Goal: Task Accomplishment & Management: Manage account settings

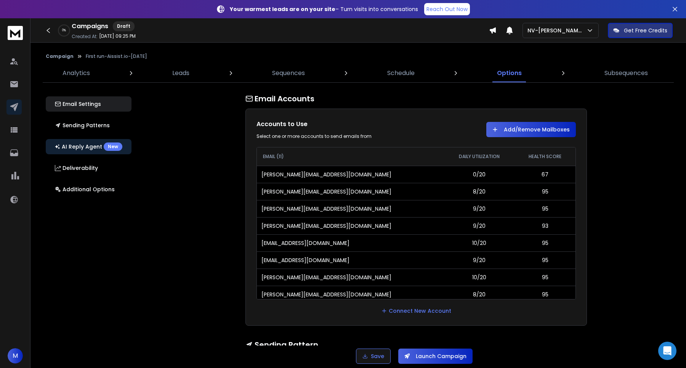
scroll to position [56, 0]
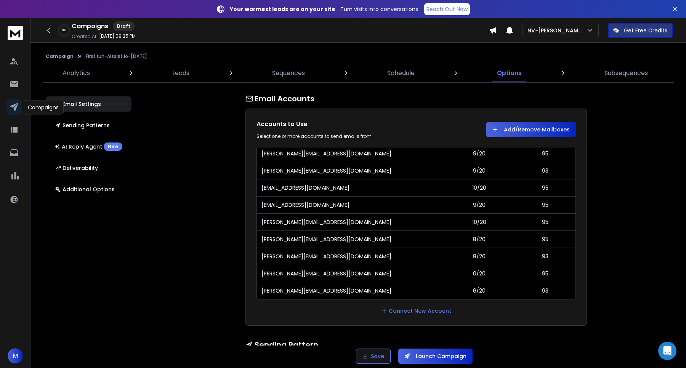
click at [18, 108] on icon at bounding box center [14, 107] width 9 height 9
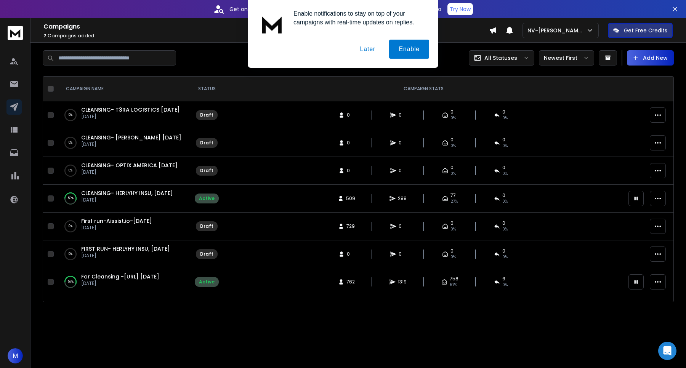
click at [137, 225] on p "[DATE]" at bounding box center [116, 228] width 71 height 6
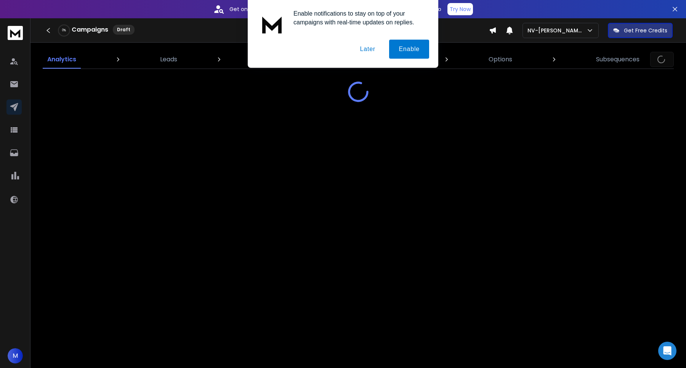
click at [437, 99] on div at bounding box center [358, 92] width 625 height 24
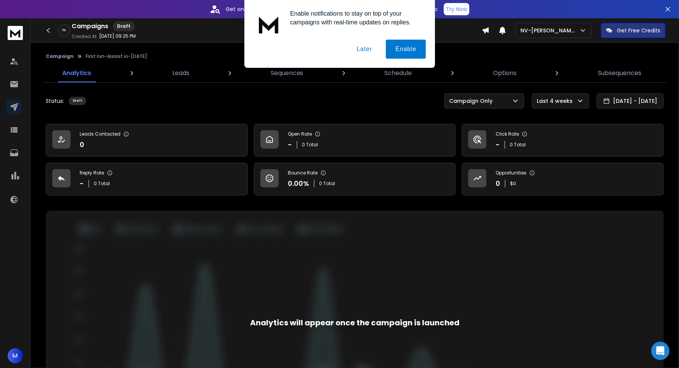
click at [367, 48] on button "Later" at bounding box center [364, 49] width 34 height 19
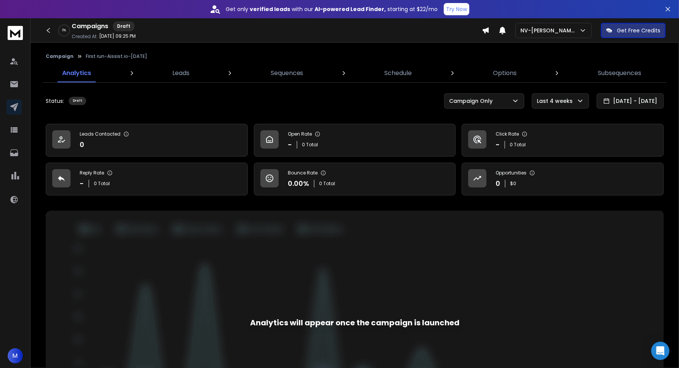
drag, startPoint x: 169, startPoint y: 77, endPoint x: 189, endPoint y: 93, distance: 25.5
click at [169, 77] on link "Leads" at bounding box center [181, 73] width 26 height 18
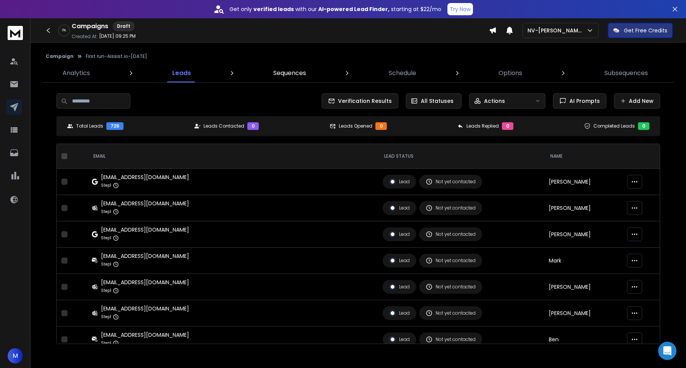
click at [296, 74] on p "Sequences" at bounding box center [289, 73] width 33 height 9
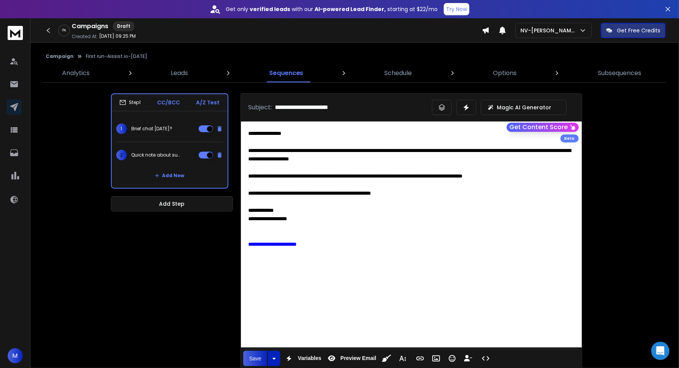
click at [314, 217] on div "**********" at bounding box center [412, 219] width 326 height 8
click at [300, 219] on span "**********" at bounding box center [304, 218] width 27 height 5
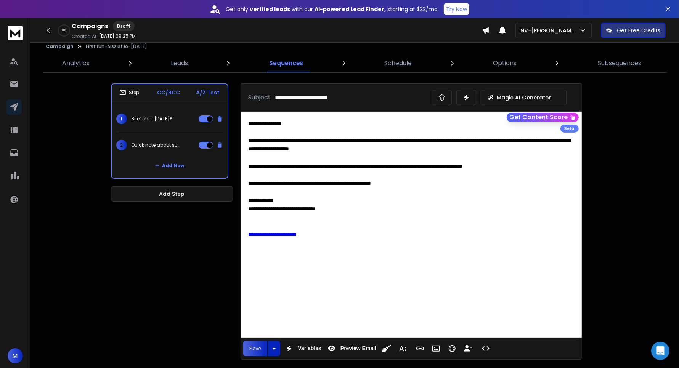
scroll to position [12, 0]
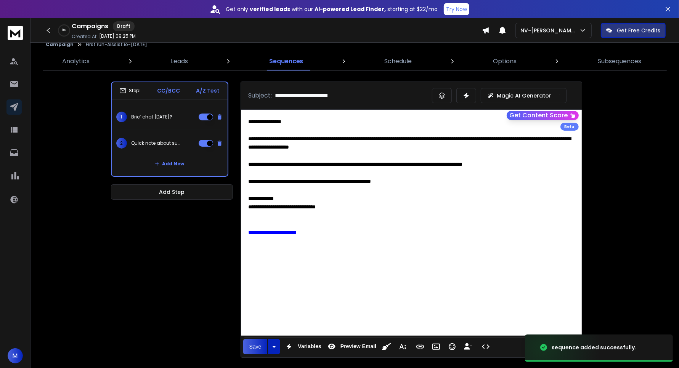
click at [169, 141] on p "Quick note about supporting your initiatives" at bounding box center [156, 143] width 49 height 6
type input "**********"
click at [302, 209] on div "**********" at bounding box center [412, 207] width 326 height 8
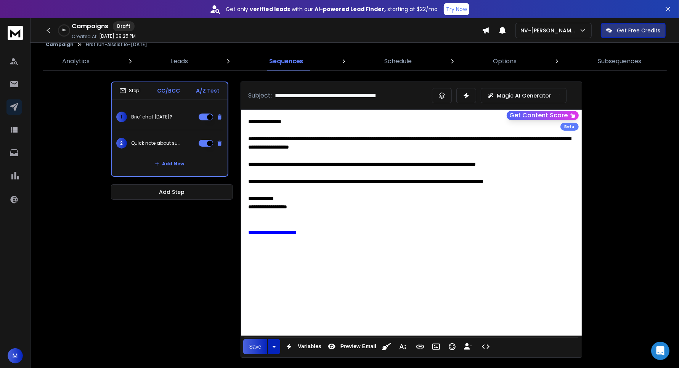
click at [302, 206] on div "**********" at bounding box center [412, 207] width 326 height 8
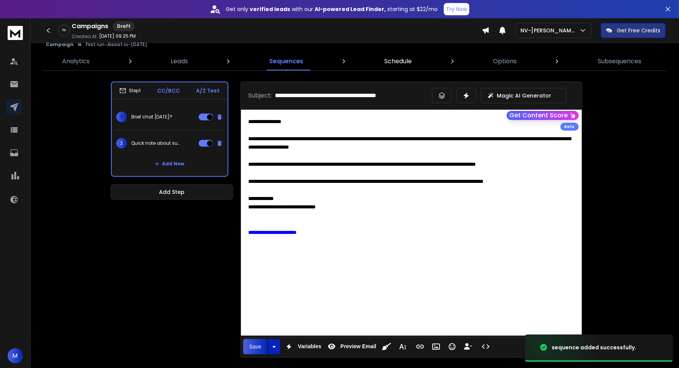
click at [404, 61] on p "Schedule" at bounding box center [397, 61] width 27 height 9
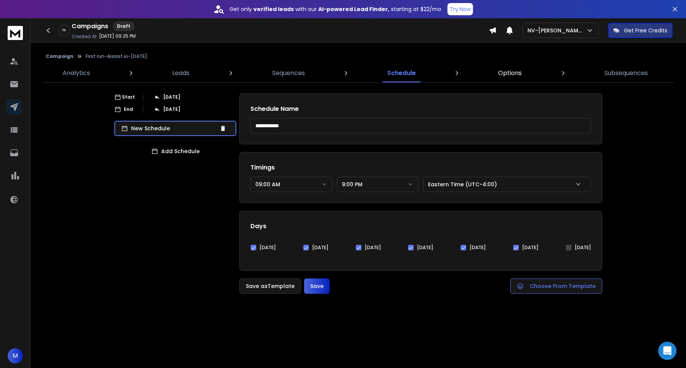
click at [513, 71] on p "Options" at bounding box center [510, 73] width 24 height 9
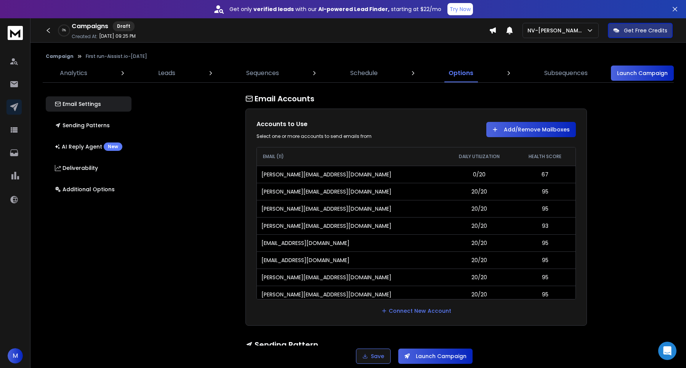
click at [504, 128] on button "Add/Remove Mailboxes" at bounding box center [531, 129] width 90 height 15
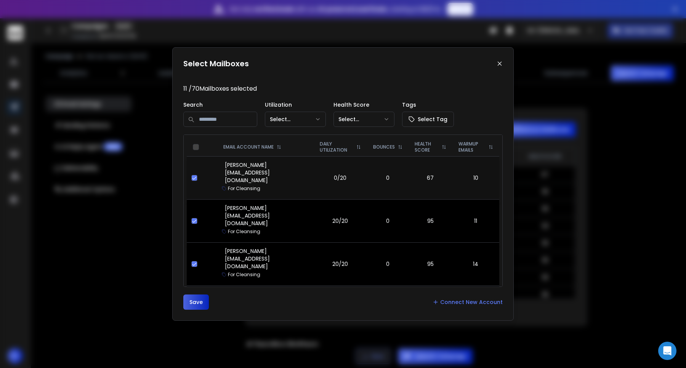
click at [194, 175] on button "button" at bounding box center [194, 178] width 6 height 6
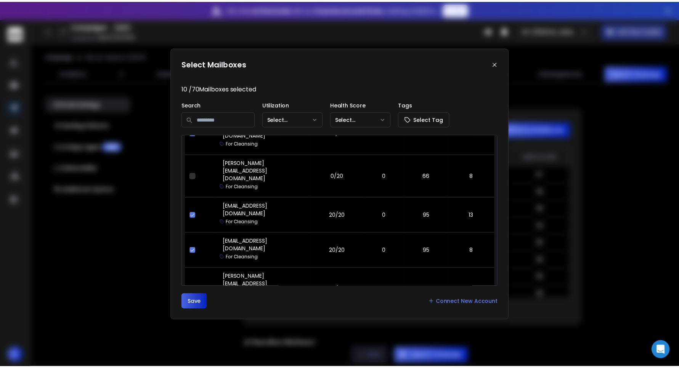
scroll to position [191, 0]
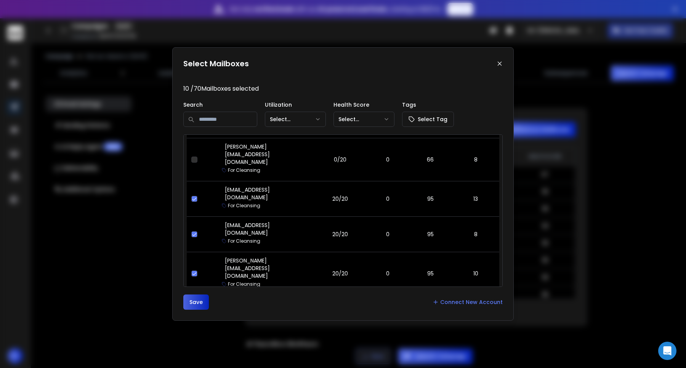
click at [193, 357] on button "button" at bounding box center [194, 360] width 6 height 6
click at [200, 301] on button "Save" at bounding box center [196, 302] width 26 height 15
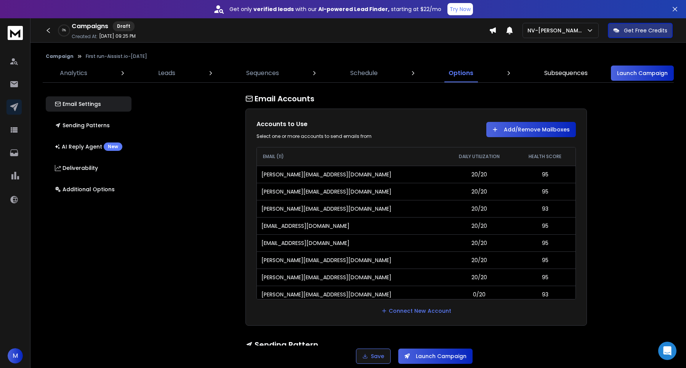
click at [562, 78] on link "Subsequences" at bounding box center [566, 73] width 53 height 18
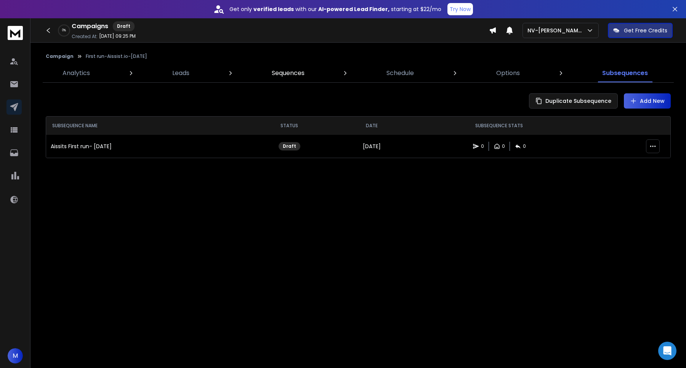
click at [283, 72] on p "Sequences" at bounding box center [288, 73] width 33 height 9
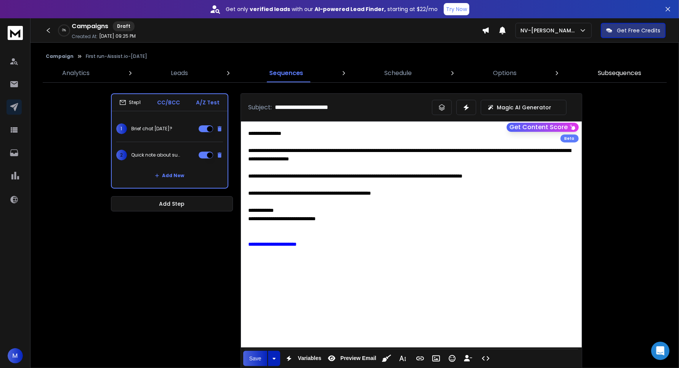
click at [609, 72] on p "Subsequences" at bounding box center [619, 73] width 43 height 9
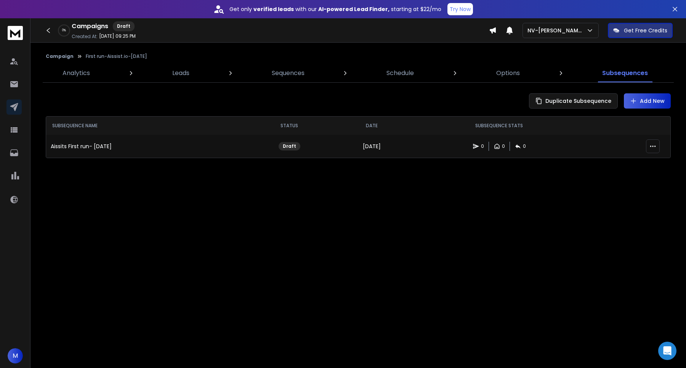
click at [207, 146] on td "Aissits First run- AUG 6" at bounding box center [145, 146] width 199 height 23
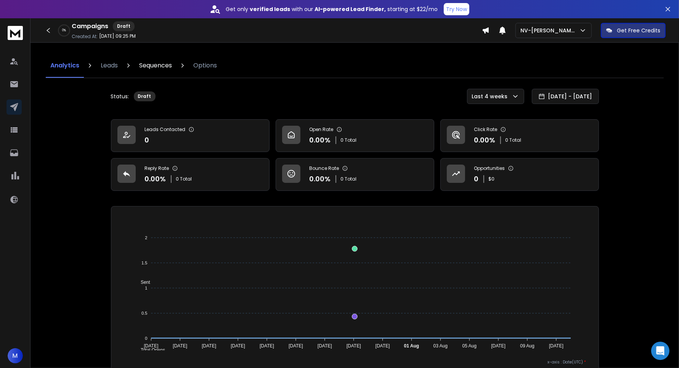
click at [162, 67] on p "Sequences" at bounding box center [155, 65] width 33 height 9
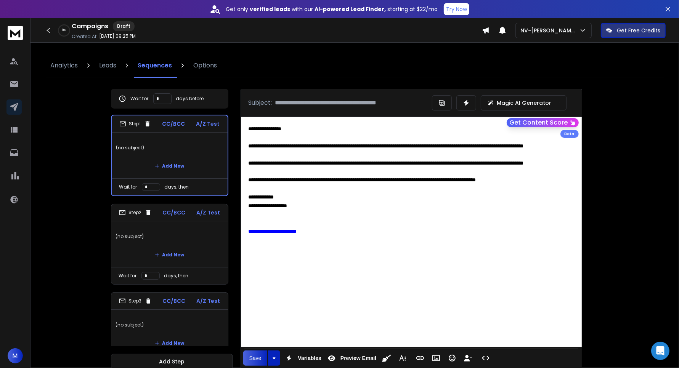
click at [311, 218] on div at bounding box center [412, 214] width 326 height 8
click at [311, 210] on div "**********" at bounding box center [412, 206] width 326 height 8
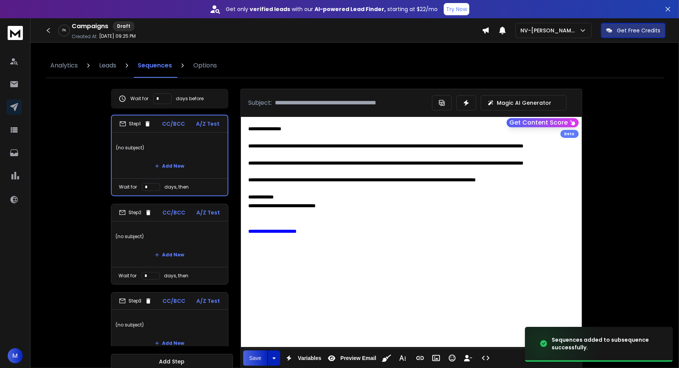
click at [188, 243] on p "(no subject)" at bounding box center [170, 236] width 108 height 21
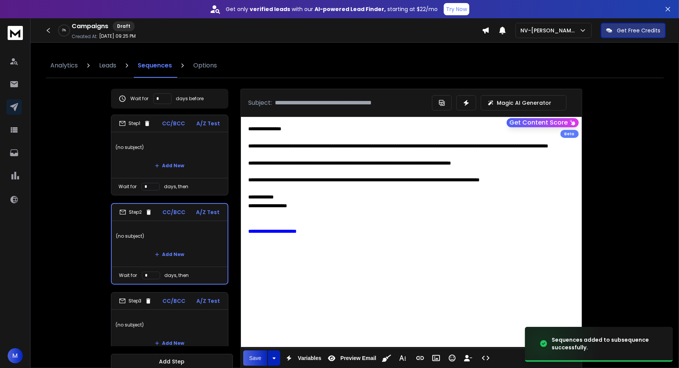
click at [309, 210] on div "**********" at bounding box center [412, 206] width 326 height 8
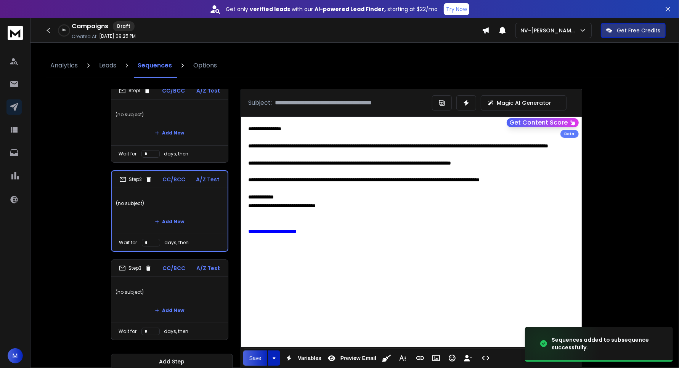
scroll to position [48, 0]
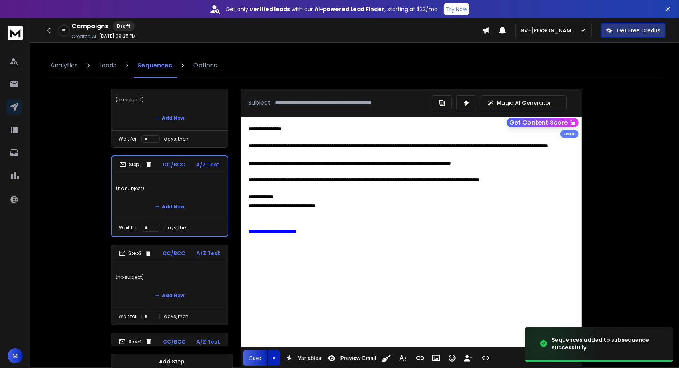
click at [178, 268] on p "(no subject)" at bounding box center [170, 277] width 108 height 21
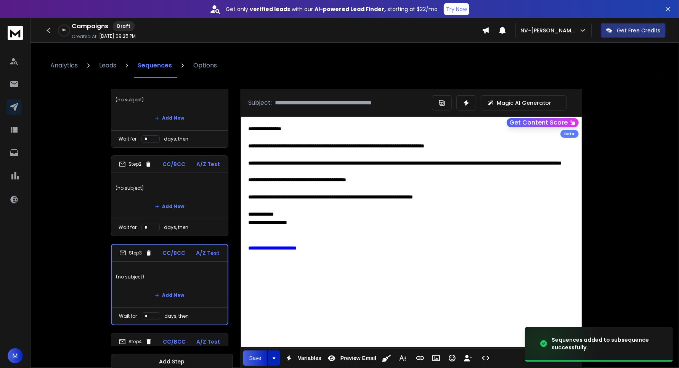
click at [315, 227] on div "**********" at bounding box center [412, 222] width 326 height 8
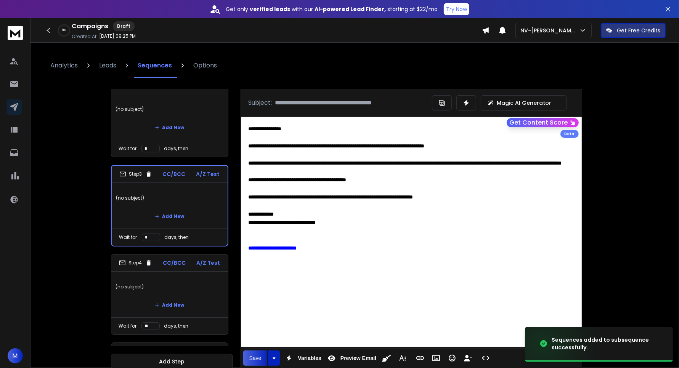
scroll to position [143, 0]
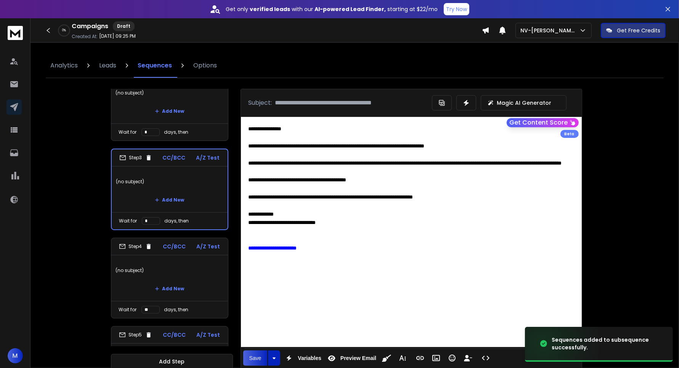
click at [184, 262] on p "(no subject)" at bounding box center [170, 270] width 108 height 21
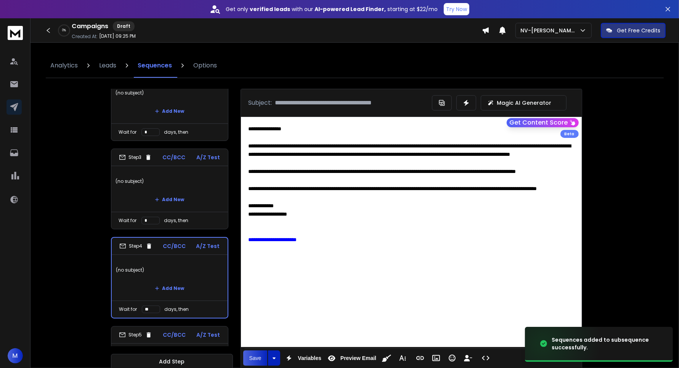
click at [311, 218] on div "**********" at bounding box center [412, 214] width 326 height 8
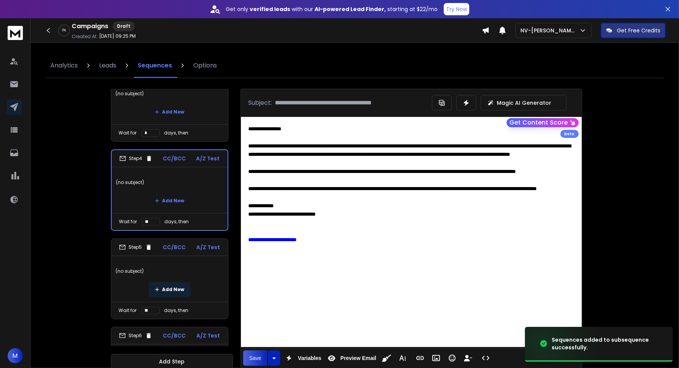
scroll to position [238, 0]
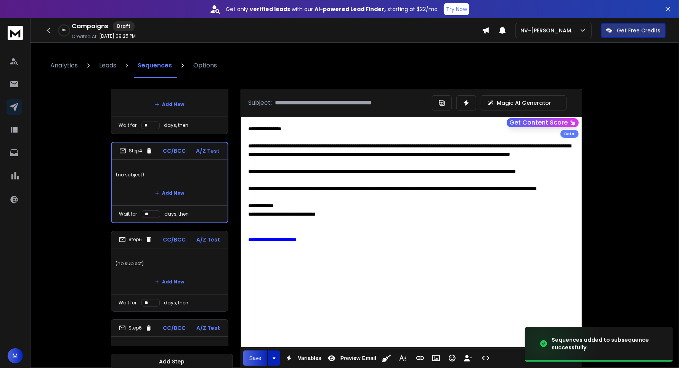
click at [170, 264] on p "(no subject)" at bounding box center [170, 263] width 108 height 21
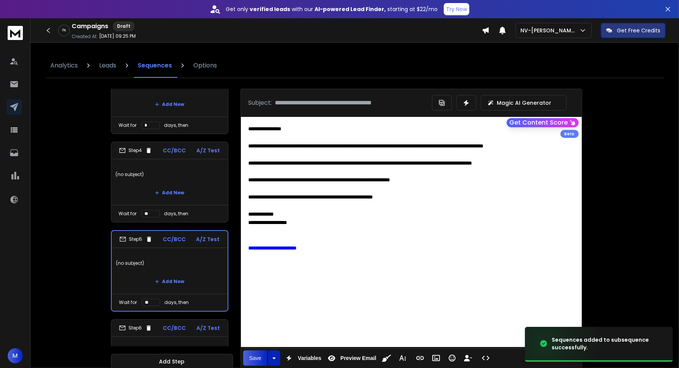
click at [316, 222] on div "**********" at bounding box center [412, 222] width 326 height 8
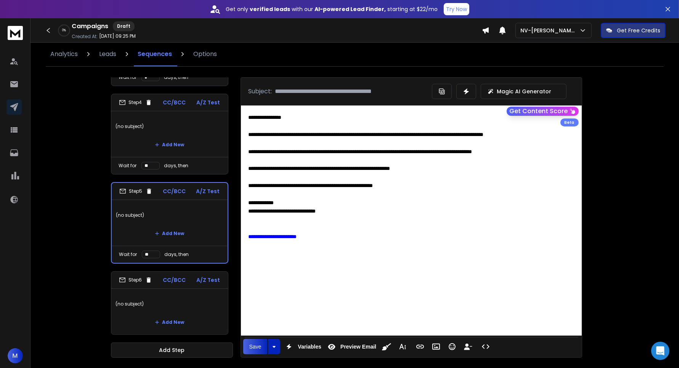
scroll to position [14, 0]
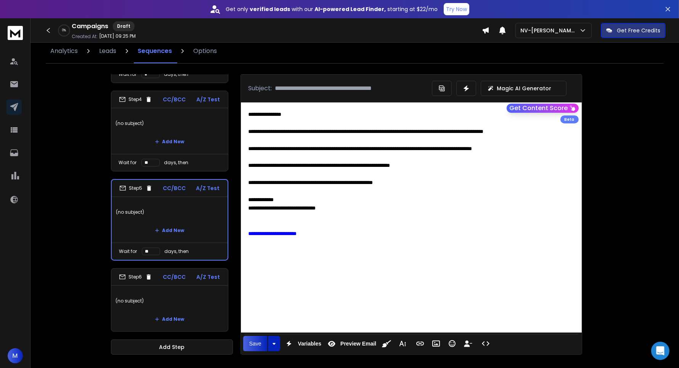
click at [195, 300] on p "(no subject)" at bounding box center [170, 301] width 108 height 21
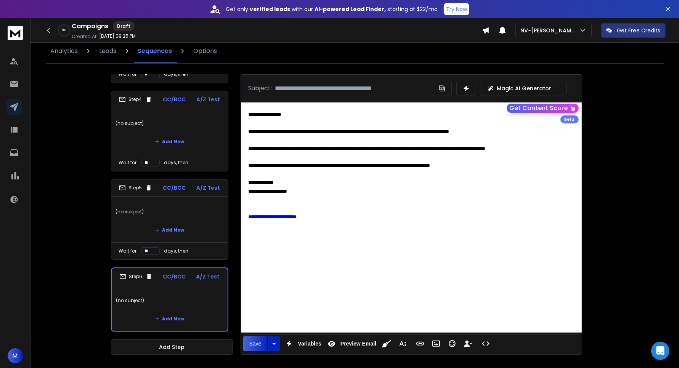
click at [204, 227] on div "Add New" at bounding box center [170, 230] width 108 height 15
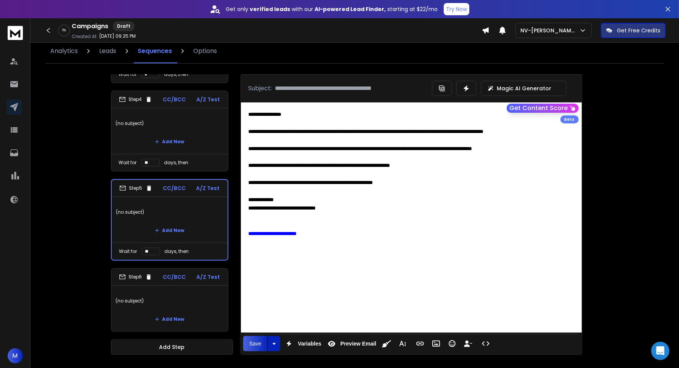
click at [200, 315] on div "Add New" at bounding box center [170, 319] width 108 height 15
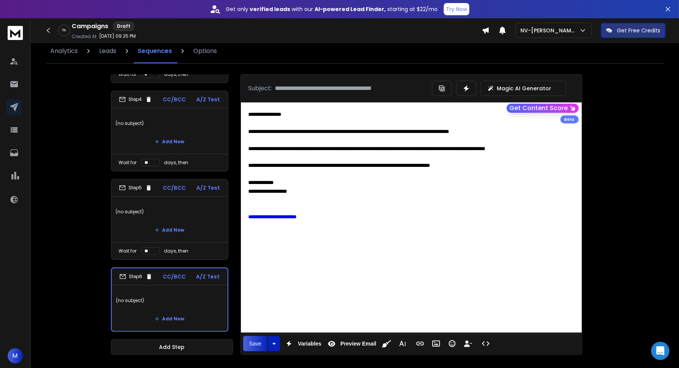
click at [206, 228] on div "Add New" at bounding box center [170, 230] width 108 height 15
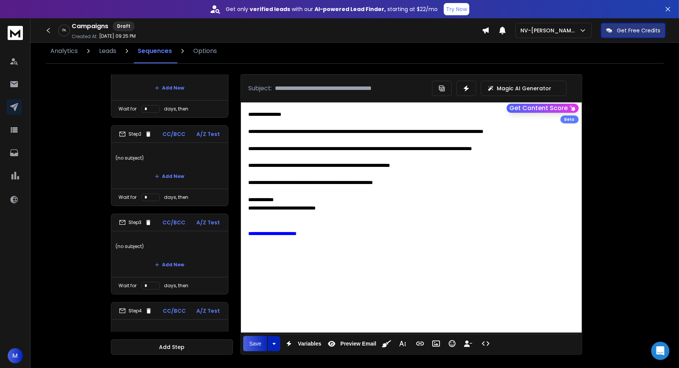
scroll to position [37, 0]
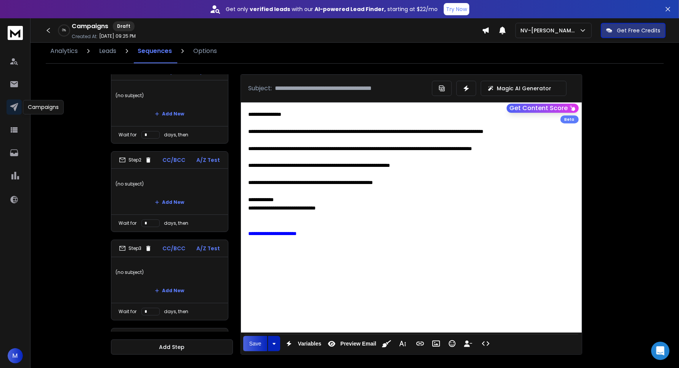
click at [16, 108] on icon at bounding box center [14, 107] width 8 height 8
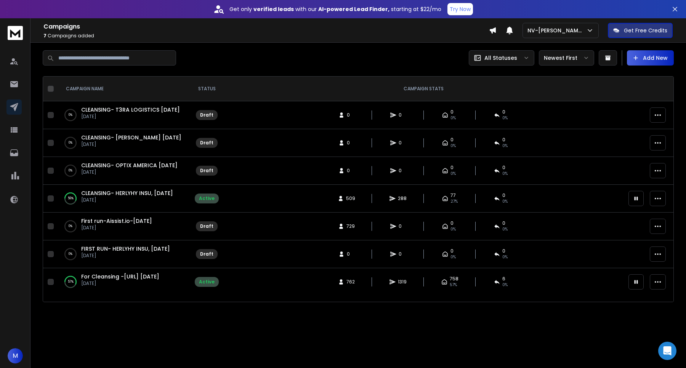
click at [266, 280] on div "762 1319 758 57 % 6 0 %" at bounding box center [424, 282] width 392 height 12
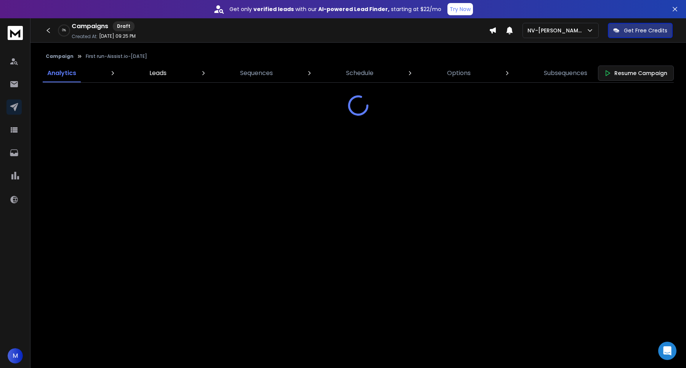
click at [156, 74] on p "Leads" at bounding box center [157, 73] width 17 height 9
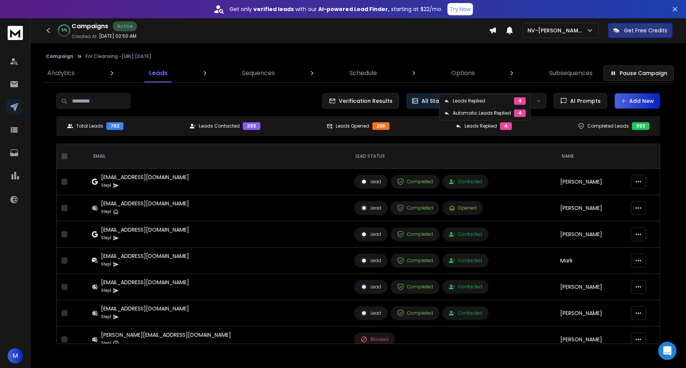
click at [429, 97] on p "All Statuses" at bounding box center [438, 101] width 33 height 8
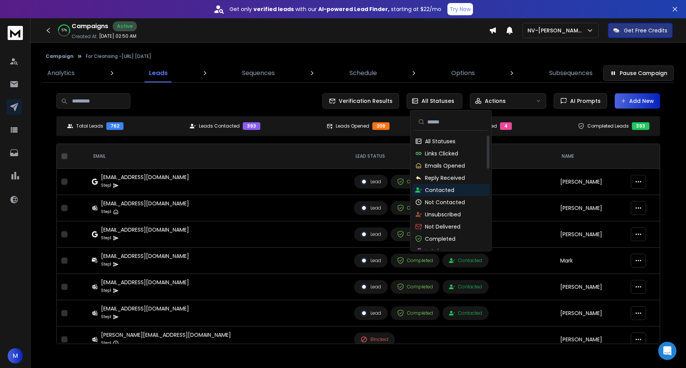
click at [452, 190] on p "Contacted" at bounding box center [439, 190] width 29 height 8
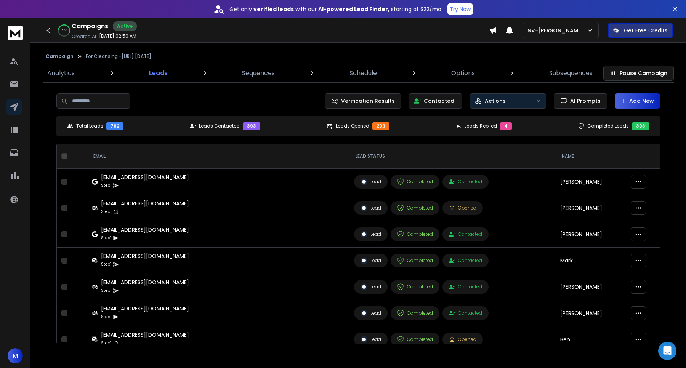
click at [541, 100] on icon "button" at bounding box center [538, 101] width 5 height 6
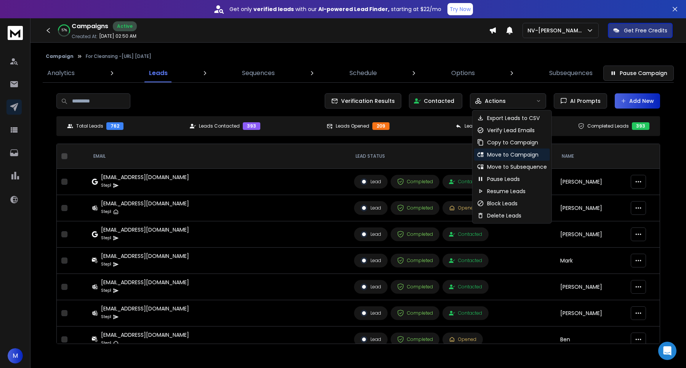
click at [520, 157] on p "Move to Campaign" at bounding box center [512, 155] width 51 height 8
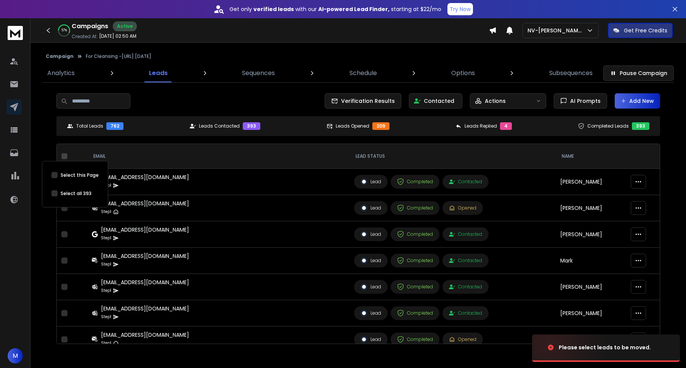
click at [65, 155] on button "Select this Page" at bounding box center [64, 156] width 6 height 6
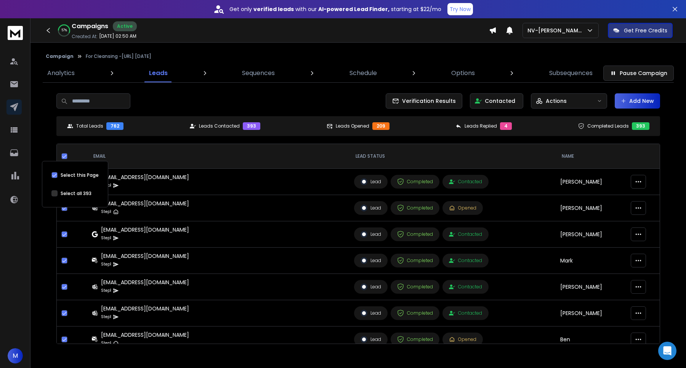
click at [52, 195] on button "Select this Page" at bounding box center [54, 194] width 6 height 6
click at [556, 103] on p "Actions" at bounding box center [556, 101] width 21 height 8
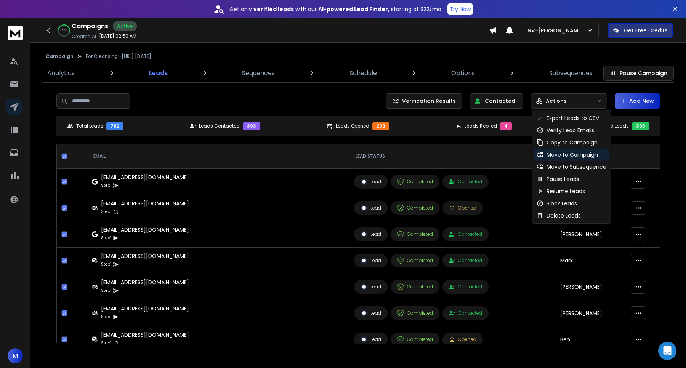
click at [565, 155] on p "Move to Campaign" at bounding box center [572, 155] width 51 height 8
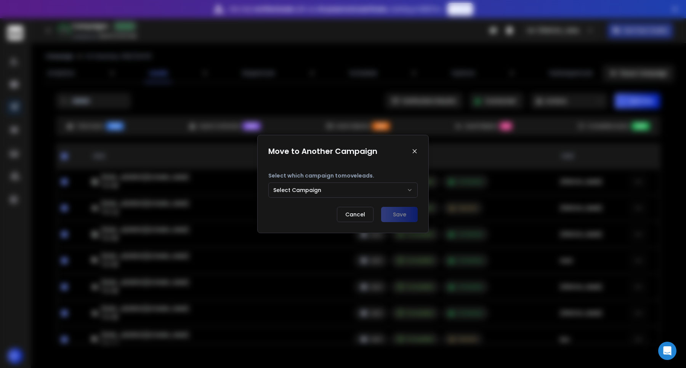
click at [336, 188] on button "Select Campaign" at bounding box center [342, 190] width 149 height 15
click at [393, 212] on button "Save" at bounding box center [399, 214] width 37 height 15
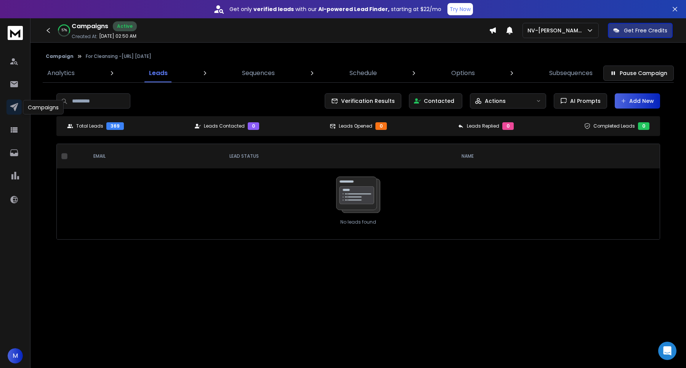
click at [11, 104] on icon at bounding box center [14, 107] width 9 height 9
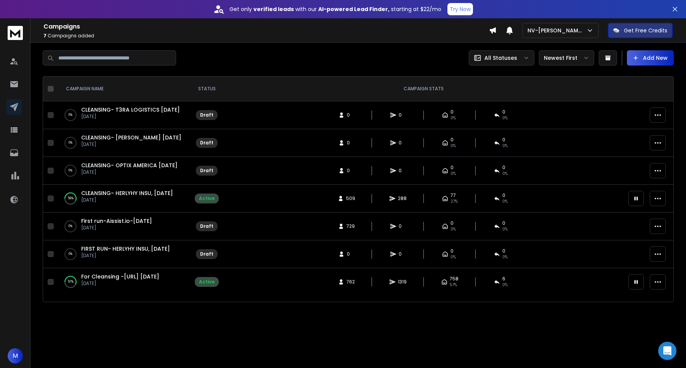
click at [116, 222] on span "First run-Aissist.io-[DATE]" at bounding box center [116, 221] width 71 height 8
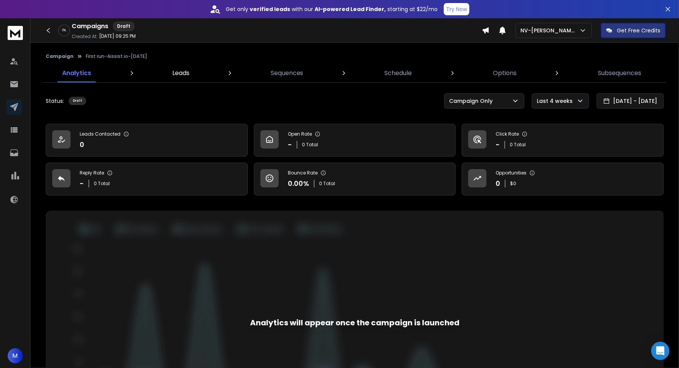
click at [177, 71] on p "Leads" at bounding box center [180, 73] width 17 height 9
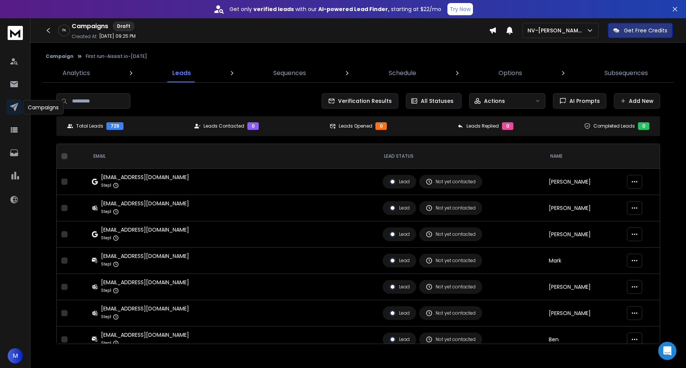
click at [12, 101] on link at bounding box center [13, 107] width 15 height 15
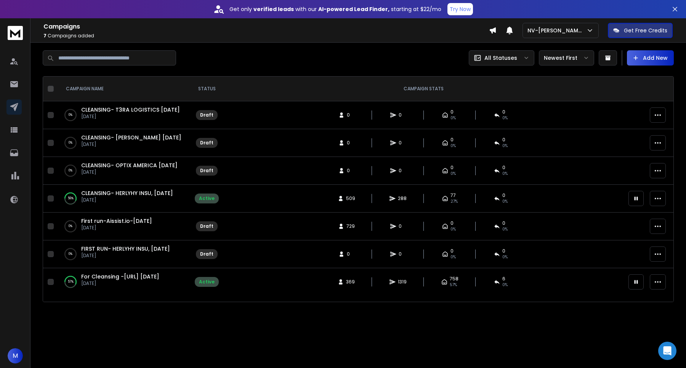
click at [147, 201] on p "[DATE]" at bounding box center [127, 200] width 92 height 6
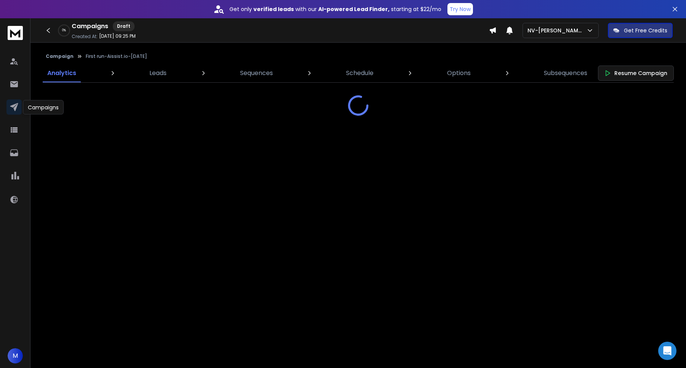
click at [21, 105] on link at bounding box center [13, 107] width 15 height 15
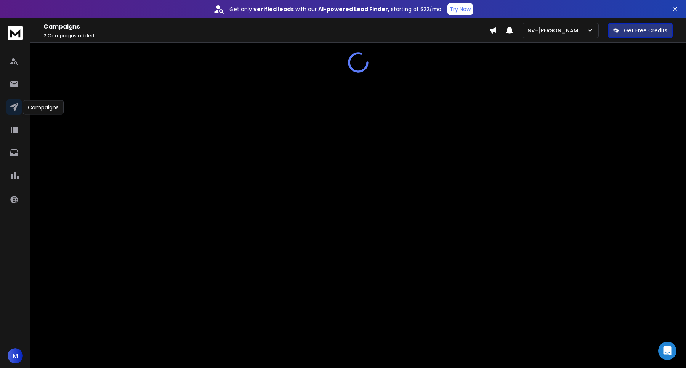
click at [18, 107] on icon at bounding box center [14, 107] width 9 height 9
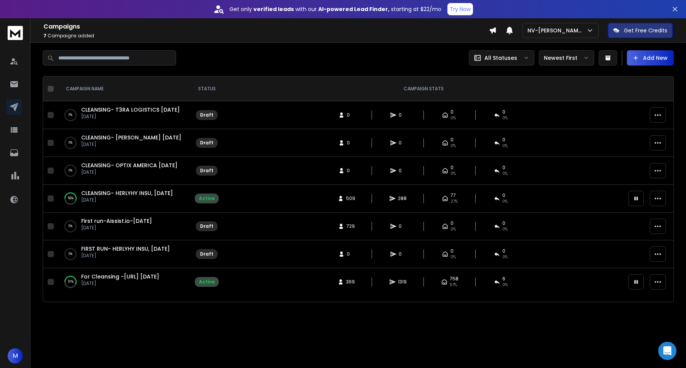
drag, startPoint x: 657, startPoint y: 202, endPoint x: 653, endPoint y: 203, distance: 4.2
click at [657, 201] on icon "button" at bounding box center [658, 199] width 8 height 8
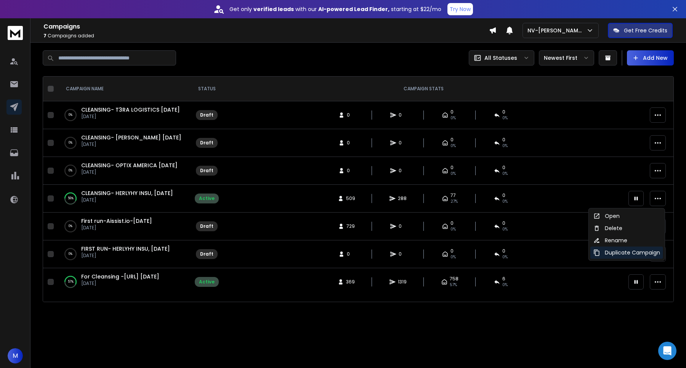
click at [629, 256] on div "Duplicate Campaign" at bounding box center [627, 253] width 67 height 8
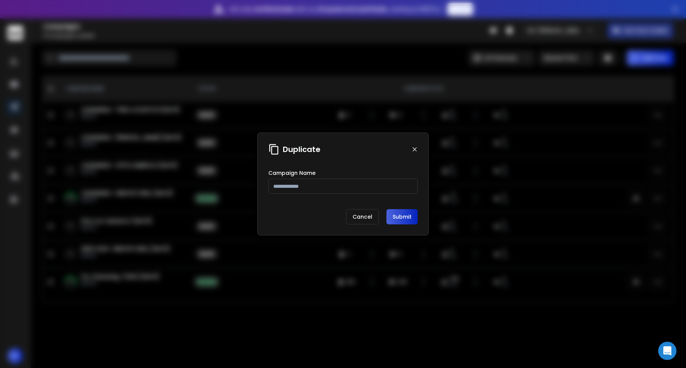
click at [347, 185] on input "text" at bounding box center [342, 186] width 149 height 15
click at [412, 147] on icon at bounding box center [415, 149] width 6 height 6
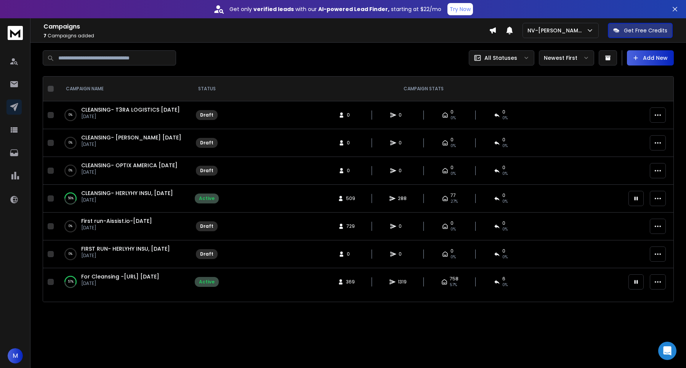
click at [639, 60] on icon at bounding box center [635, 57] width 5 height 5
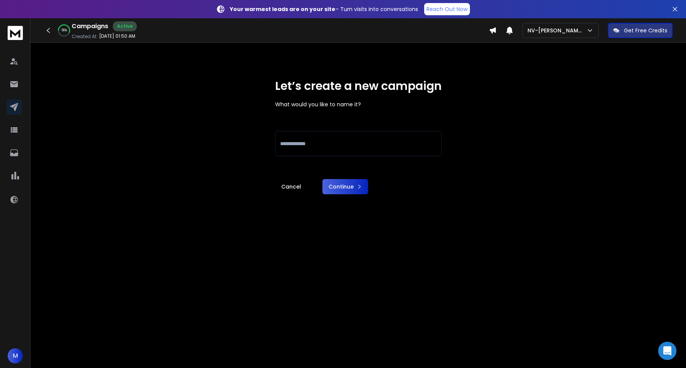
click at [329, 135] on input at bounding box center [358, 143] width 167 height 25
type input "*"
type input "**********"
click at [357, 187] on icon "submit" at bounding box center [359, 186] width 5 height 5
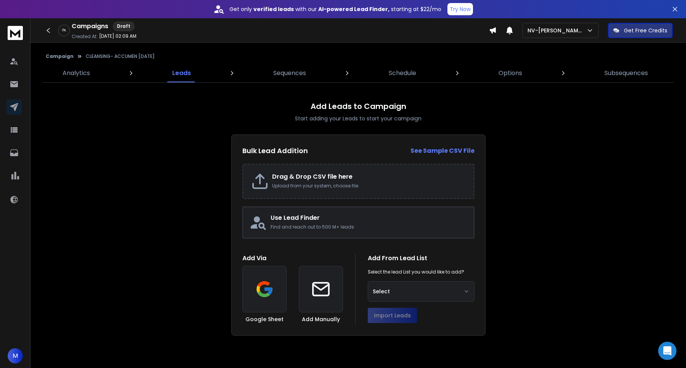
drag, startPoint x: 292, startPoint y: 297, endPoint x: 288, endPoint y: 295, distance: 4.6
click at [292, 296] on div "Google Sheet Add Manually" at bounding box center [292, 295] width 101 height 59
click at [282, 294] on div at bounding box center [264, 289] width 44 height 47
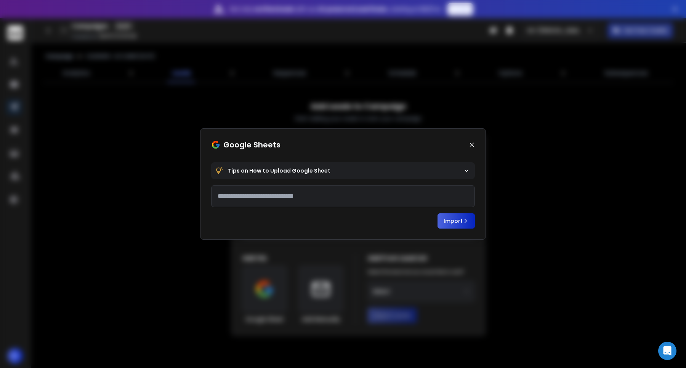
click at [355, 193] on input at bounding box center [343, 196] width 264 height 22
paste input "**********"
type input "**********"
drag, startPoint x: 469, startPoint y: 222, endPoint x: 464, endPoint y: 224, distance: 5.2
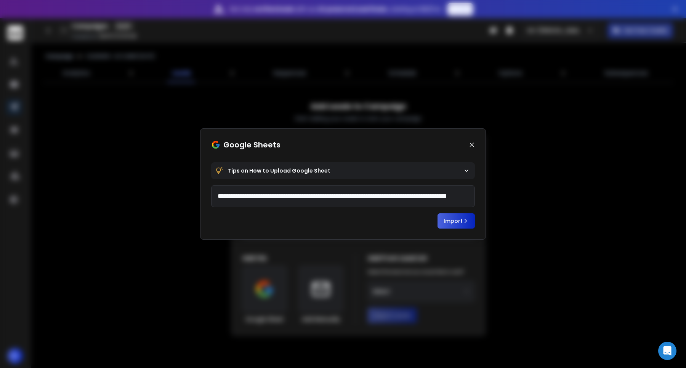
click at [468, 222] on button "Import" at bounding box center [456, 220] width 37 height 15
click at [593, 162] on div "**********" at bounding box center [343, 184] width 686 height 127
click at [470, 142] on icon at bounding box center [472, 145] width 6 height 6
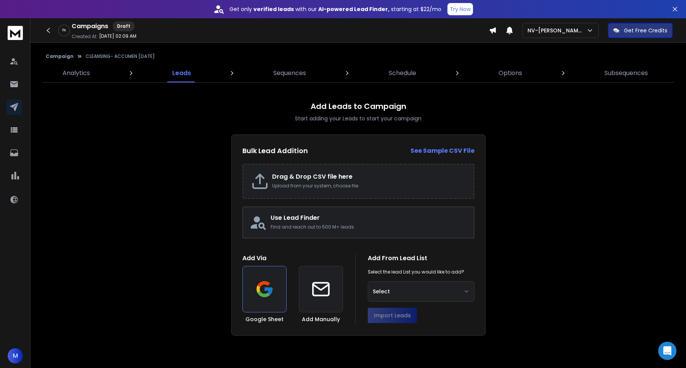
click at [260, 300] on div at bounding box center [264, 289] width 44 height 47
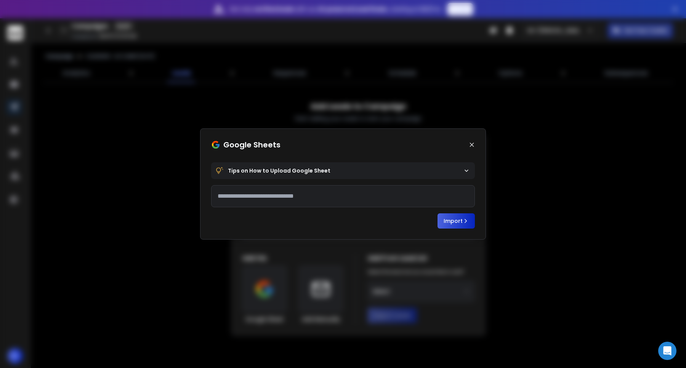
click at [362, 193] on input at bounding box center [343, 196] width 264 height 22
paste input "**********"
type input "**********"
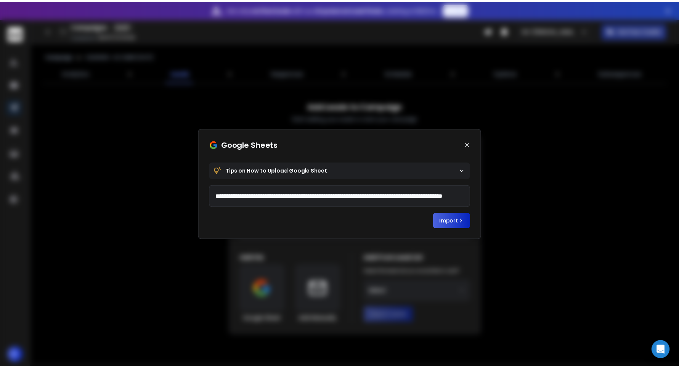
scroll to position [0, 0]
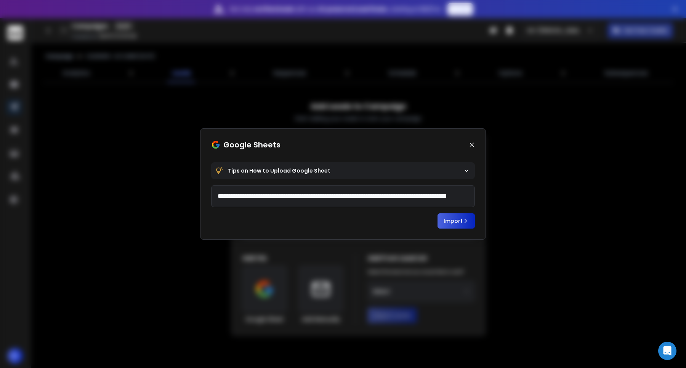
click at [449, 216] on button "Import" at bounding box center [456, 220] width 37 height 15
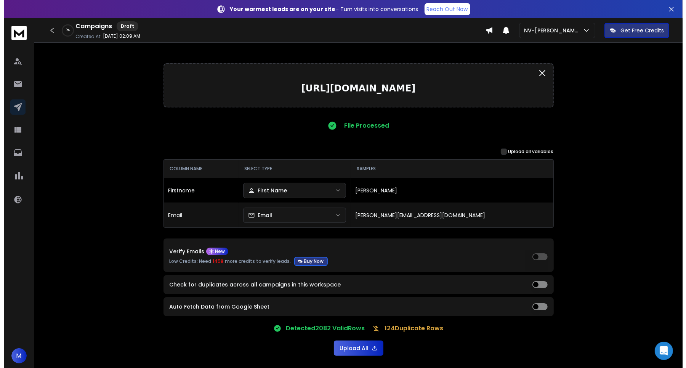
scroll to position [15, 0]
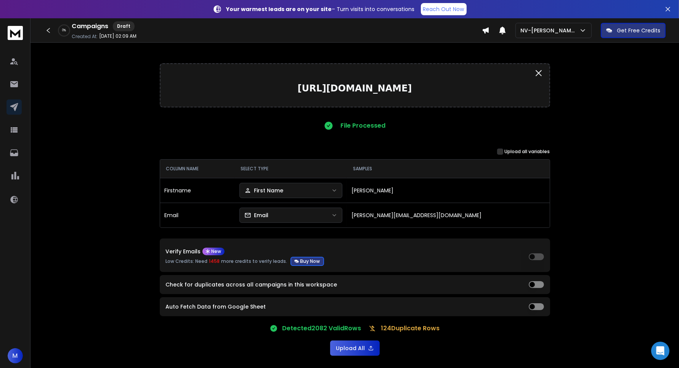
click at [351, 348] on button "Upload All" at bounding box center [355, 348] width 50 height 15
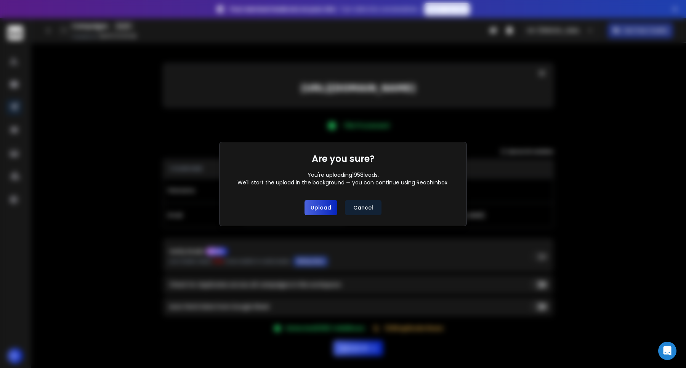
click at [322, 205] on button "Upload" at bounding box center [321, 207] width 33 height 15
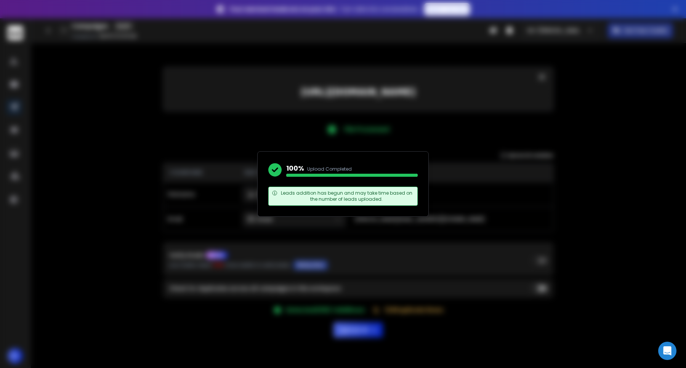
scroll to position [0, 0]
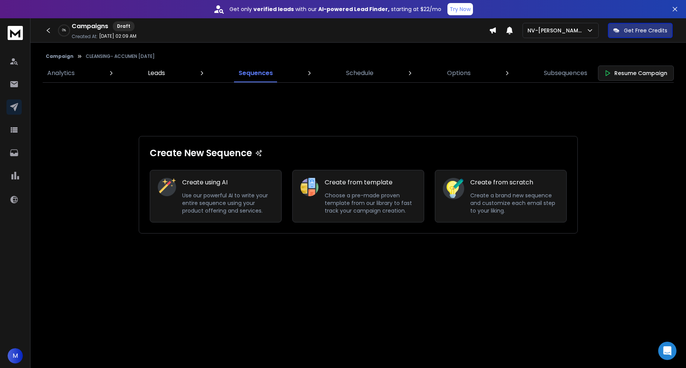
click at [161, 77] on p "Leads" at bounding box center [156, 73] width 17 height 9
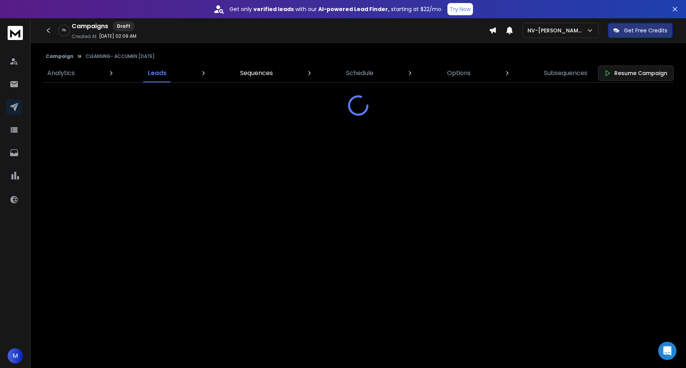
click at [255, 77] on p "Sequences" at bounding box center [256, 73] width 33 height 9
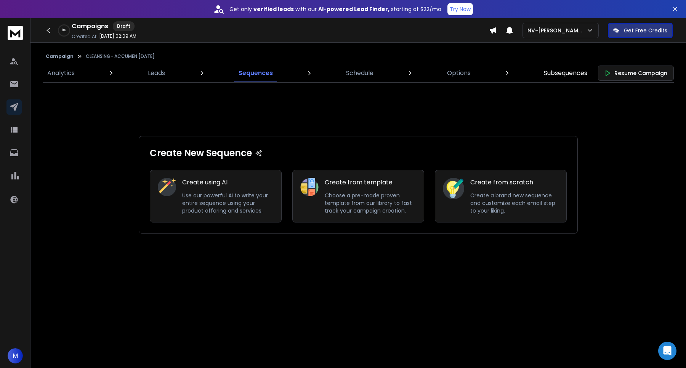
click at [559, 72] on p "Subsequences" at bounding box center [565, 73] width 43 height 9
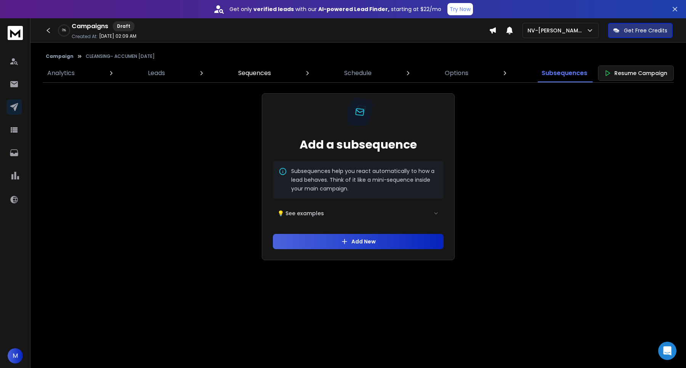
click at [239, 69] on p "Sequences" at bounding box center [254, 73] width 33 height 9
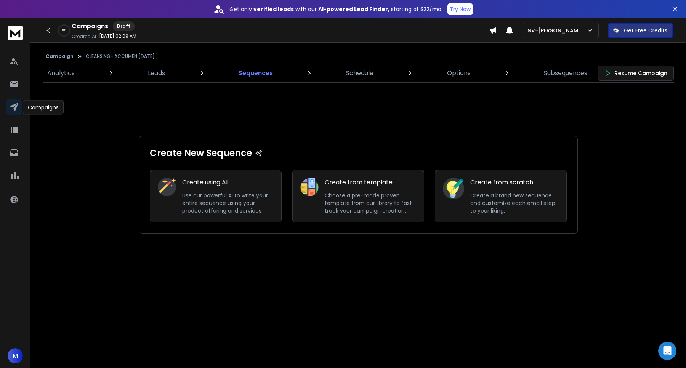
click at [8, 106] on link at bounding box center [13, 107] width 15 height 15
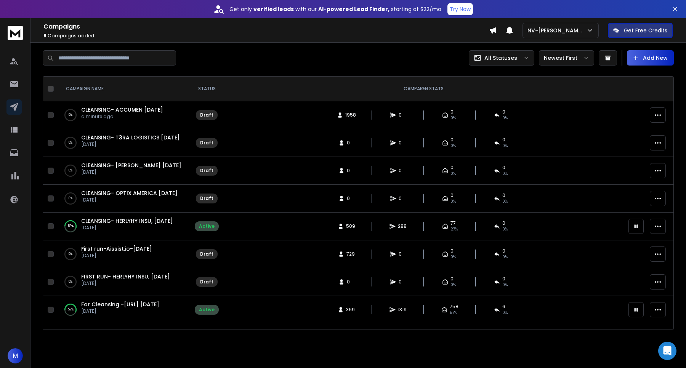
click at [658, 228] on icon "button" at bounding box center [658, 227] width 8 height 8
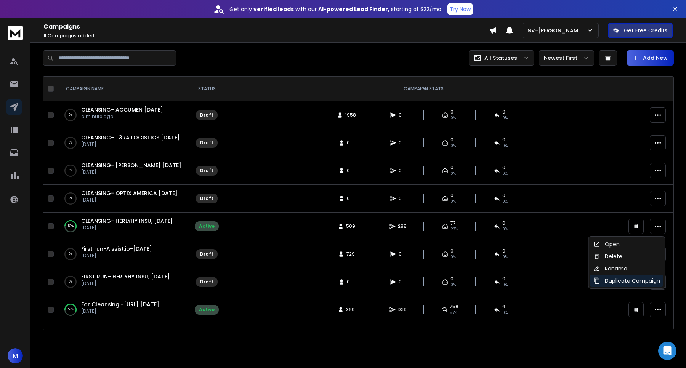
click at [626, 279] on div "Duplicate Campaign" at bounding box center [627, 281] width 67 height 8
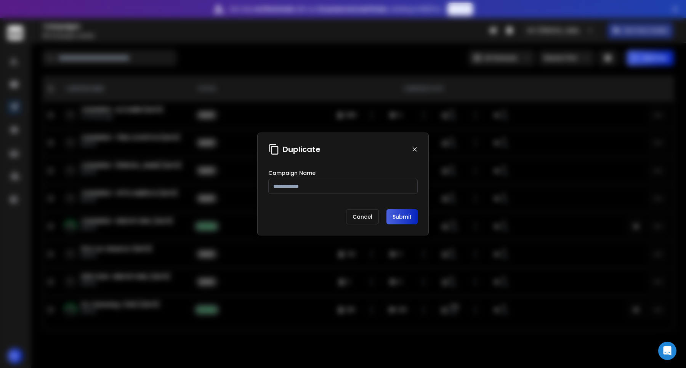
click at [342, 180] on input "text" at bounding box center [342, 186] width 149 height 15
type input "**********"
click at [402, 218] on button "Submit" at bounding box center [402, 216] width 31 height 15
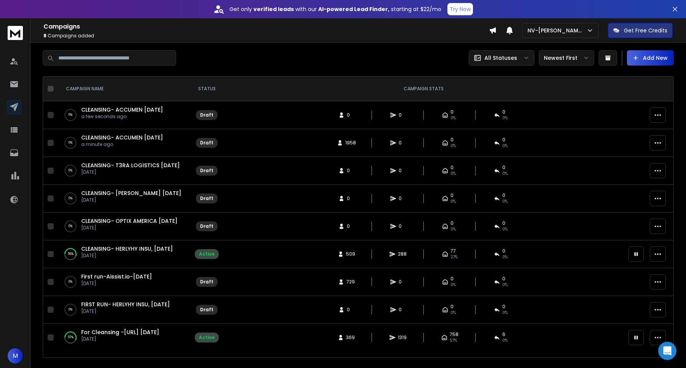
click at [136, 141] on div "CLEANSING- ACCUMEN AUG 12,2025 a minute ago" at bounding box center [122, 143] width 82 height 18
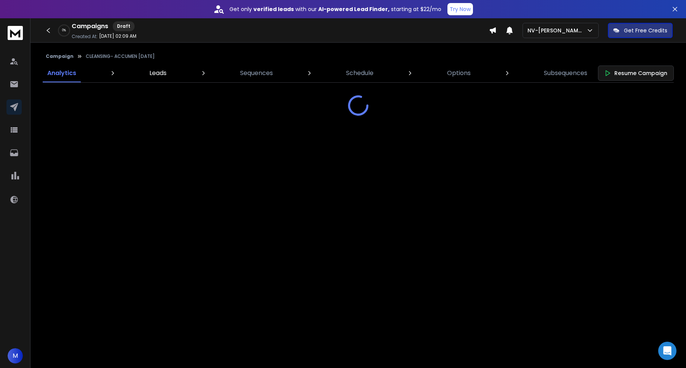
click at [160, 70] on p "Leads" at bounding box center [157, 73] width 17 height 9
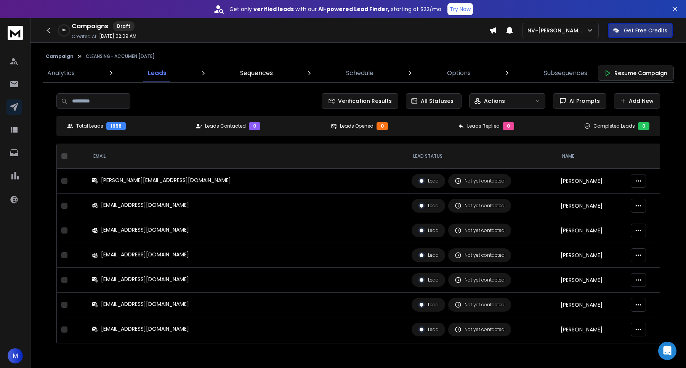
click at [266, 74] on p "Sequences" at bounding box center [256, 73] width 33 height 9
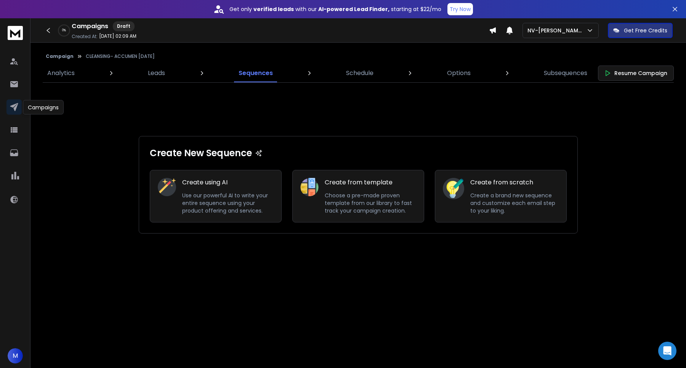
click at [7, 105] on link at bounding box center [13, 107] width 15 height 15
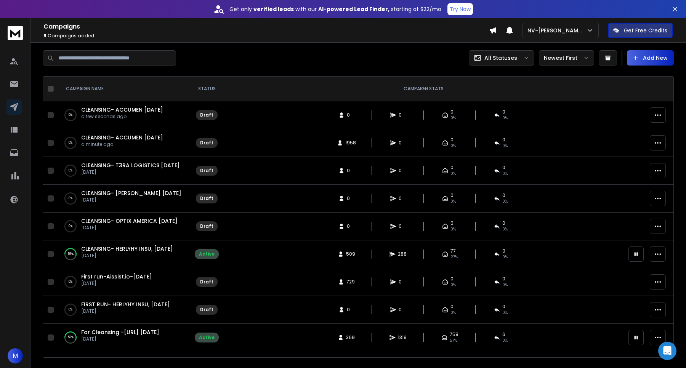
click at [109, 109] on span "CLEANSING- ACCUMEN [DATE]" at bounding box center [122, 110] width 82 height 8
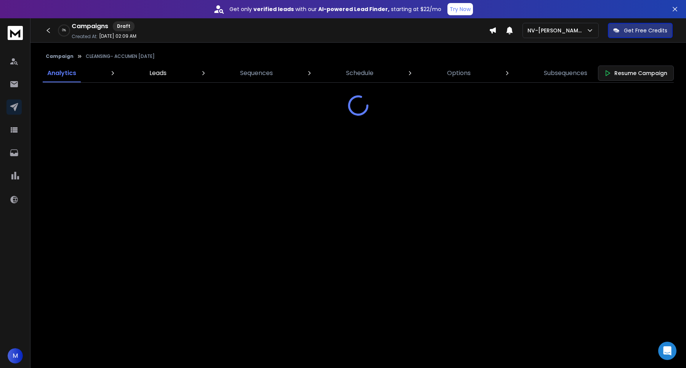
click at [158, 75] on p "Leads" at bounding box center [157, 73] width 17 height 9
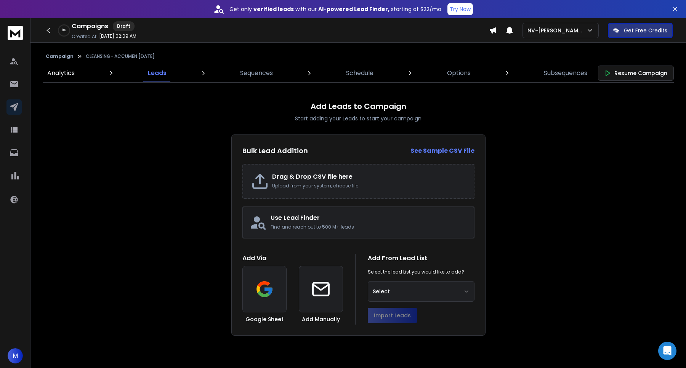
drag, startPoint x: 62, startPoint y: 72, endPoint x: 75, endPoint y: 72, distance: 12.6
click at [63, 72] on p "Analytics" at bounding box center [60, 73] width 27 height 9
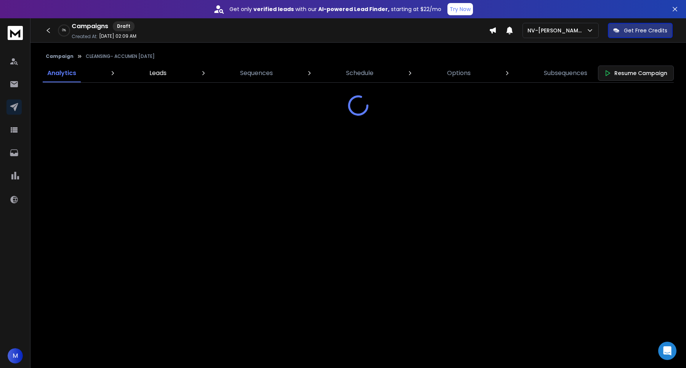
click at [166, 71] on p "Leads" at bounding box center [157, 73] width 17 height 9
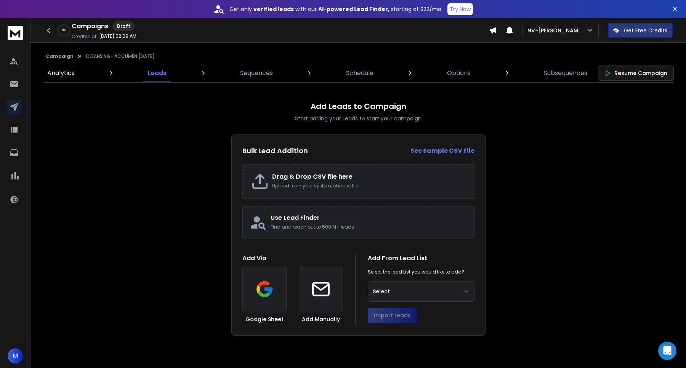
click at [71, 73] on p "Analytics" at bounding box center [60, 73] width 27 height 9
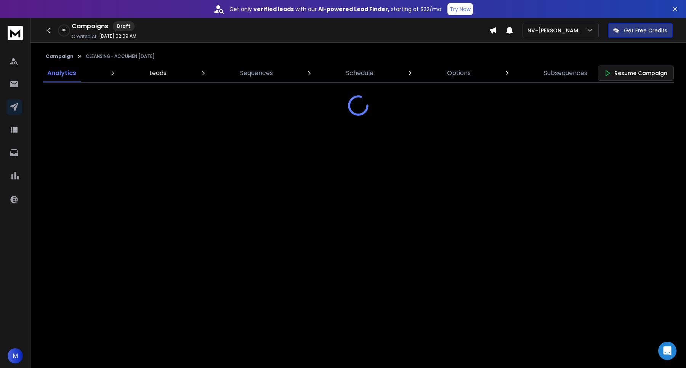
click at [149, 75] on p "Leads" at bounding box center [157, 73] width 17 height 9
click at [256, 74] on p "Sequences" at bounding box center [256, 73] width 33 height 9
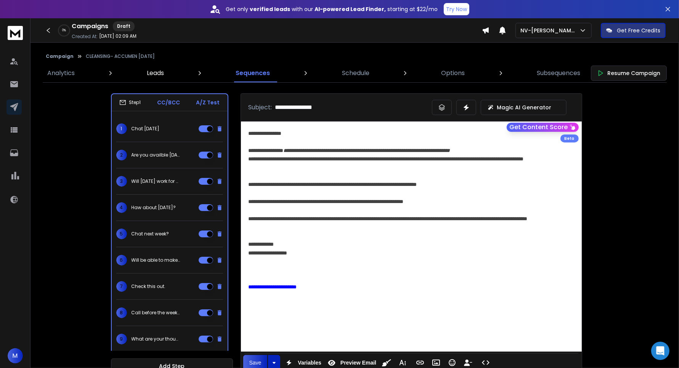
click at [157, 77] on p "Leads" at bounding box center [155, 73] width 17 height 9
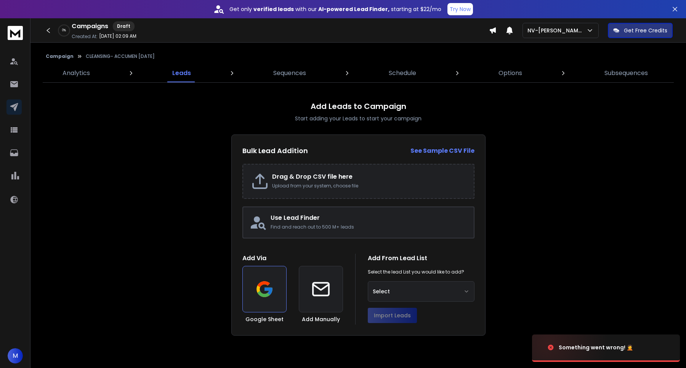
click at [249, 296] on div at bounding box center [264, 289] width 44 height 47
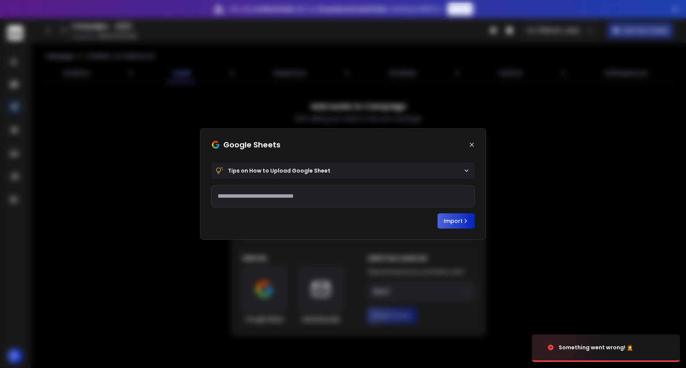
click at [326, 193] on input at bounding box center [343, 196] width 264 height 22
paste input "**********"
type input "**********"
click at [470, 224] on button "Import" at bounding box center [456, 220] width 37 height 15
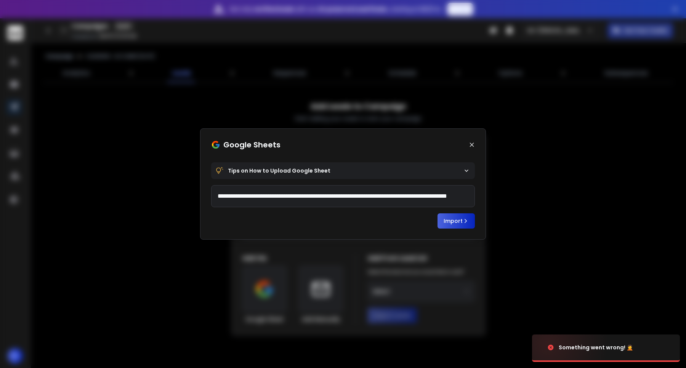
scroll to position [0, 0]
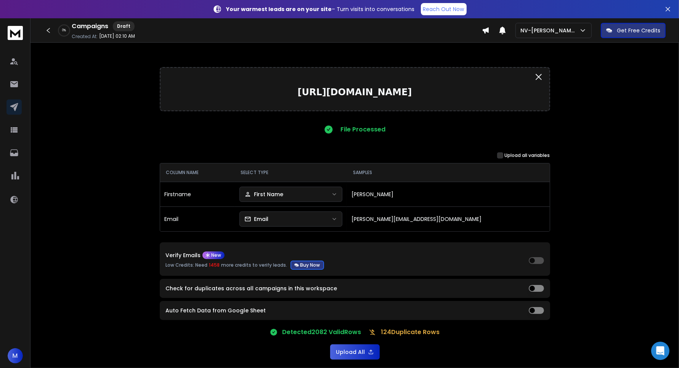
click at [359, 359] on button "Upload All" at bounding box center [355, 352] width 50 height 15
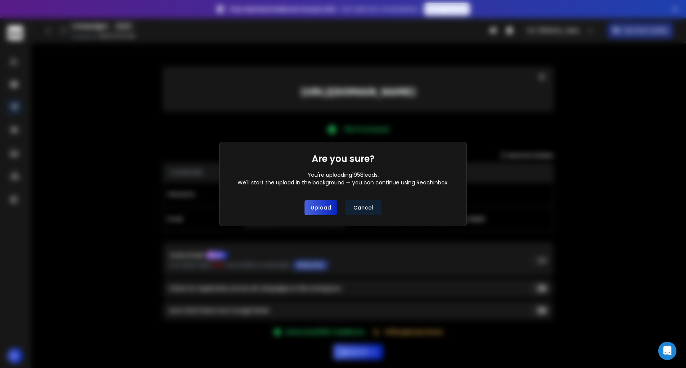
click at [324, 206] on button "Upload" at bounding box center [321, 207] width 33 height 15
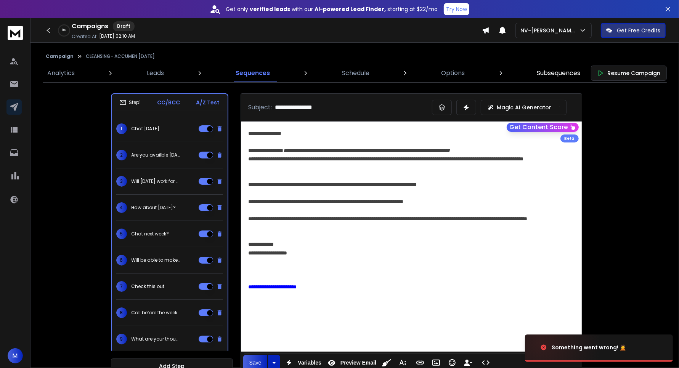
drag, startPoint x: 551, startPoint y: 73, endPoint x: 546, endPoint y: 74, distance: 5.9
click at [550, 73] on p "Subsequences" at bounding box center [558, 73] width 43 height 9
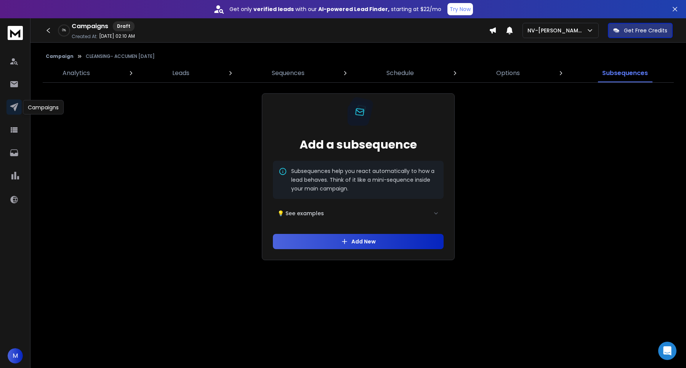
click at [13, 106] on icon at bounding box center [14, 107] width 8 height 8
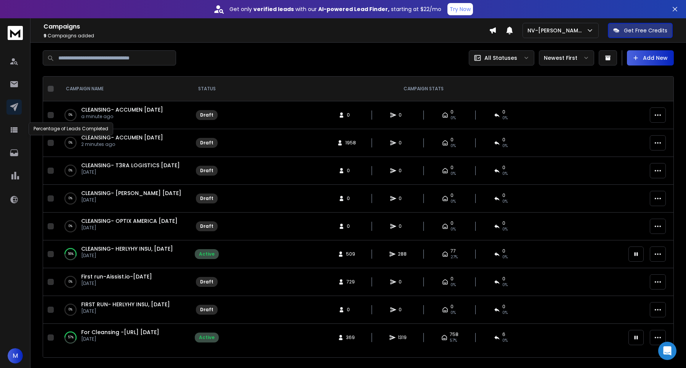
click at [109, 141] on p "2 minutes ago" at bounding box center [122, 144] width 82 height 6
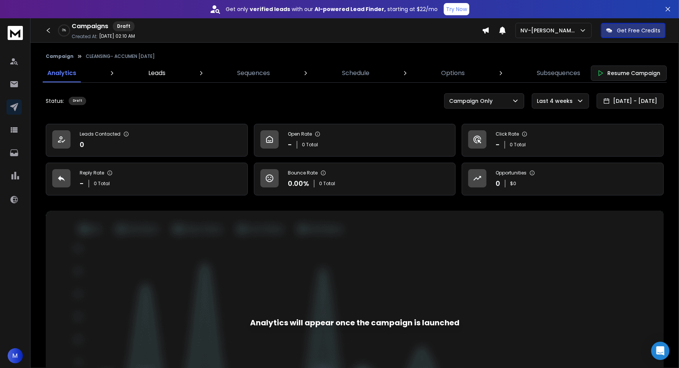
click at [165, 74] on link "Leads" at bounding box center [157, 73] width 26 height 18
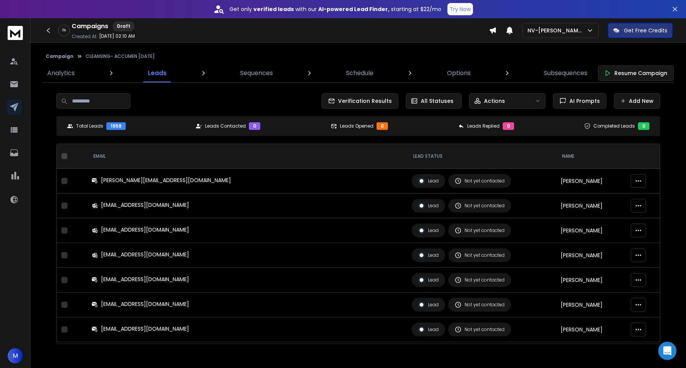
click at [279, 78] on div "Analytics Leads Sequences Schedule Options Subsequences" at bounding box center [317, 73] width 549 height 18
click at [271, 75] on p "Sequences" at bounding box center [256, 73] width 33 height 9
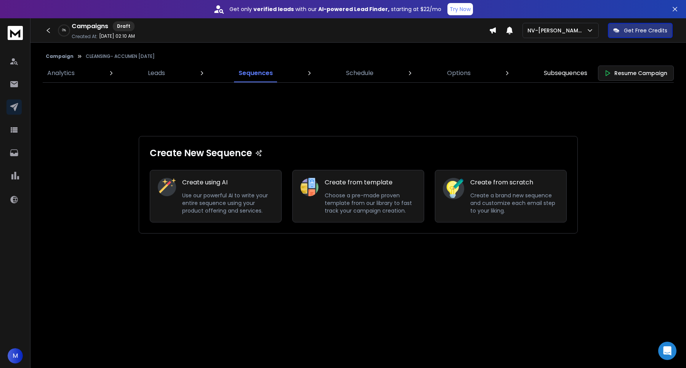
click at [540, 75] on link "Subsequences" at bounding box center [565, 73] width 53 height 18
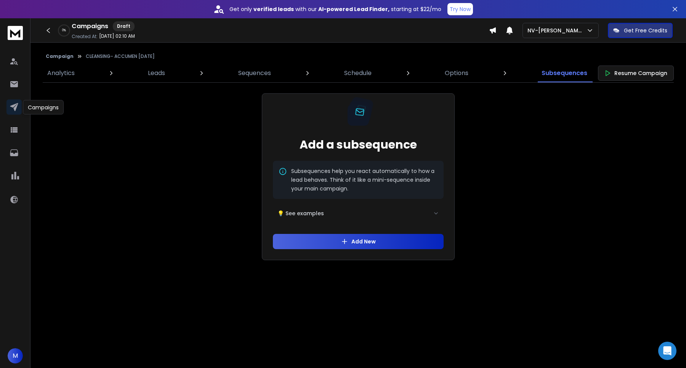
click at [18, 109] on icon at bounding box center [14, 107] width 9 height 9
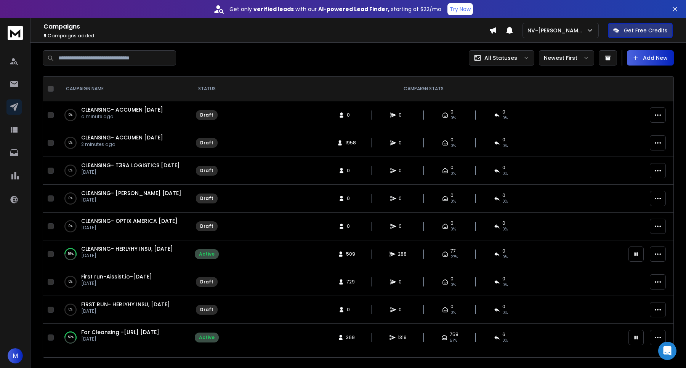
click at [661, 138] on button "button" at bounding box center [658, 142] width 16 height 15
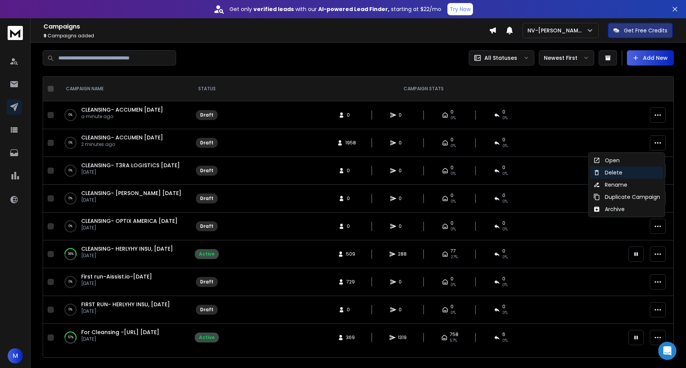
click at [628, 176] on div "Delete" at bounding box center [627, 173] width 73 height 12
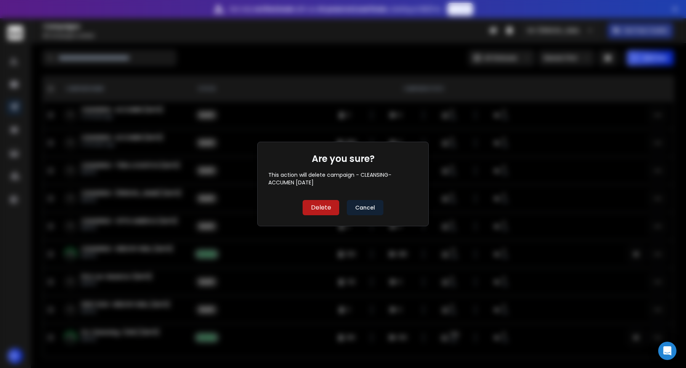
click at [329, 210] on button "Delete" at bounding box center [321, 207] width 37 height 15
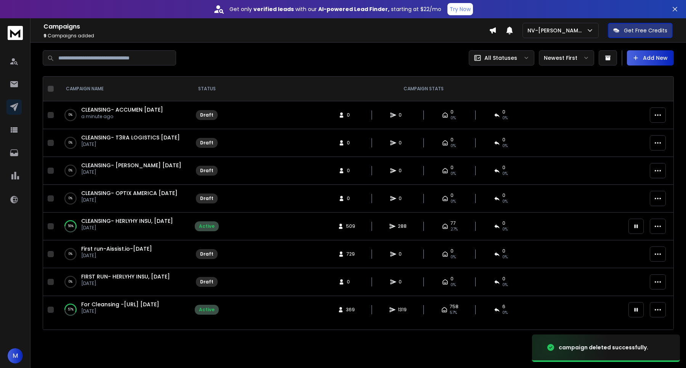
drag, startPoint x: 144, startPoint y: 226, endPoint x: 161, endPoint y: 231, distance: 18.0
click at [143, 226] on p "[DATE]" at bounding box center [127, 228] width 92 height 6
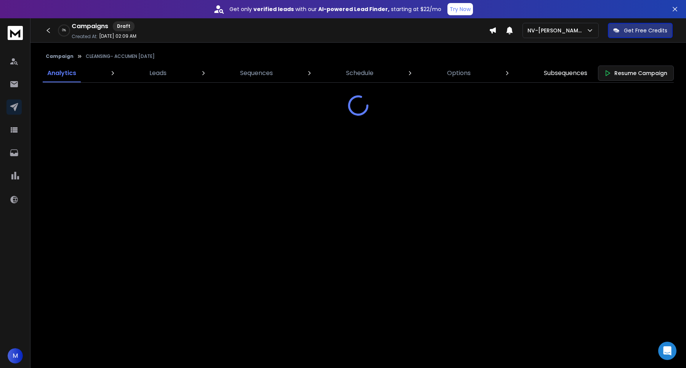
click at [554, 76] on p "Subsequences" at bounding box center [565, 73] width 43 height 9
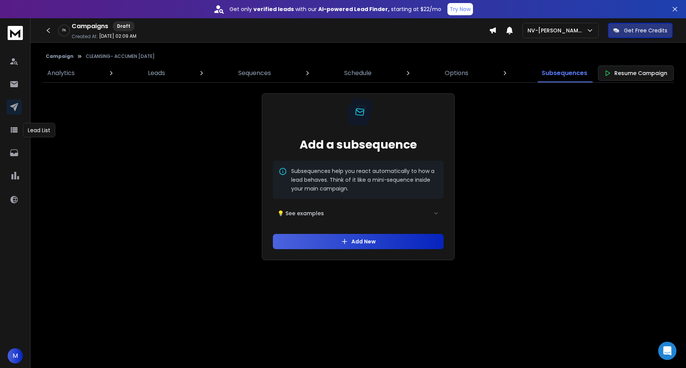
click at [14, 109] on icon at bounding box center [14, 107] width 8 height 8
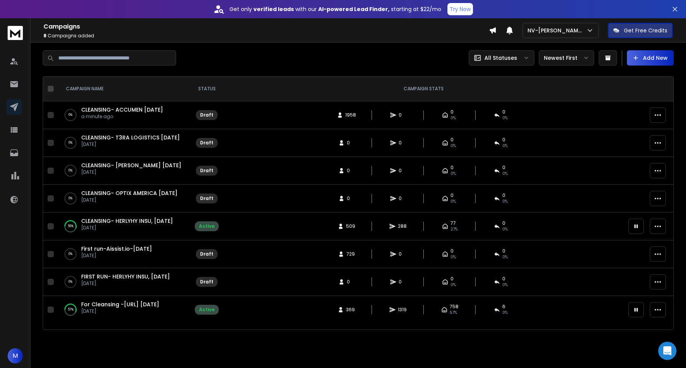
click at [140, 117] on p "a minute ago" at bounding box center [122, 117] width 82 height 6
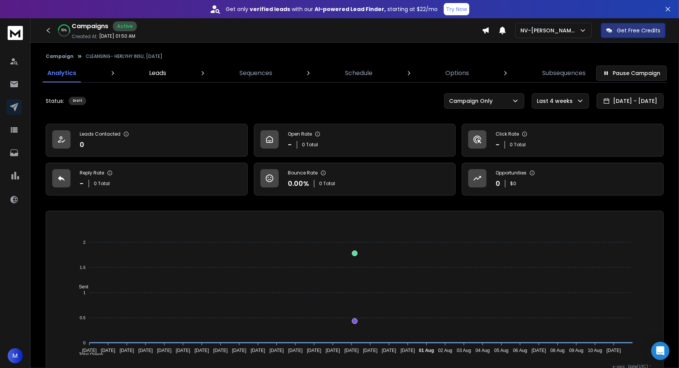
click at [157, 69] on p "Leads" at bounding box center [157, 73] width 17 height 9
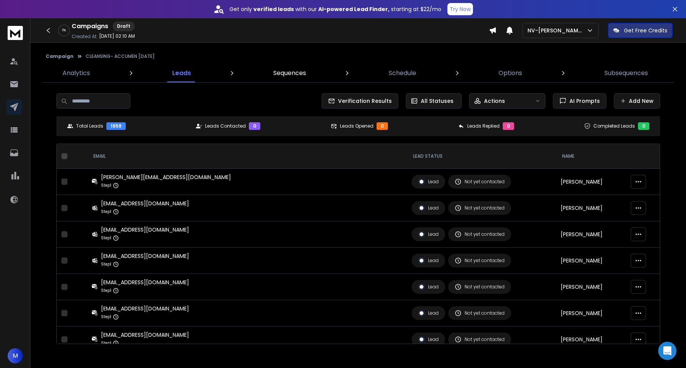
click at [298, 79] on link "Sequences" at bounding box center [290, 73] width 42 height 18
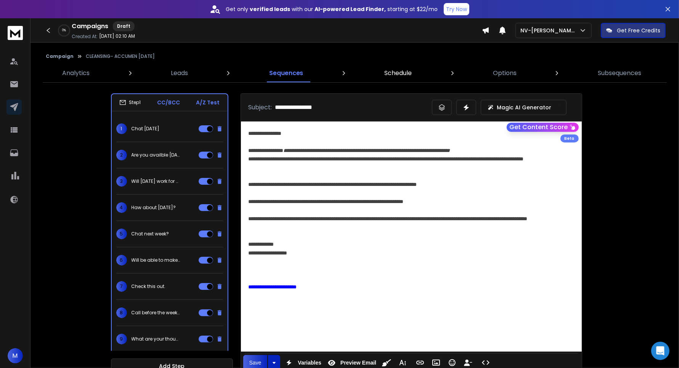
click at [389, 72] on p "Schedule" at bounding box center [397, 73] width 27 height 9
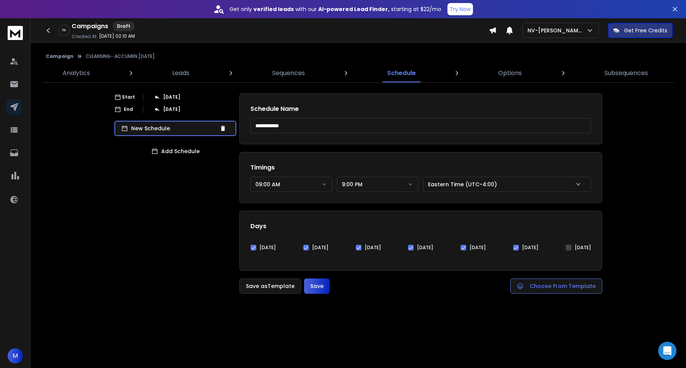
click at [180, 96] on p "Wed Aug 06 2025" at bounding box center [171, 97] width 17 height 6
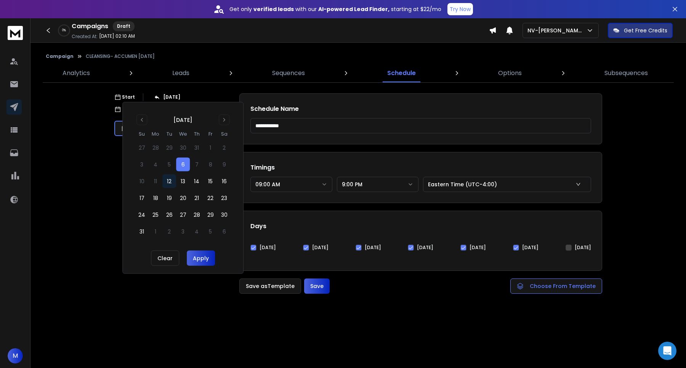
click at [170, 180] on button "12" at bounding box center [169, 182] width 14 height 14
click at [198, 261] on button "Apply" at bounding box center [201, 258] width 28 height 15
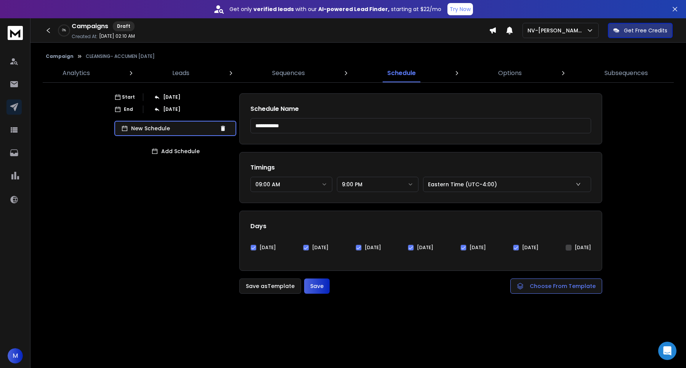
click at [173, 109] on p "Sat Jan 31 2026" at bounding box center [171, 109] width 17 height 6
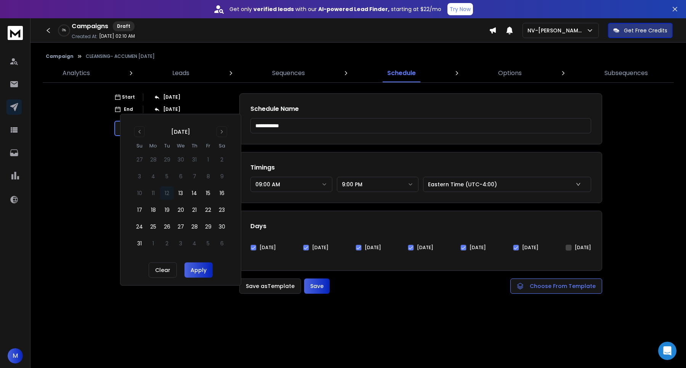
click at [217, 124] on div "August 2025 Su Mo Tu We Th Fr Sa 27 28 29 30 31 1 2 3 4 5 6 7 8 9 10 11 12 13 1…" at bounding box center [180, 188] width 105 height 133
click at [227, 133] on div "August 2025" at bounding box center [181, 131] width 96 height 9
click at [226, 133] on button "Go to next month" at bounding box center [222, 132] width 11 height 11
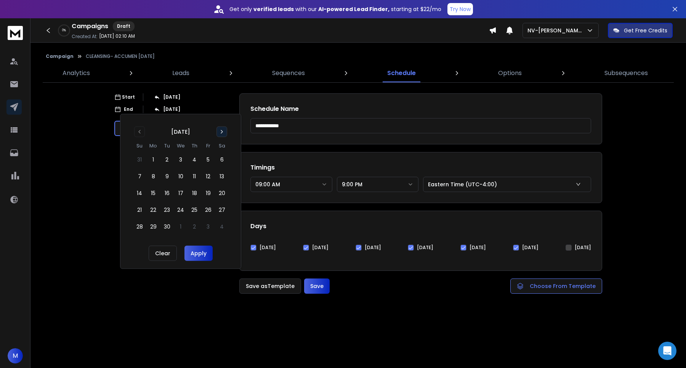
click at [224, 132] on icon "Go to next month" at bounding box center [222, 132] width 6 height 6
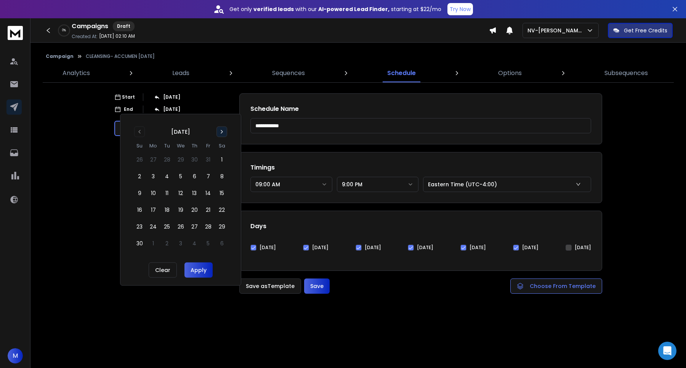
click at [224, 132] on icon "Go to next month" at bounding box center [222, 132] width 6 height 6
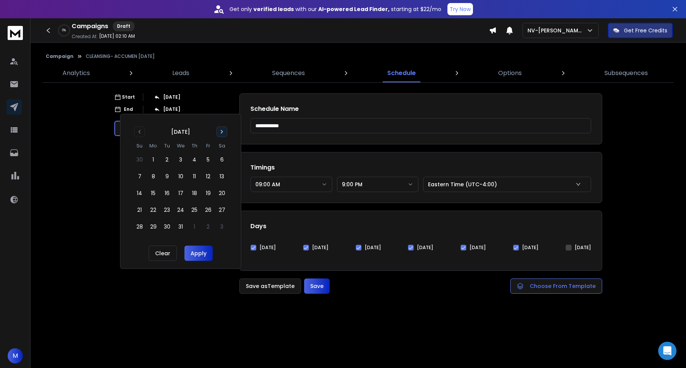
click at [224, 132] on icon "Go to next month" at bounding box center [222, 132] width 6 height 6
click at [195, 254] on button "Apply" at bounding box center [199, 253] width 28 height 15
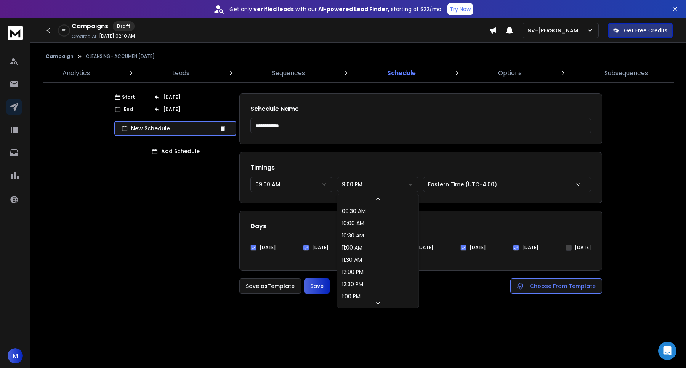
click at [378, 186] on button "9:00 PM" at bounding box center [378, 184] width 82 height 15
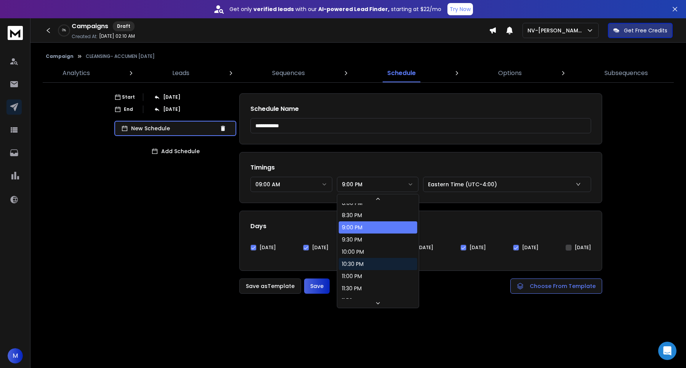
scroll to position [217, 0]
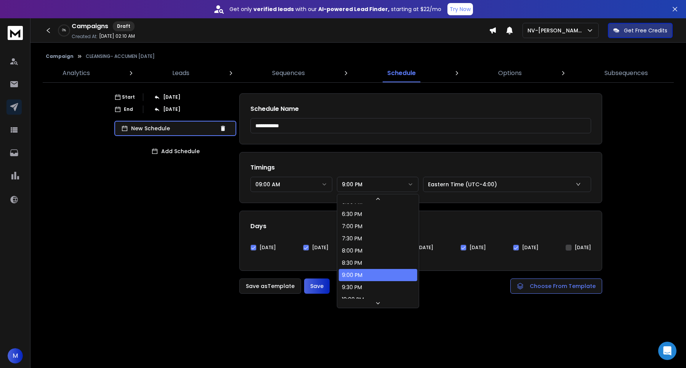
select select "********"
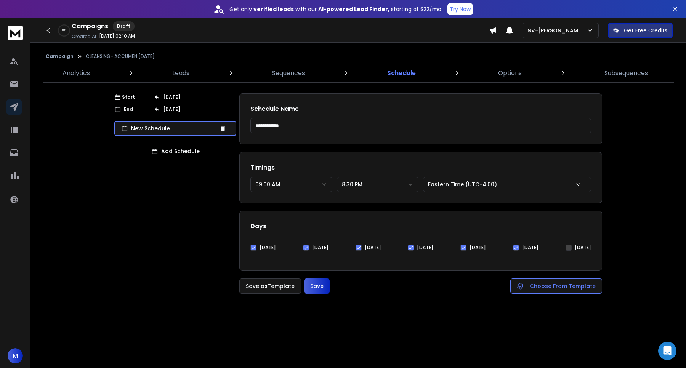
click at [385, 187] on button "8:30 PM" at bounding box center [378, 184] width 82 height 15
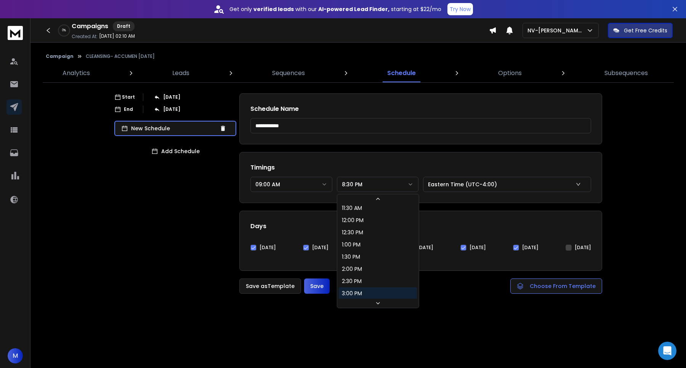
scroll to position [0, 0]
click at [14, 106] on icon at bounding box center [14, 107] width 9 height 9
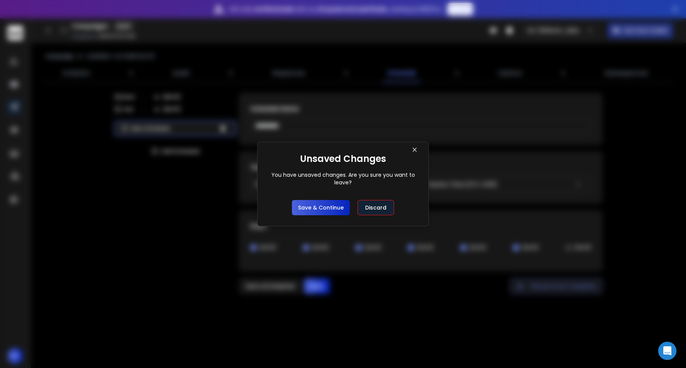
click at [382, 210] on button "Discard" at bounding box center [376, 207] width 37 height 15
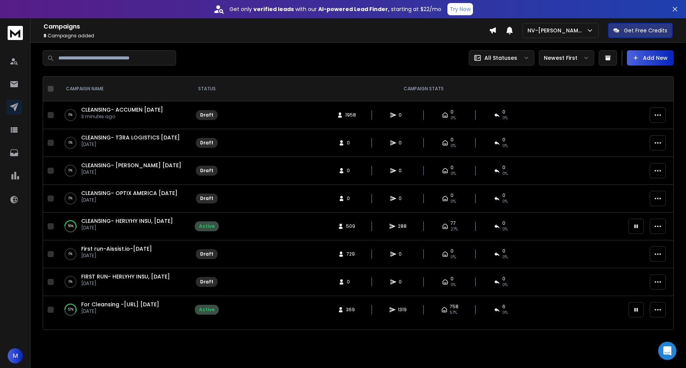
click at [262, 305] on div "369 1319 758 57 % 6 0 %" at bounding box center [424, 310] width 392 height 12
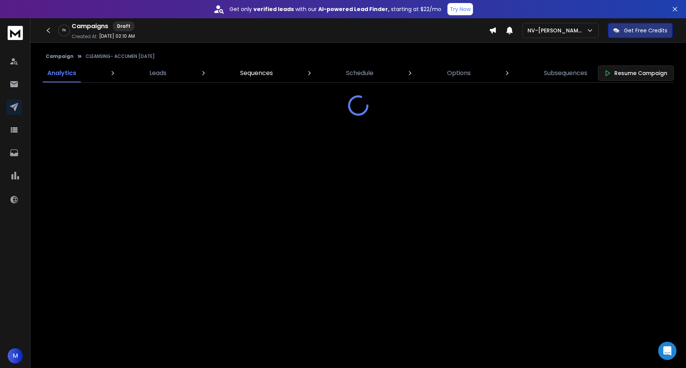
click at [266, 75] on p "Sequences" at bounding box center [256, 73] width 33 height 9
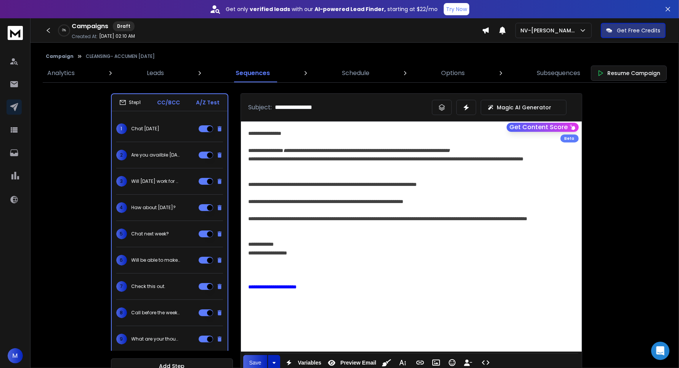
click at [379, 71] on div "Analytics Leads Sequences Schedule Options Subsequences" at bounding box center [314, 73] width 542 height 18
click at [367, 72] on p "Schedule" at bounding box center [355, 73] width 27 height 9
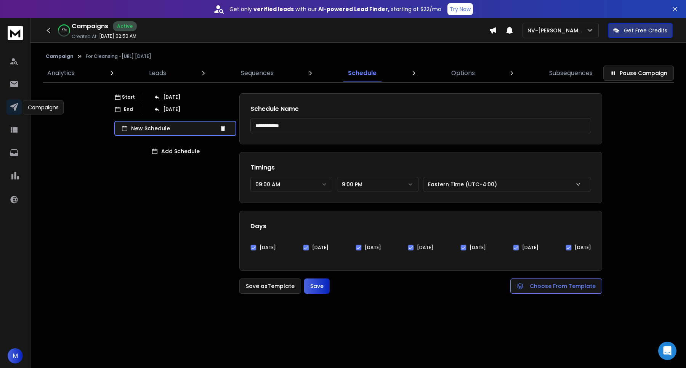
click at [16, 107] on icon at bounding box center [14, 107] width 9 height 9
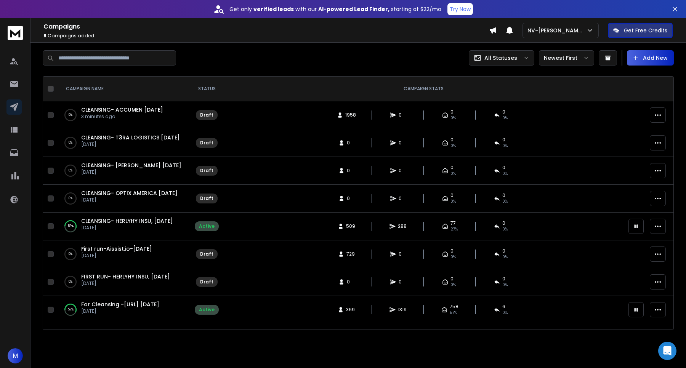
click at [137, 117] on p "3 minutes ago" at bounding box center [122, 117] width 82 height 6
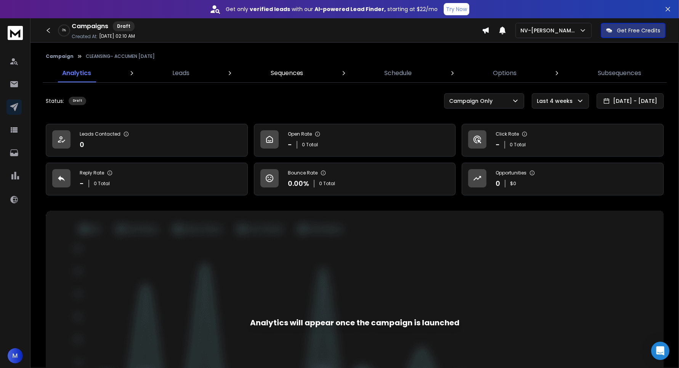
click at [274, 72] on p "Sequences" at bounding box center [287, 73] width 33 height 9
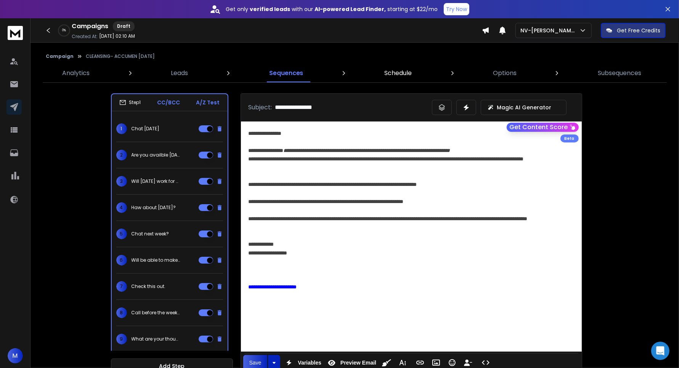
click at [390, 79] on link "Schedule" at bounding box center [398, 73] width 37 height 18
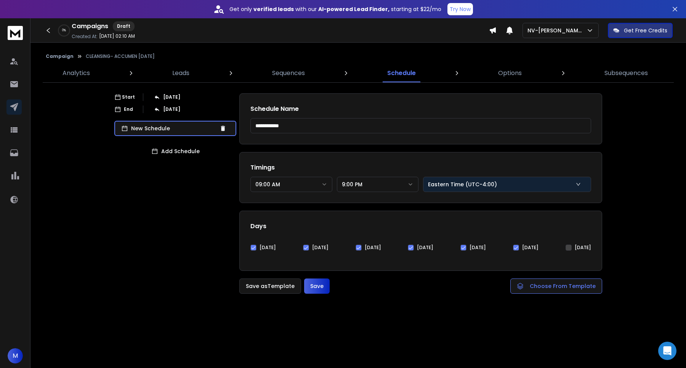
drag, startPoint x: 528, startPoint y: 187, endPoint x: 521, endPoint y: 187, distance: 6.9
click at [527, 187] on div "Eastern Time (UTC-4:00)" at bounding box center [498, 185] width 140 height 8
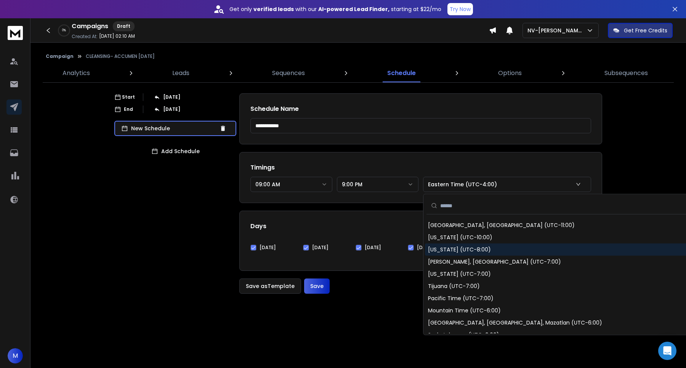
scroll to position [95, 0]
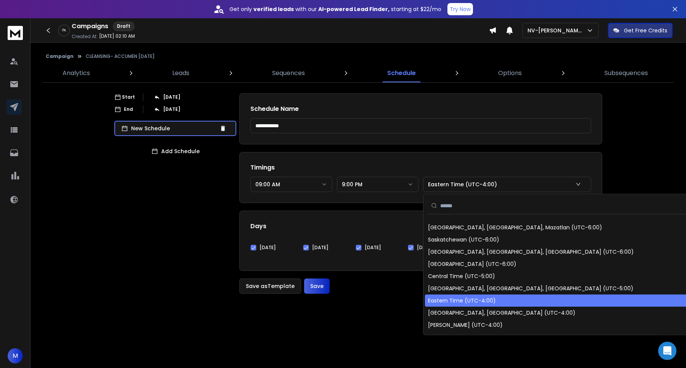
click at [467, 301] on div "Eastern Time (UTC-4:00)" at bounding box center [462, 301] width 68 height 8
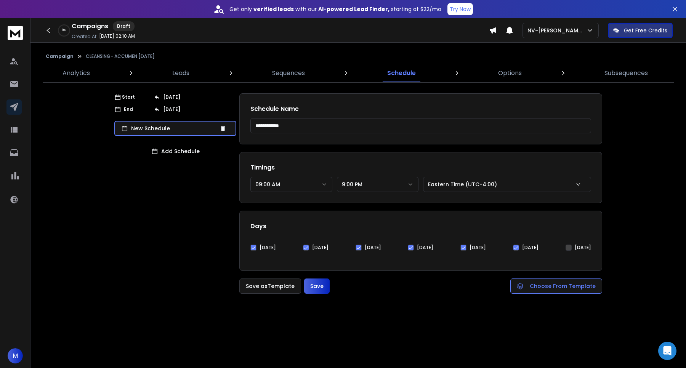
click at [332, 123] on input "**********" at bounding box center [420, 125] width 341 height 15
click at [315, 288] on button "Save" at bounding box center [317, 286] width 26 height 15
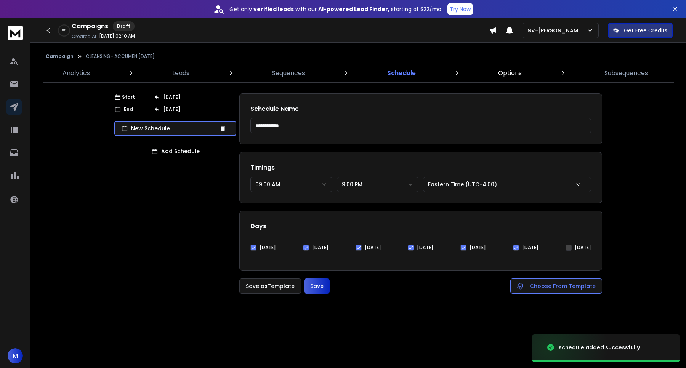
click at [517, 69] on p "Options" at bounding box center [510, 73] width 24 height 9
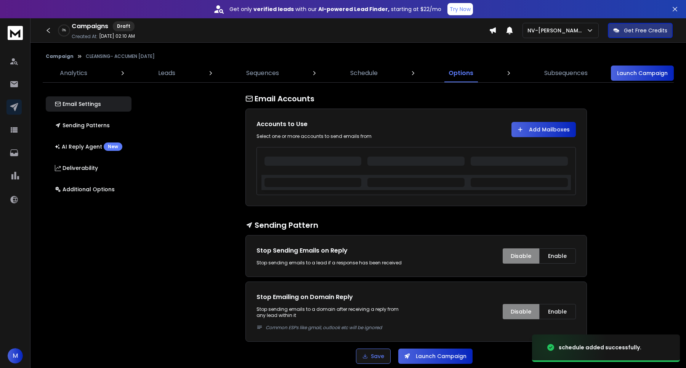
type input "****"
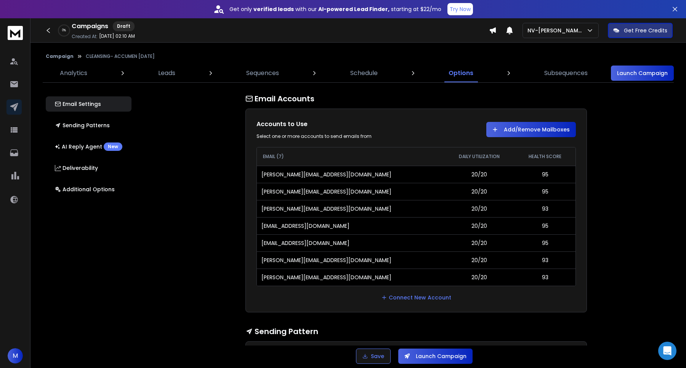
click at [544, 125] on button "Add/Remove Mailboxes" at bounding box center [531, 129] width 90 height 15
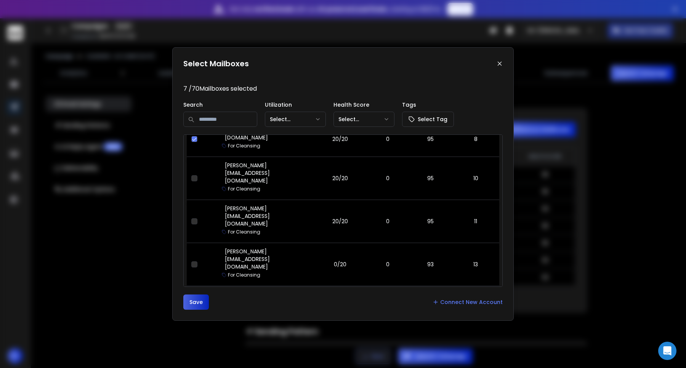
scroll to position [334, 0]
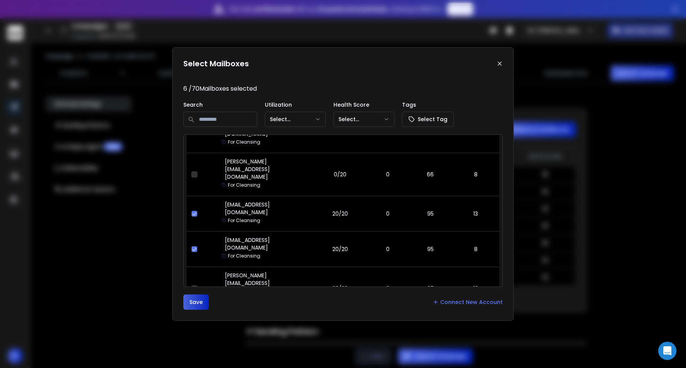
scroll to position [191, 0]
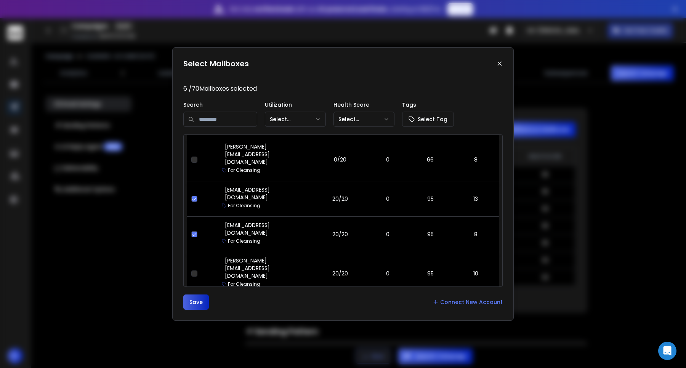
click at [201, 302] on button "Save" at bounding box center [196, 302] width 26 height 15
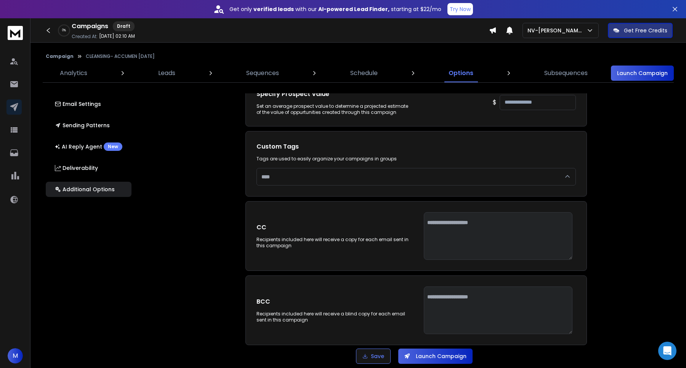
scroll to position [1542, 0]
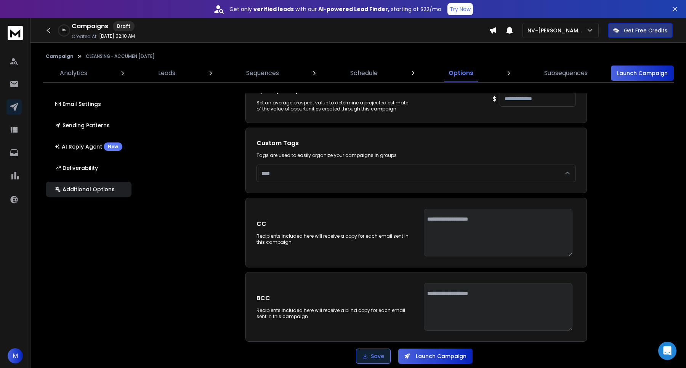
click at [374, 357] on button "Save" at bounding box center [373, 356] width 35 height 15
click at [562, 71] on p "Subsequences" at bounding box center [565, 73] width 43 height 9
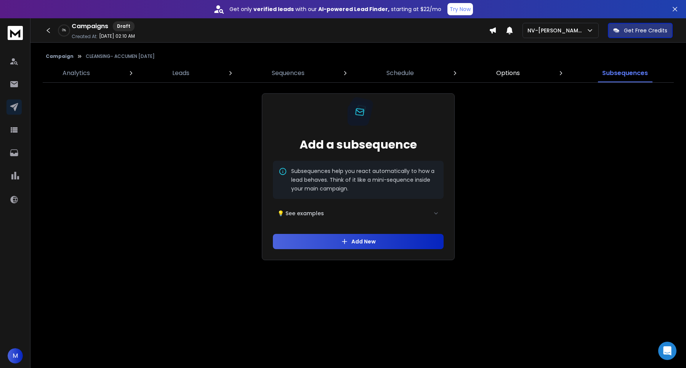
click at [506, 75] on p "Options" at bounding box center [508, 73] width 24 height 9
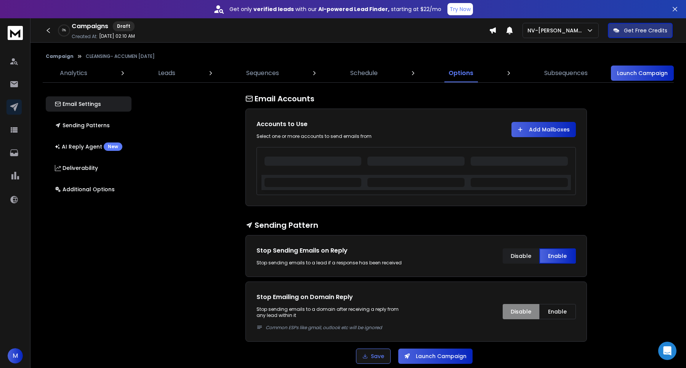
click at [438, 355] on button "Launch Campaign" at bounding box center [435, 356] width 74 height 15
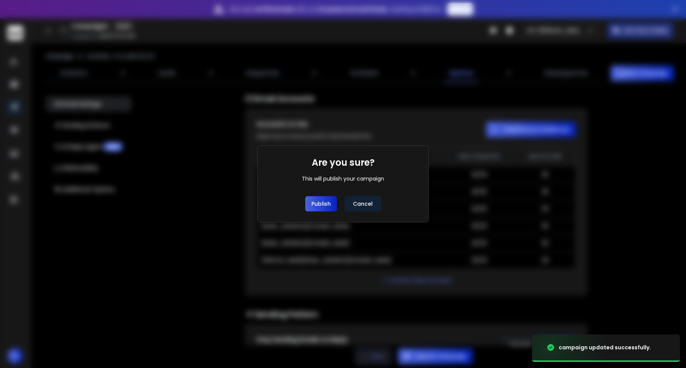
click at [321, 205] on button "Publish" at bounding box center [321, 203] width 32 height 15
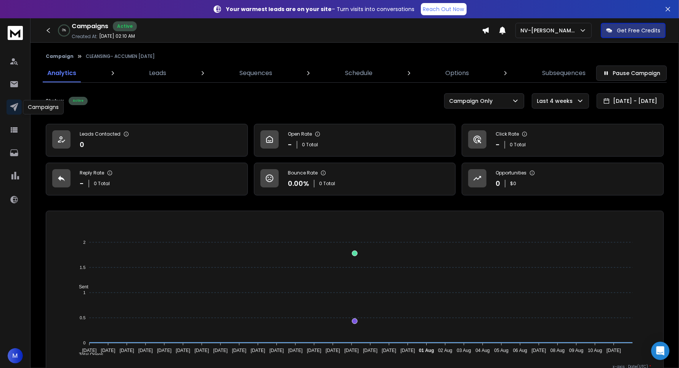
click at [10, 102] on link at bounding box center [13, 107] width 15 height 15
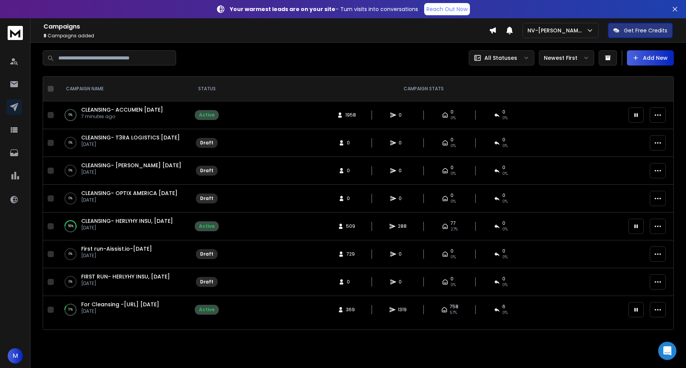
click at [271, 311] on div "369 1319 758 57 % 6 0 %" at bounding box center [424, 310] width 392 height 12
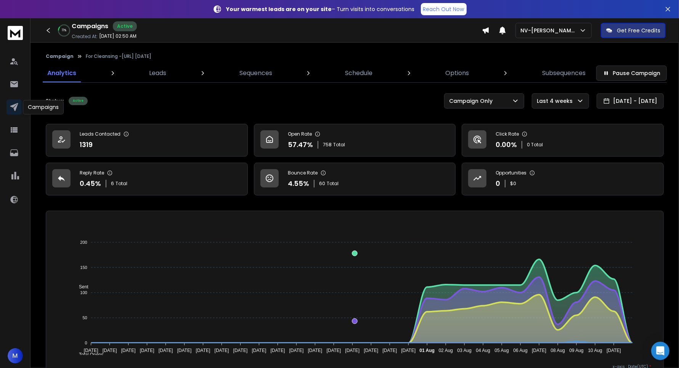
click at [14, 111] on icon at bounding box center [14, 107] width 8 height 8
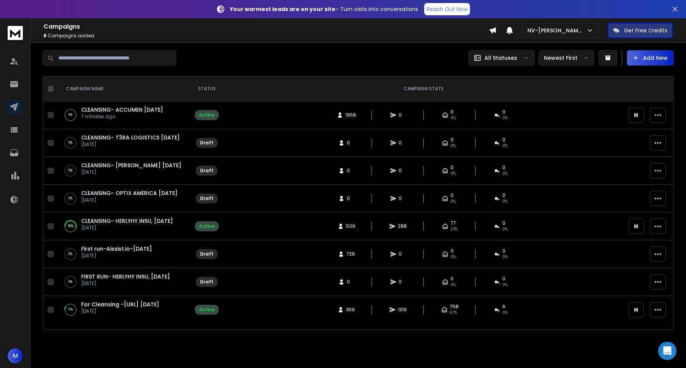
click at [260, 252] on div "729 0 0 0% 0 0%" at bounding box center [424, 254] width 392 height 12
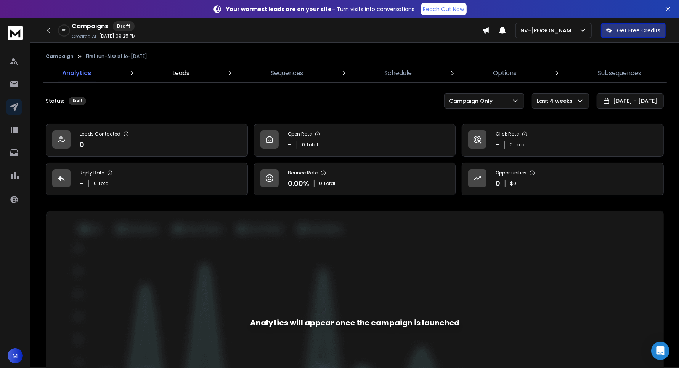
click at [177, 75] on p "Leads" at bounding box center [180, 73] width 17 height 9
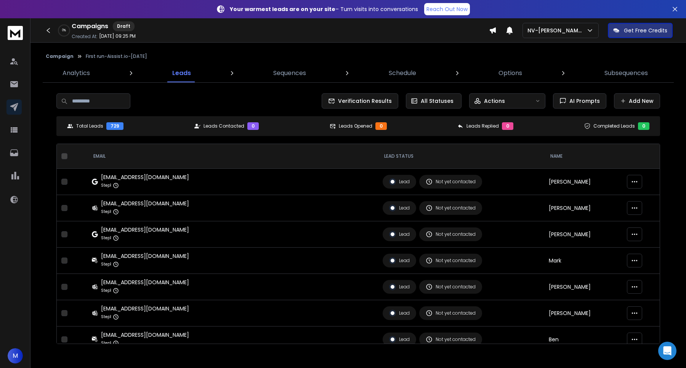
click at [67, 157] on div at bounding box center [74, 156] width 26 height 6
click at [66, 156] on button "button" at bounding box center [64, 156] width 6 height 6
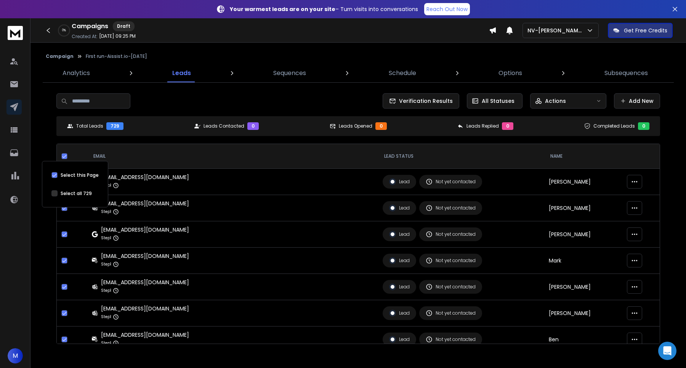
click at [54, 192] on button "Select this Page" at bounding box center [54, 194] width 6 height 6
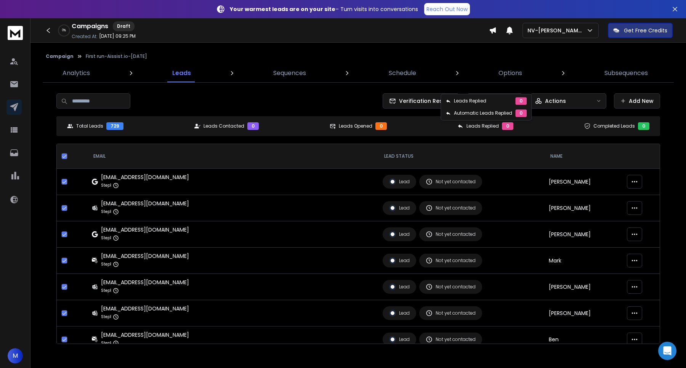
click at [504, 104] on div "Leads Replied 0" at bounding box center [486, 101] width 81 height 8
click at [490, 102] on p "All Statuses" at bounding box center [498, 101] width 33 height 8
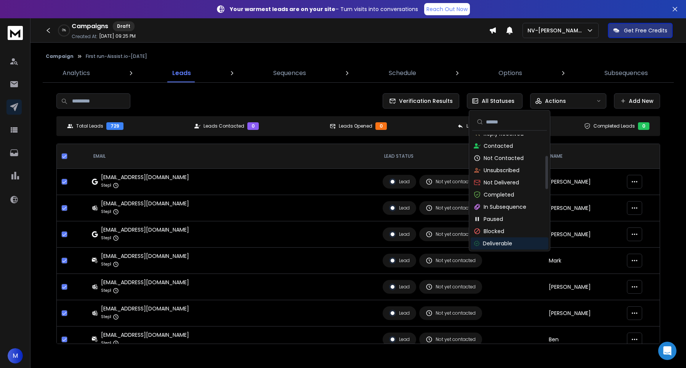
scroll to position [95, 0]
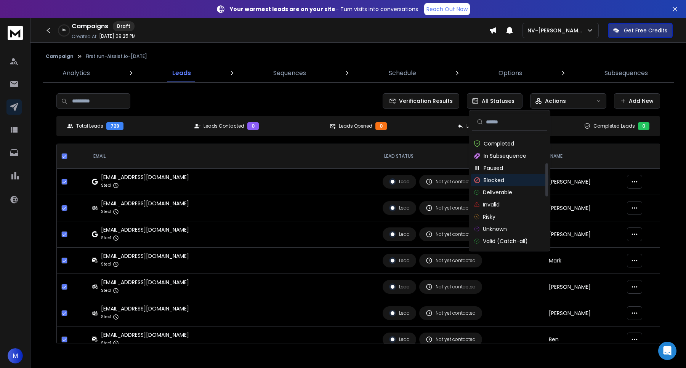
click at [504, 177] on p "Blocked" at bounding box center [494, 181] width 21 height 8
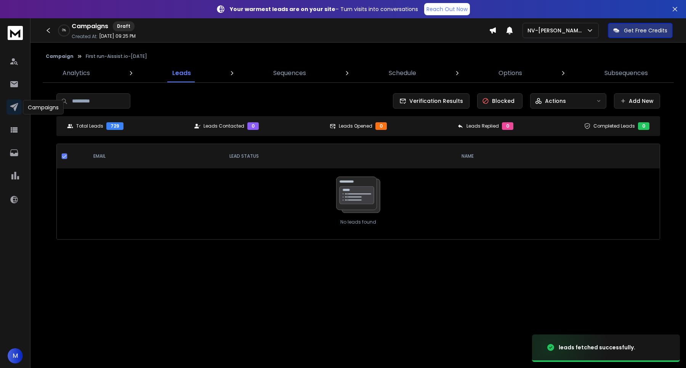
click at [14, 104] on icon at bounding box center [14, 107] width 9 height 9
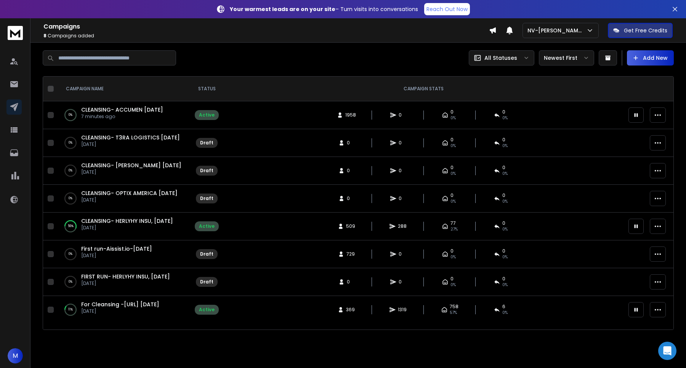
click at [125, 312] on p "[DATE]" at bounding box center [120, 311] width 78 height 6
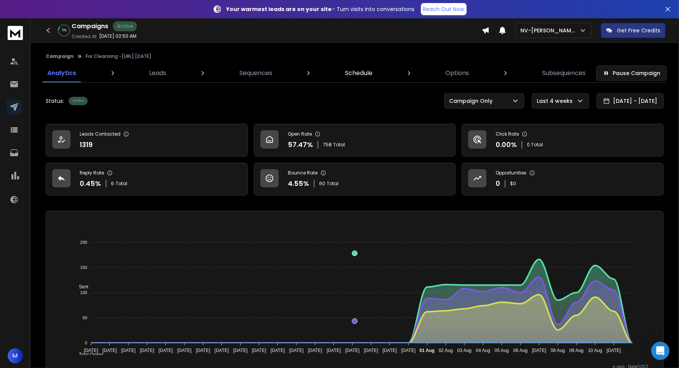
click at [377, 78] on link "Schedule" at bounding box center [358, 73] width 37 height 18
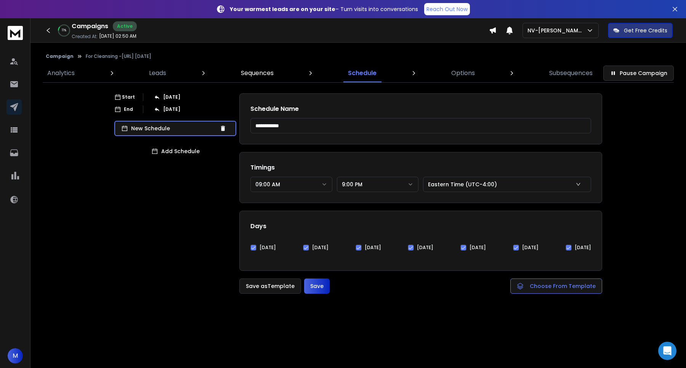
click at [256, 69] on p "Sequences" at bounding box center [257, 73] width 33 height 9
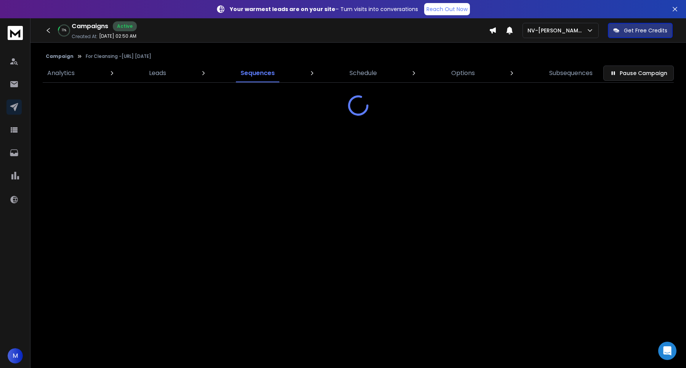
click at [178, 75] on div "Analytics Leads Sequences Schedule Options Subsequences" at bounding box center [320, 73] width 555 height 18
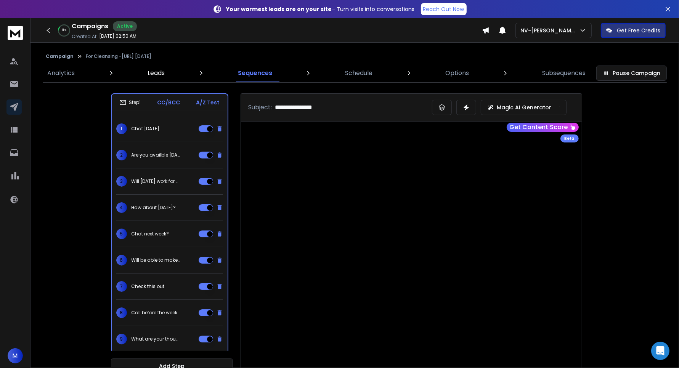
click at [167, 75] on link "Leads" at bounding box center [156, 73] width 26 height 18
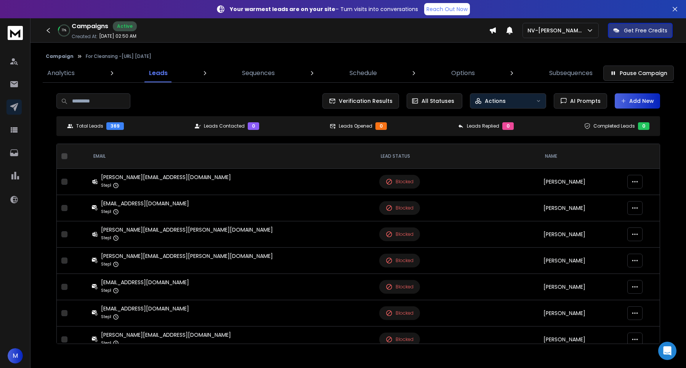
click at [500, 104] on p "Actions" at bounding box center [495, 101] width 21 height 8
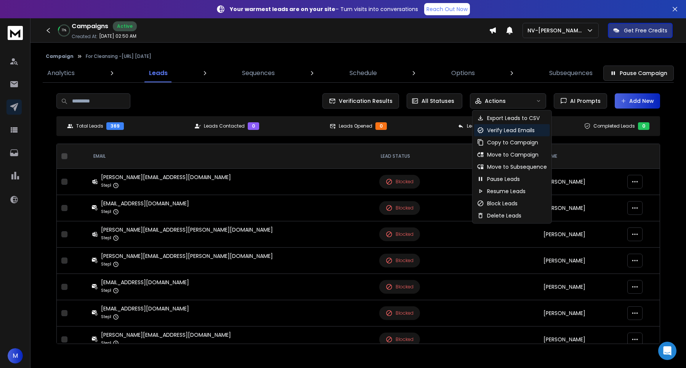
click at [439, 90] on div "Verification Results All Statuses Actions AI Prompts Add New Total Leads 369 Le…" at bounding box center [358, 214] width 631 height 249
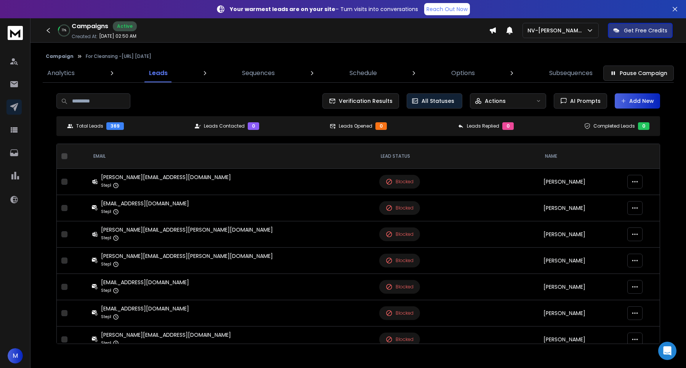
click at [441, 94] on button "All Statuses" at bounding box center [435, 100] width 56 height 15
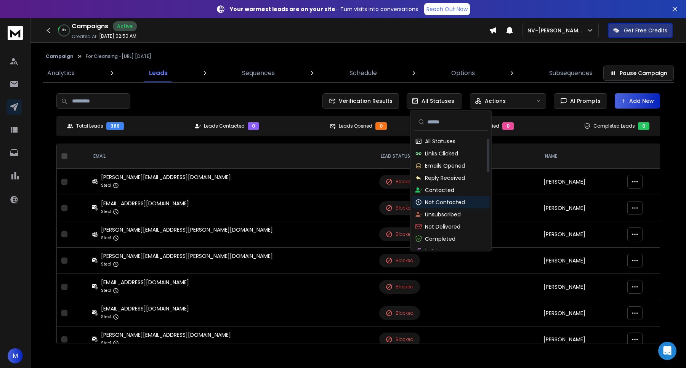
scroll to position [48, 0]
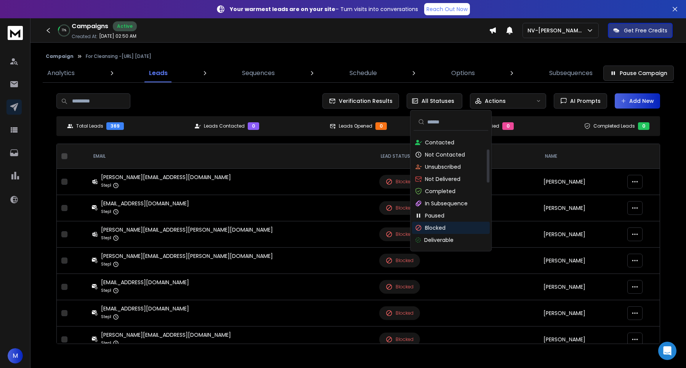
click at [440, 228] on p "Blocked" at bounding box center [435, 228] width 21 height 8
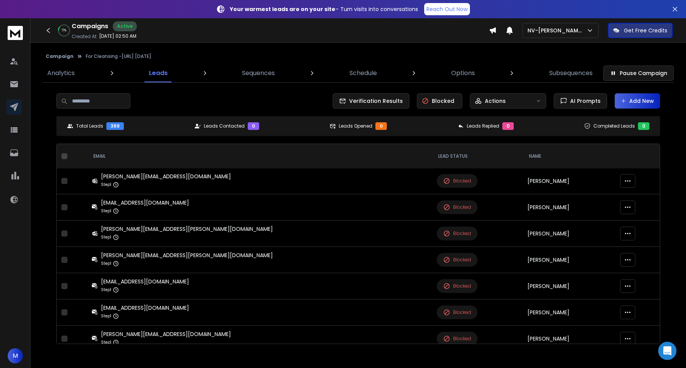
scroll to position [0, 0]
drag, startPoint x: 168, startPoint y: 175, endPoint x: 101, endPoint y: 177, distance: 66.3
click at [101, 177] on div "yuki@xsellresources.com" at bounding box center [166, 177] width 130 height 8
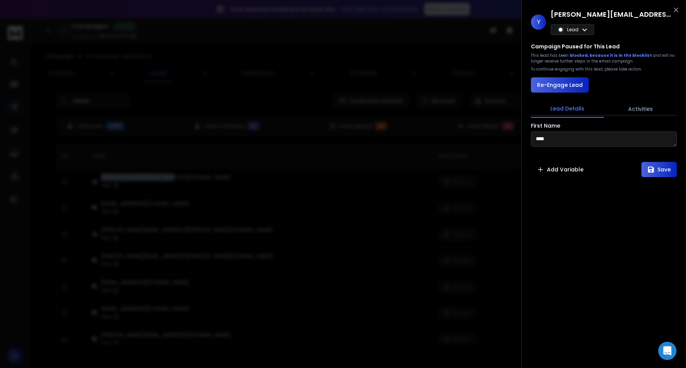
click at [431, 189] on div at bounding box center [343, 184] width 686 height 368
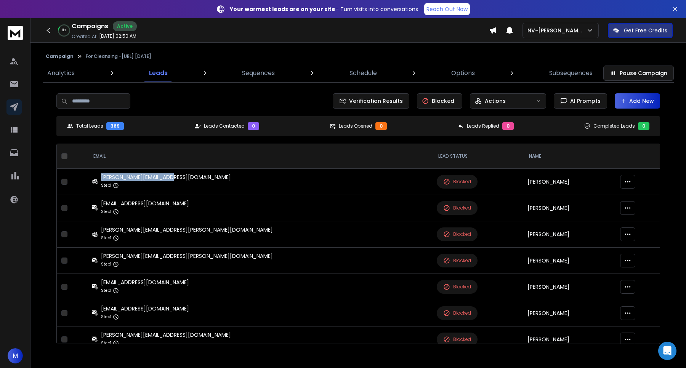
drag, startPoint x: 100, startPoint y: 176, endPoint x: 169, endPoint y: 174, distance: 69.4
click at [169, 174] on div "yuki@xsellresources.com Step 1" at bounding box center [260, 181] width 336 height 17
copy div "yuki@xsellresources.com"
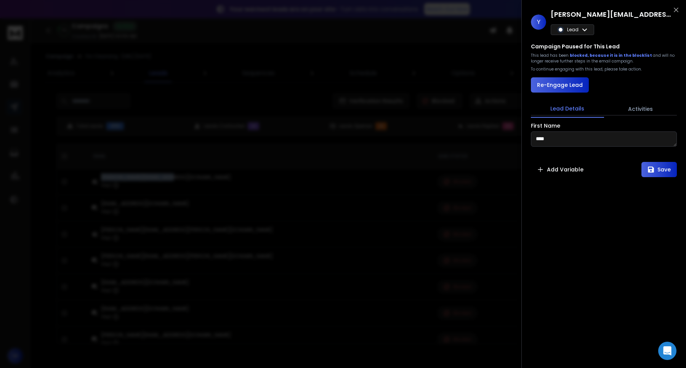
click at [398, 215] on div at bounding box center [343, 184] width 686 height 368
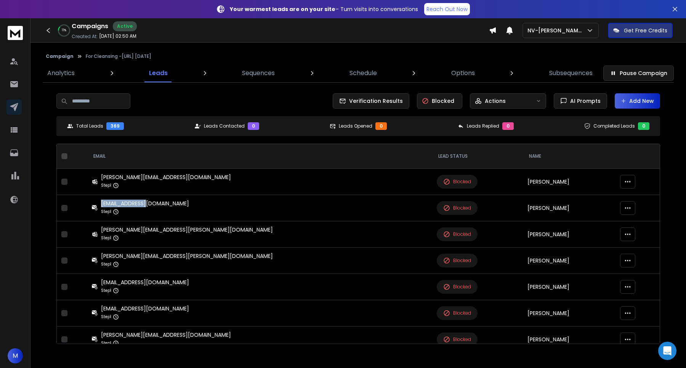
drag, startPoint x: 101, startPoint y: 204, endPoint x: 157, endPoint y: 202, distance: 56.1
click at [157, 202] on div "joshm@sp-mc.org Step 1" at bounding box center [260, 208] width 336 height 17
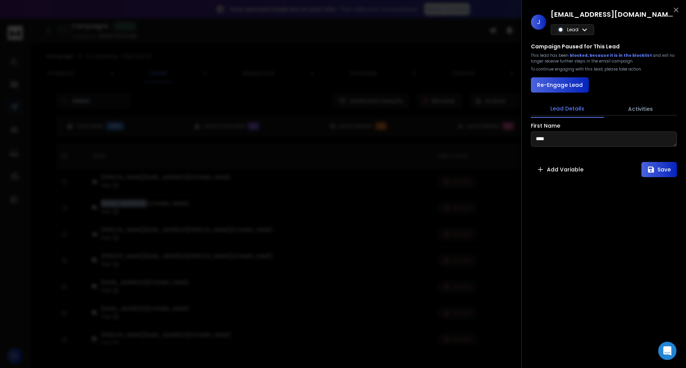
copy div "joshm@sp-mc.org"
drag, startPoint x: 454, startPoint y: 177, endPoint x: 204, endPoint y: 193, distance: 250.2
click at [451, 179] on div at bounding box center [343, 184] width 686 height 368
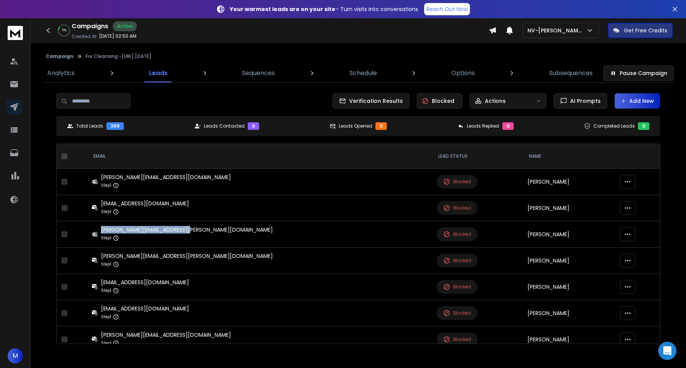
drag, startPoint x: 98, startPoint y: 231, endPoint x: 193, endPoint y: 230, distance: 94.6
click at [193, 230] on div "gary.gluzberg@examinetics.com Step 1" at bounding box center [260, 234] width 336 height 17
copy div "gary.gluzberg@examinetics.com"
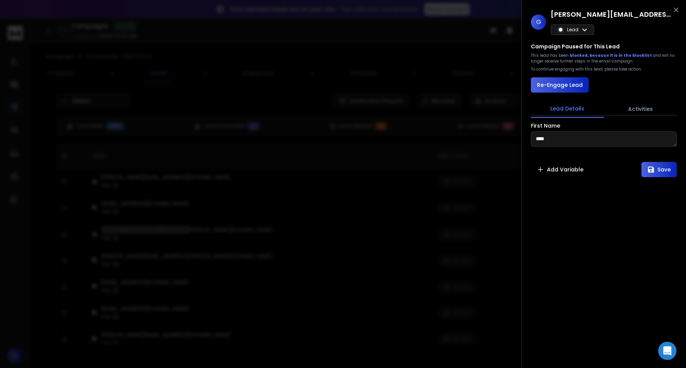
click at [368, 266] on div at bounding box center [343, 184] width 686 height 368
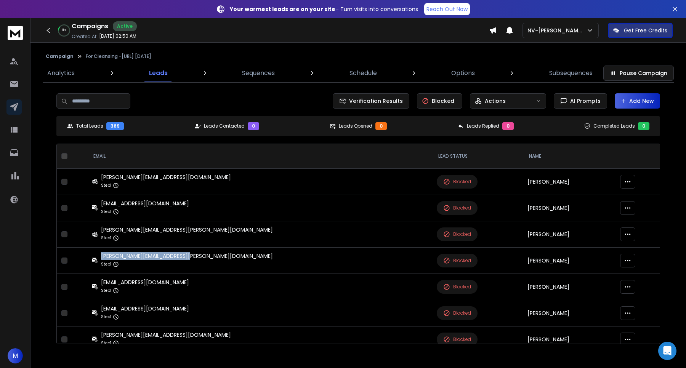
drag, startPoint x: 102, startPoint y: 257, endPoint x: 210, endPoint y: 253, distance: 107.6
click at [210, 253] on div "dave.youngstrom@yeoandyeo.com Step 1" at bounding box center [260, 260] width 336 height 17
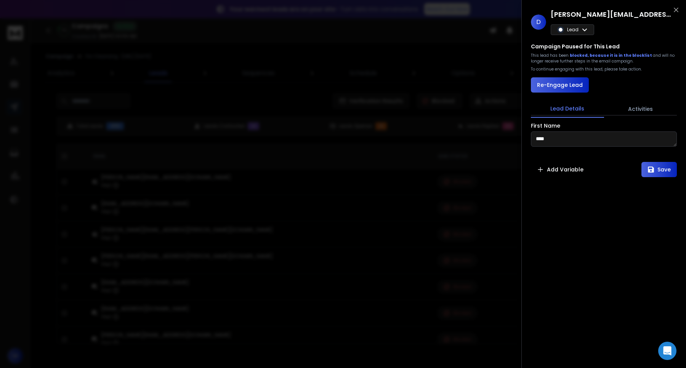
click at [210, 253] on div at bounding box center [343, 184] width 686 height 368
click at [379, 178] on div at bounding box center [343, 184] width 686 height 368
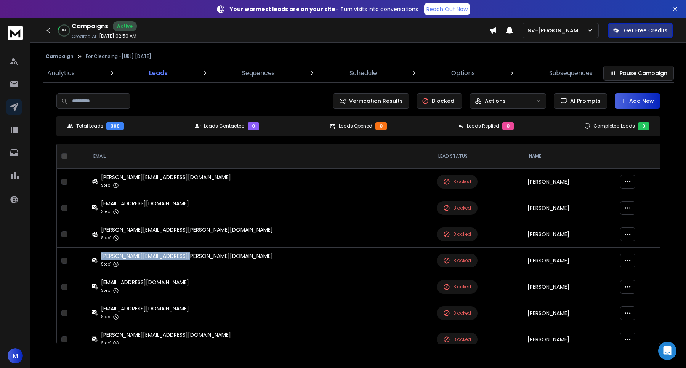
drag, startPoint x: 101, startPoint y: 258, endPoint x: 206, endPoint y: 255, distance: 104.5
click at [206, 255] on div "dave.youngstrom@yeoandyeo.com Step 1" at bounding box center [260, 260] width 336 height 17
copy div "dave.youngstrom@yeoandyeo.com"
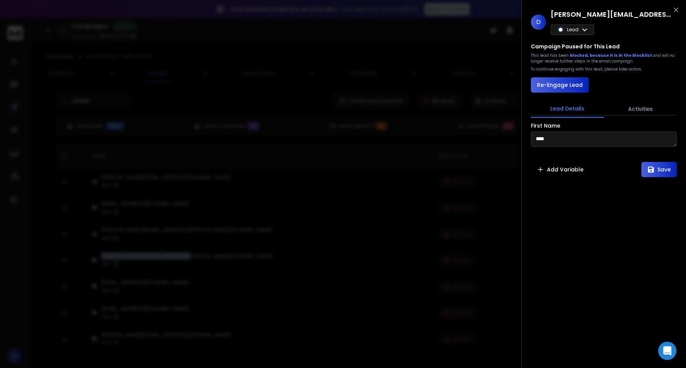
click at [292, 255] on div at bounding box center [343, 184] width 686 height 368
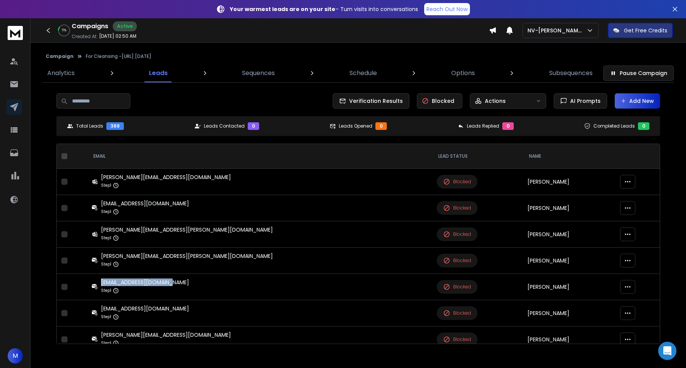
drag, startPoint x: 101, startPoint y: 282, endPoint x: 178, endPoint y: 277, distance: 77.2
click at [178, 277] on td "dlowery@bankpatriot.com Step 1" at bounding box center [259, 287] width 345 height 26
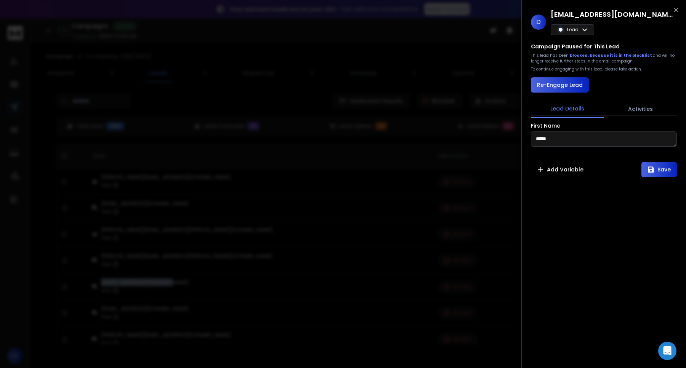
copy div "dlowery@bankpatriot.com"
click at [276, 241] on div at bounding box center [343, 184] width 686 height 368
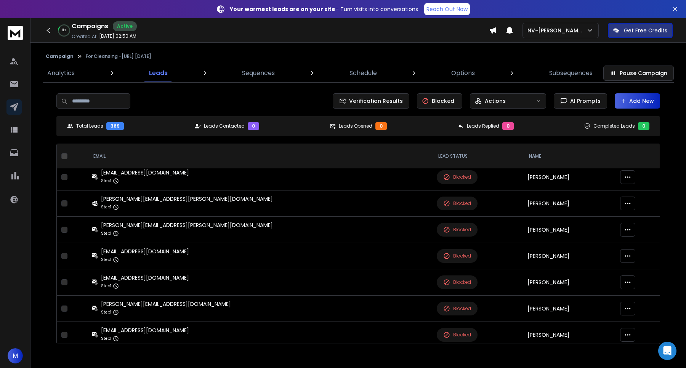
scroll to position [48, 0]
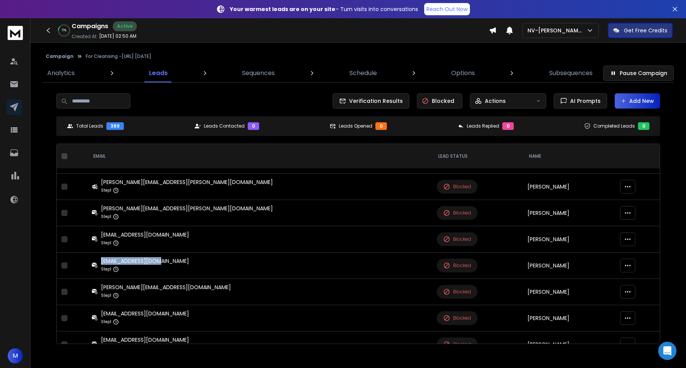
drag, startPoint x: 100, startPoint y: 260, endPoint x: 170, endPoint y: 259, distance: 69.4
click at [170, 259] on div "lbarrie@ortho-i.com Step 1" at bounding box center [260, 265] width 336 height 17
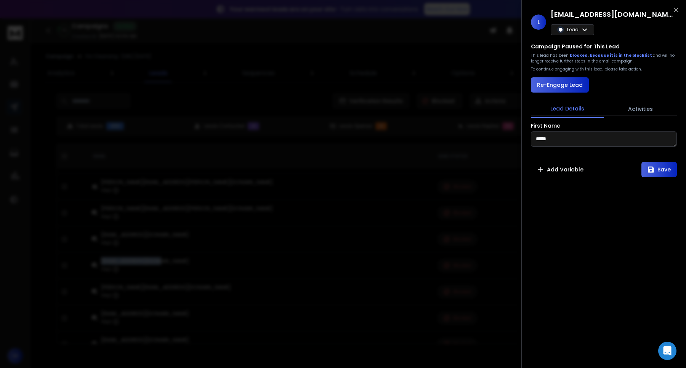
copy div "lbarrie@ortho-i.com"
click at [430, 214] on div at bounding box center [343, 184] width 686 height 368
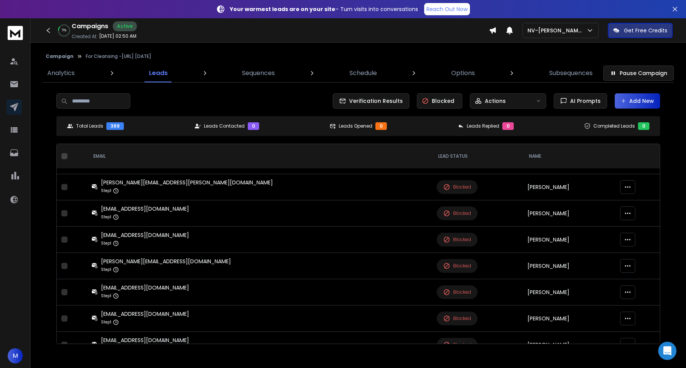
scroll to position [95, 0]
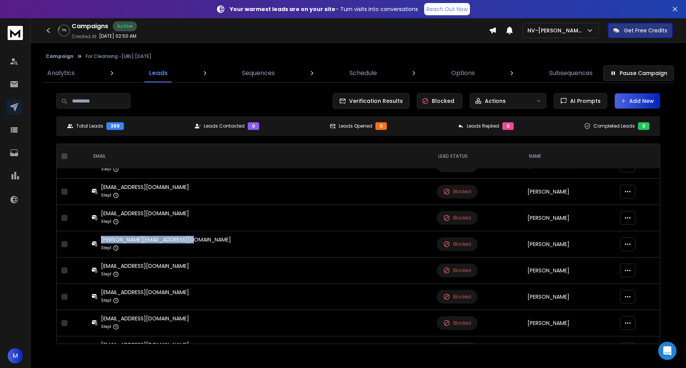
drag, startPoint x: 100, startPoint y: 239, endPoint x: 195, endPoint y: 237, distance: 95.3
click at [195, 237] on div "bkhan@neighborhoodhealthva.org Step 1" at bounding box center [260, 244] width 336 height 17
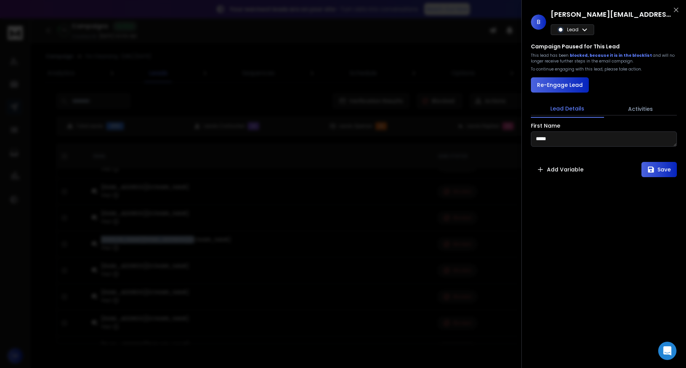
copy div "bkhan@neighborhoodhealthva.org"
click at [370, 229] on div at bounding box center [343, 184] width 686 height 368
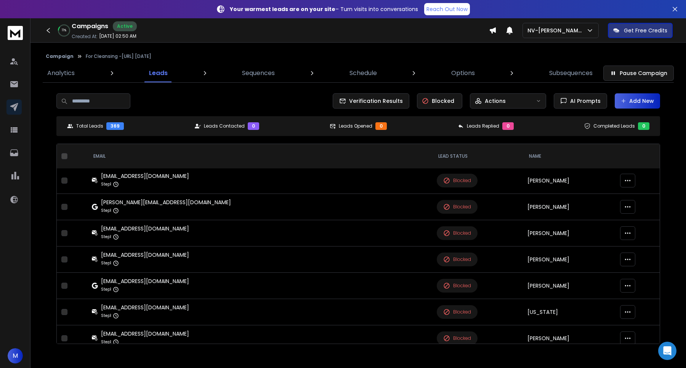
scroll to position [334, 0]
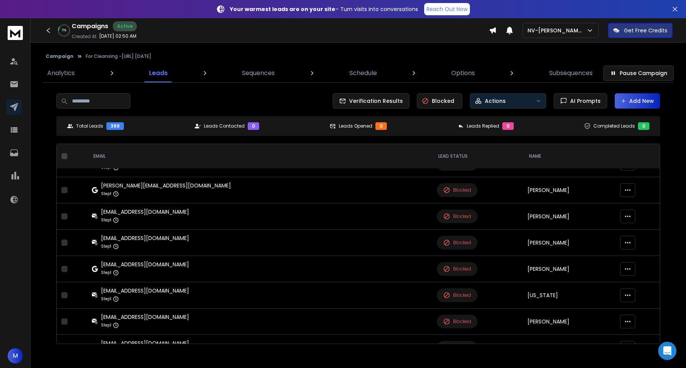
click at [533, 104] on div "Actions" at bounding box center [504, 101] width 58 height 8
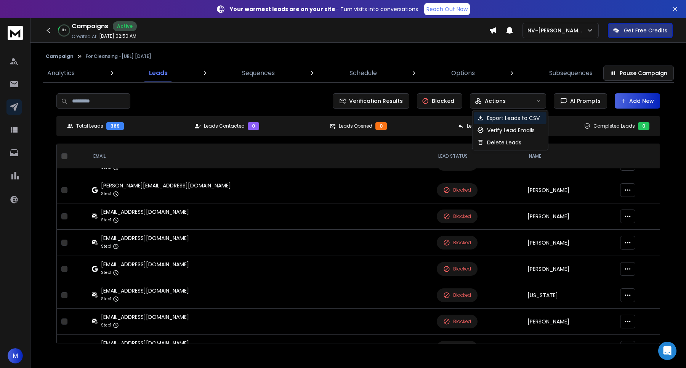
click at [353, 157] on th "EMAIL" at bounding box center [259, 156] width 345 height 25
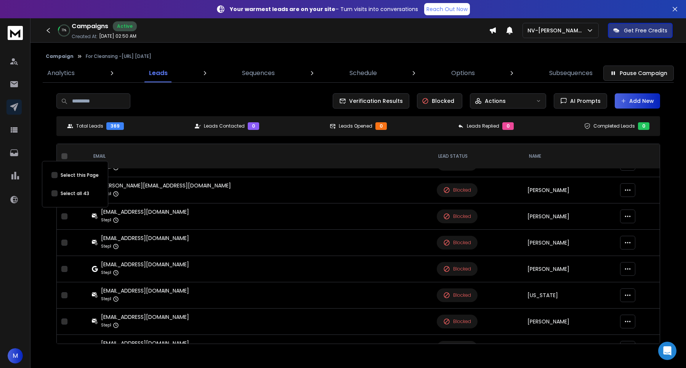
click at [53, 192] on button "Select this Page" at bounding box center [54, 194] width 6 height 6
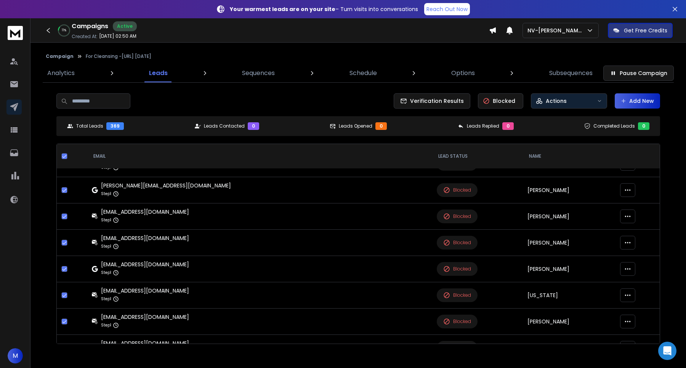
click at [586, 105] on button "Actions" at bounding box center [569, 100] width 76 height 15
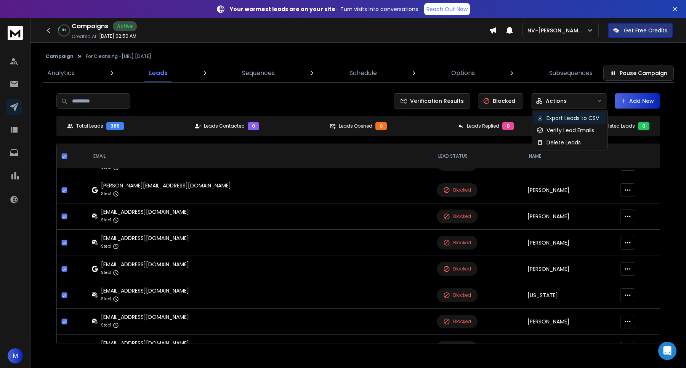
click at [570, 118] on p "Export Leads to CSV" at bounding box center [573, 118] width 53 height 8
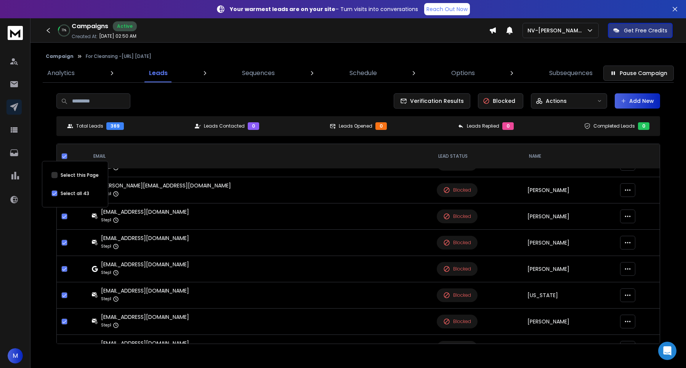
click at [67, 157] on button "Select this Page" at bounding box center [64, 156] width 6 height 6
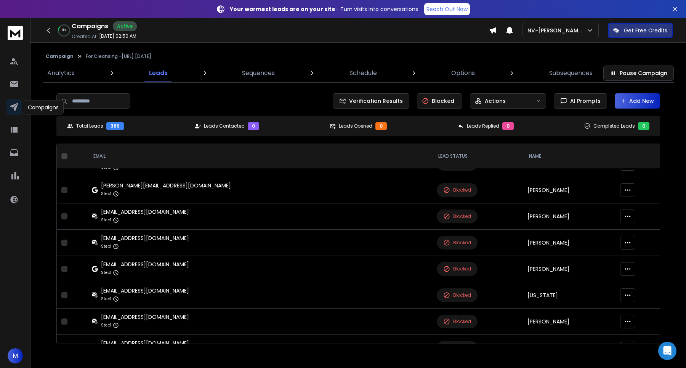
click at [16, 103] on icon at bounding box center [14, 107] width 9 height 9
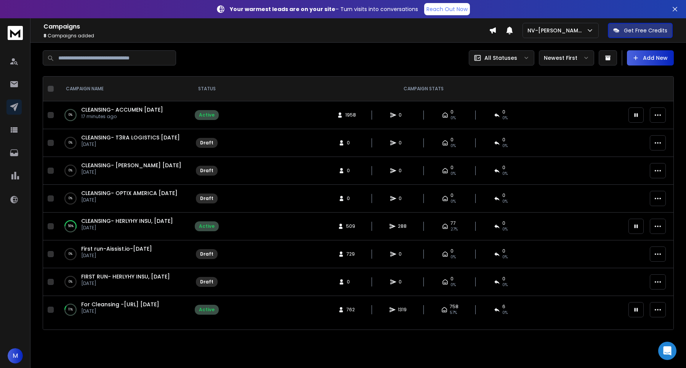
click at [119, 252] on span "First run-Aissist.io-[DATE]" at bounding box center [116, 249] width 71 height 8
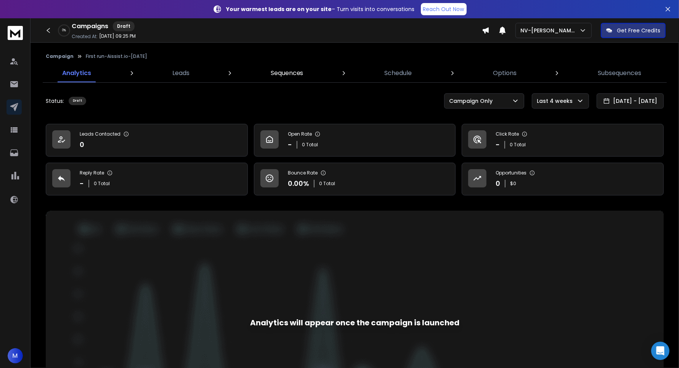
click at [291, 71] on p "Sequences" at bounding box center [287, 73] width 33 height 9
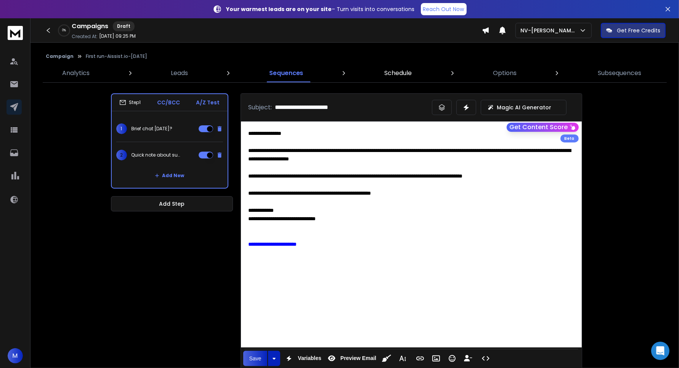
click at [401, 77] on p "Schedule" at bounding box center [397, 73] width 27 height 9
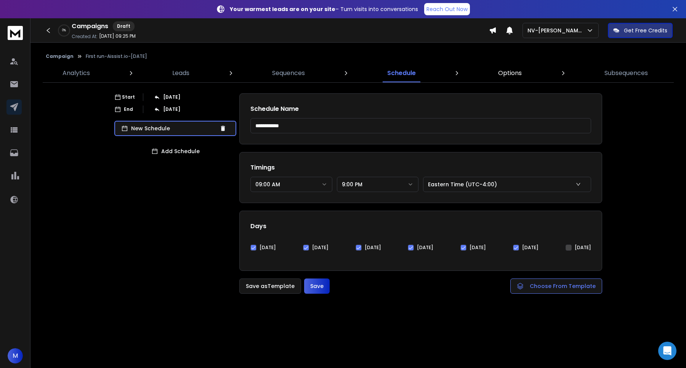
click at [515, 81] on link "Options" at bounding box center [510, 73] width 33 height 18
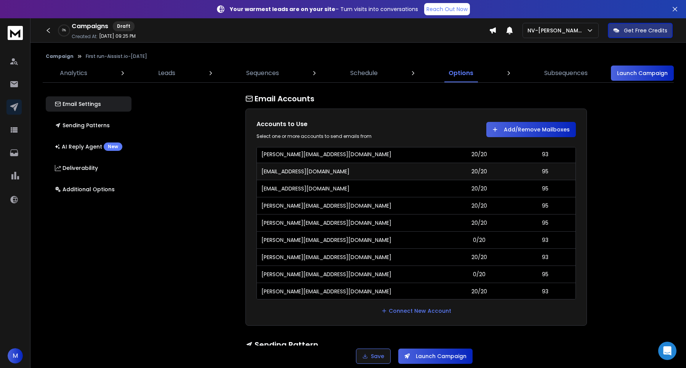
scroll to position [56, 0]
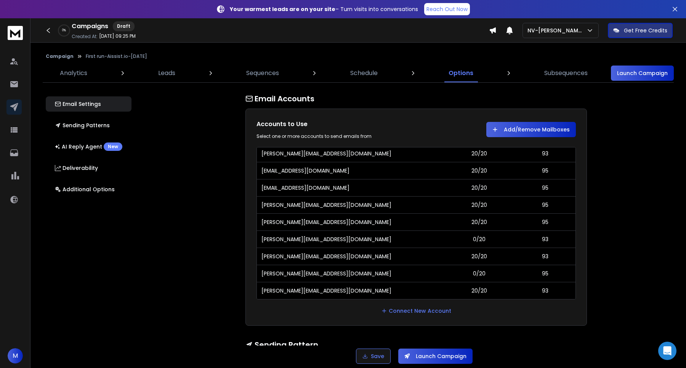
click at [508, 130] on button "Add/Remove Mailboxes" at bounding box center [531, 129] width 90 height 15
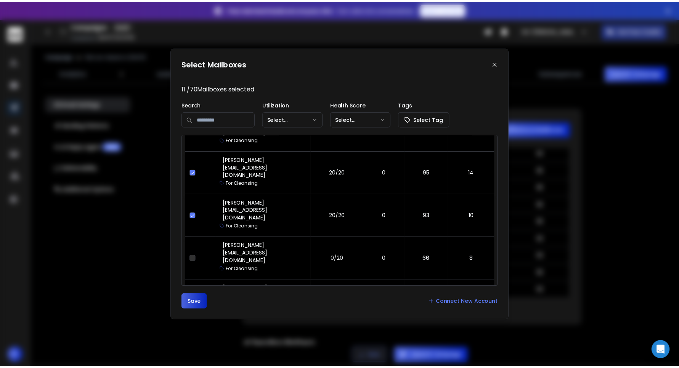
scroll to position [74, 0]
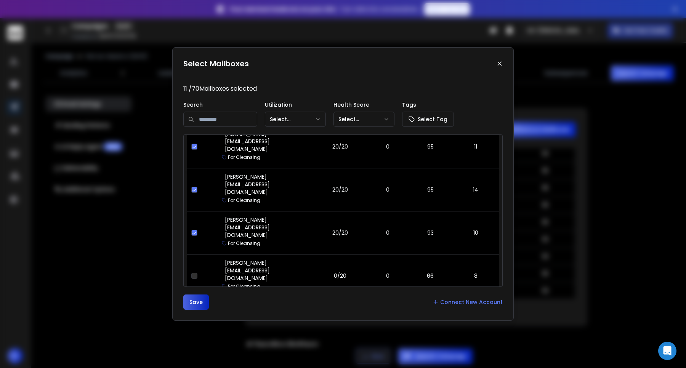
click at [499, 61] on icon at bounding box center [500, 64] width 6 height 6
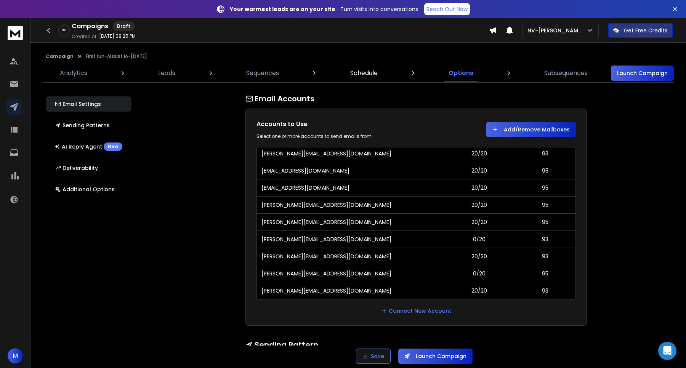
click at [370, 67] on link "Schedule" at bounding box center [364, 73] width 37 height 18
click at [273, 71] on p "Sequences" at bounding box center [262, 73] width 33 height 9
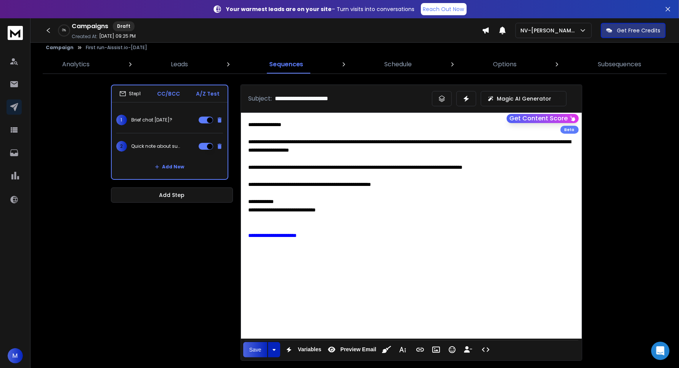
scroll to position [12, 0]
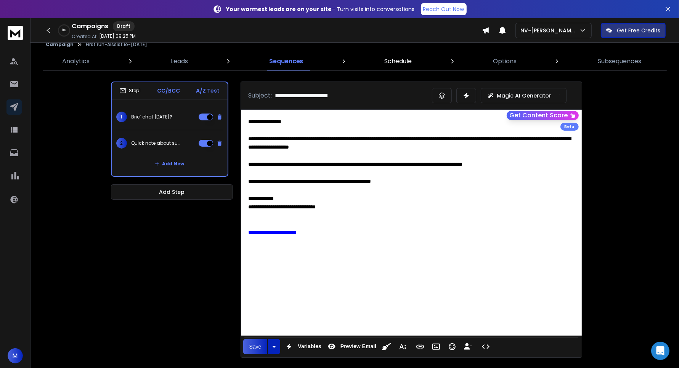
click at [384, 62] on p "Schedule" at bounding box center [397, 61] width 27 height 9
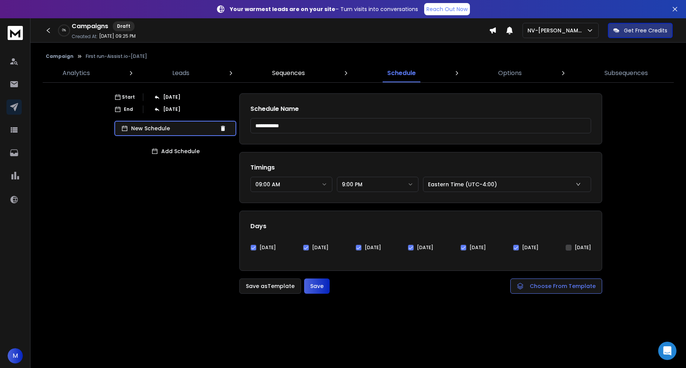
click at [292, 71] on p "Sequences" at bounding box center [288, 73] width 33 height 9
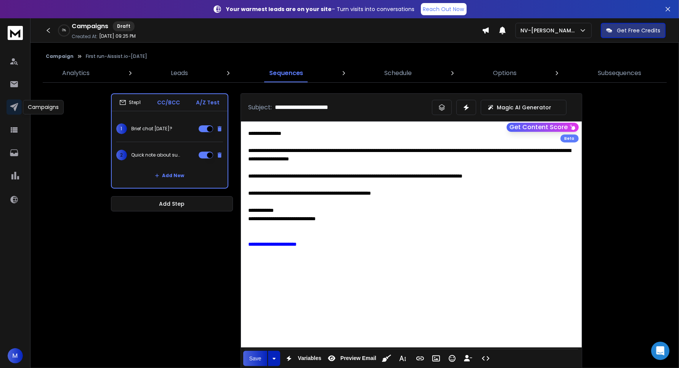
click at [12, 108] on icon at bounding box center [14, 107] width 8 height 8
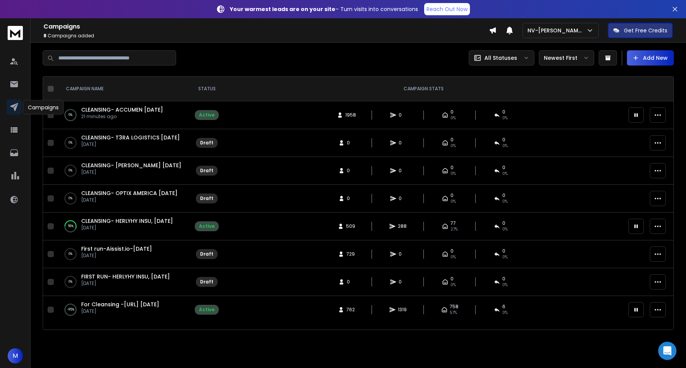
click at [10, 106] on icon at bounding box center [14, 107] width 9 height 9
click at [132, 254] on p "[DATE]" at bounding box center [116, 256] width 71 height 6
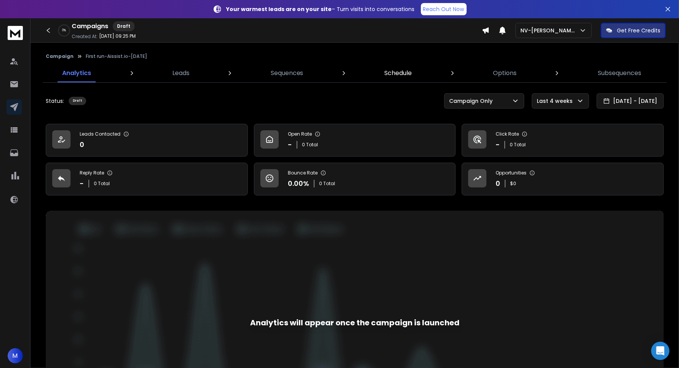
click at [363, 75] on div "Analytics Leads Sequences Schedule Options Subsequences" at bounding box center [352, 73] width 618 height 18
click at [389, 71] on p "Schedule" at bounding box center [397, 73] width 27 height 9
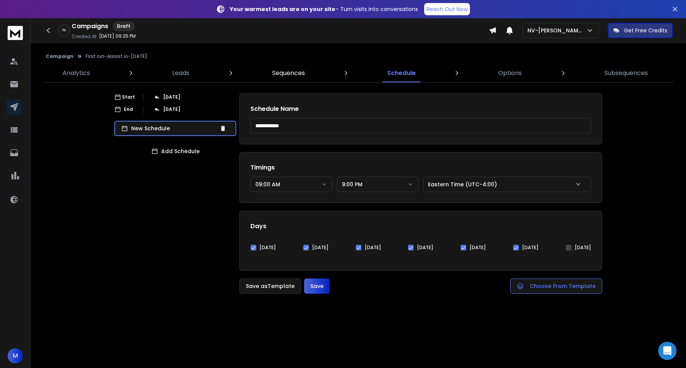
click at [298, 73] on p "Sequences" at bounding box center [288, 73] width 33 height 9
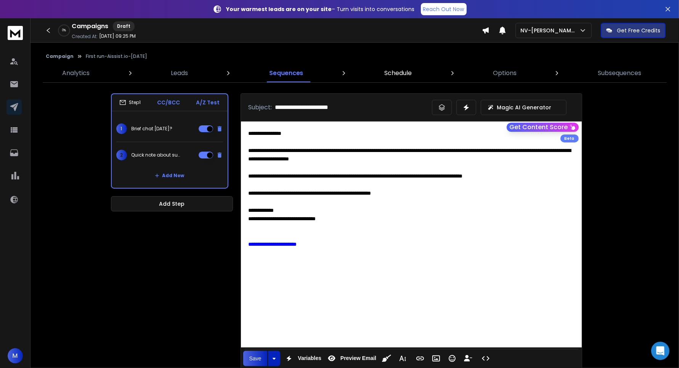
click at [393, 66] on link "Schedule" at bounding box center [398, 73] width 37 height 18
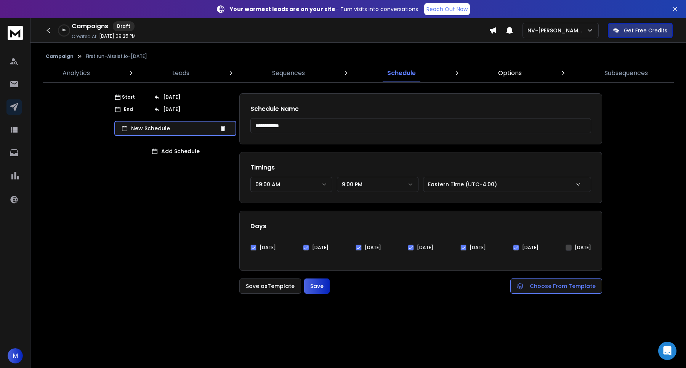
drag, startPoint x: 502, startPoint y: 72, endPoint x: 501, endPoint y: 76, distance: 4.6
click at [502, 72] on p "Options" at bounding box center [510, 73] width 24 height 9
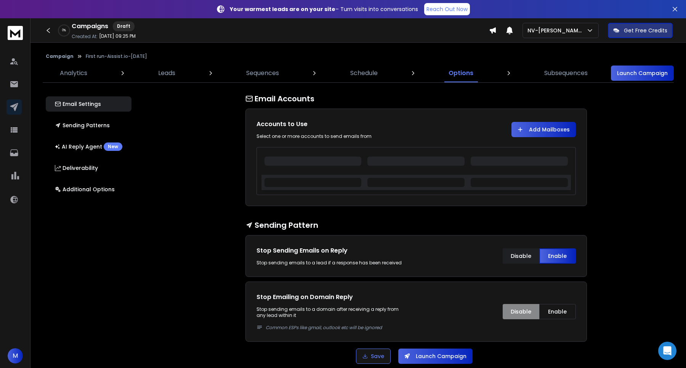
click at [526, 127] on button "Add Mailboxes" at bounding box center [544, 129] width 64 height 15
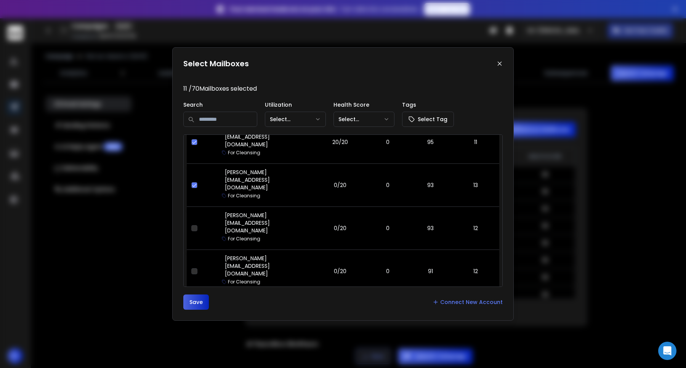
scroll to position [381, 0]
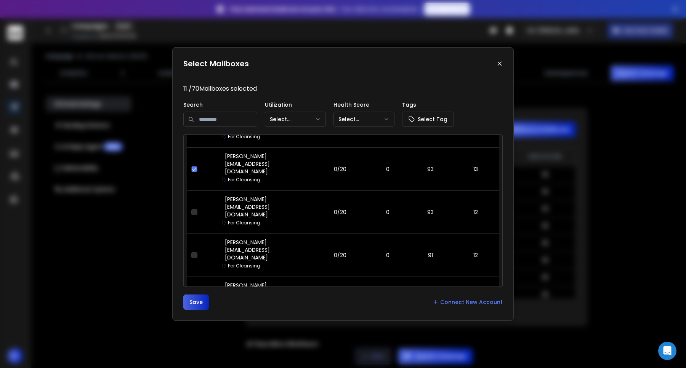
click at [501, 62] on icon at bounding box center [500, 64] width 4 height 4
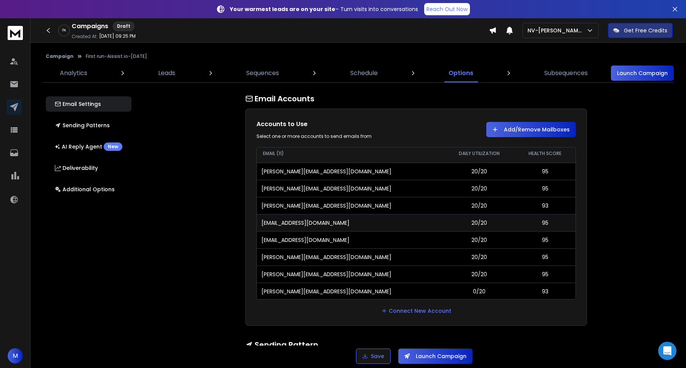
scroll to position [0, 0]
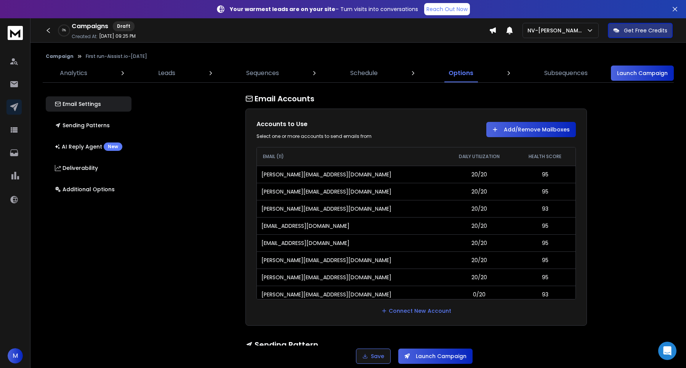
click at [432, 356] on button "Launch Campaign" at bounding box center [435, 356] width 74 height 15
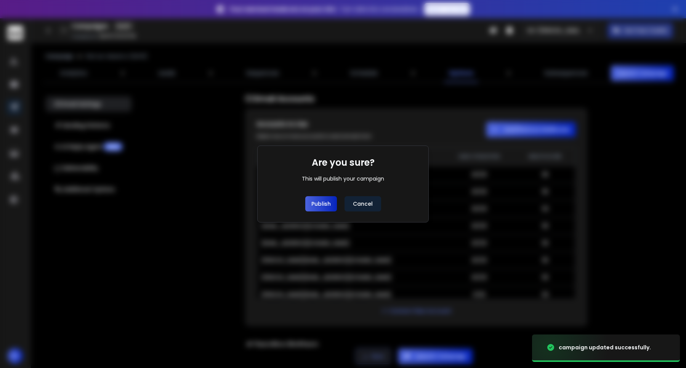
click at [650, 226] on div "Are you sure? This will publish your campaign Publish Cancel" at bounding box center [343, 184] width 686 height 92
click at [371, 207] on button "Cancel" at bounding box center [363, 203] width 37 height 15
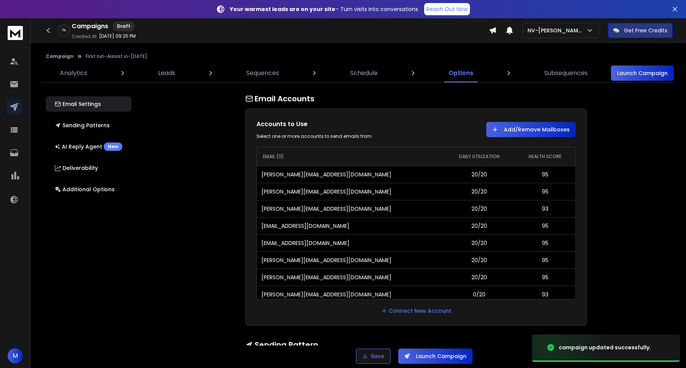
click at [429, 353] on button "Launch Campaign" at bounding box center [435, 356] width 74 height 15
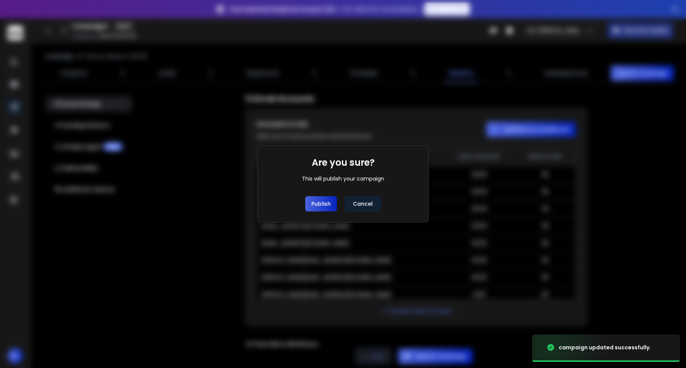
click at [324, 205] on button "Publish" at bounding box center [321, 203] width 32 height 15
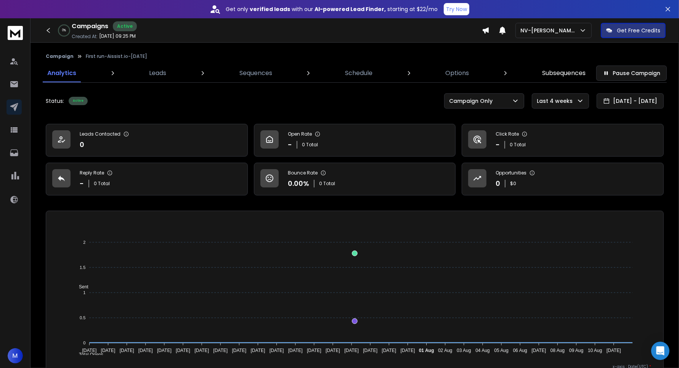
click at [560, 72] on p "Subsequences" at bounding box center [563, 73] width 43 height 9
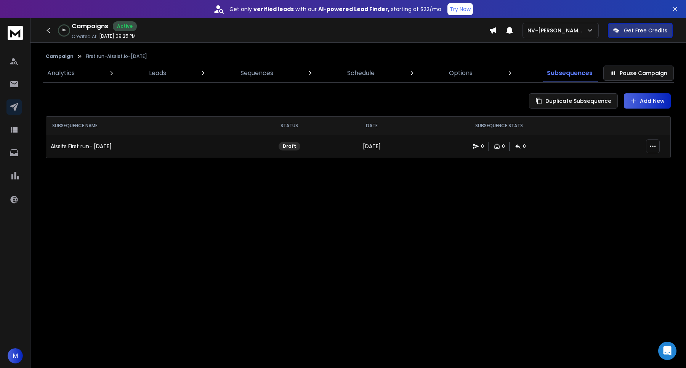
click at [334, 148] on td "[DATE]" at bounding box center [372, 146] width 77 height 23
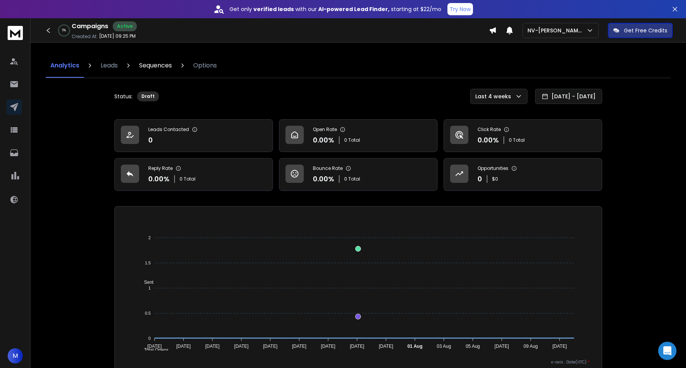
click at [140, 65] on p "Sequences" at bounding box center [155, 65] width 33 height 9
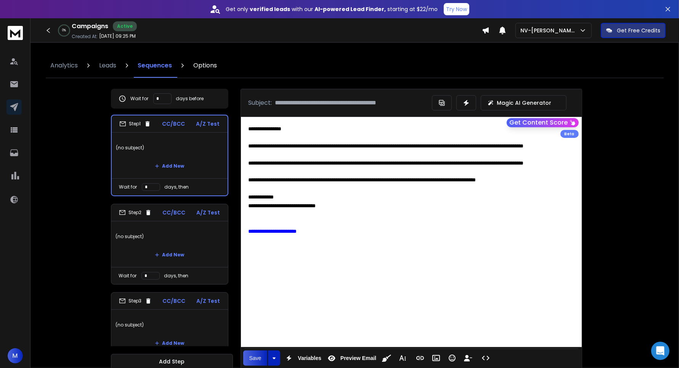
click at [197, 60] on link "Options" at bounding box center [205, 65] width 33 height 24
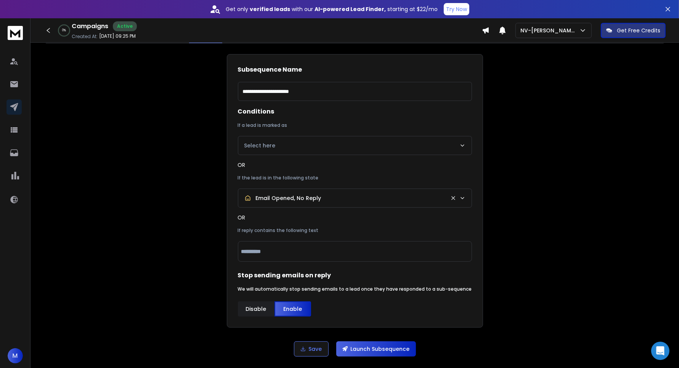
scroll to position [45, 0]
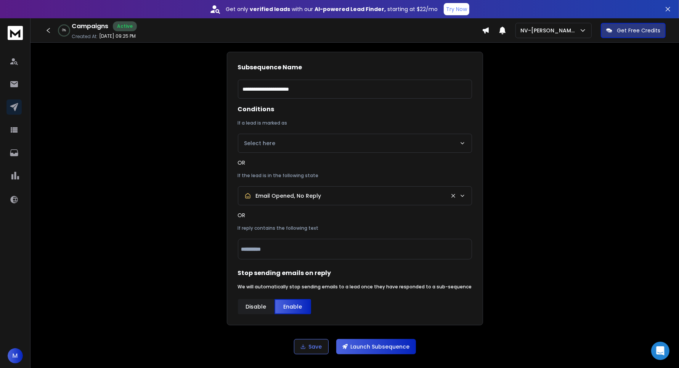
click at [376, 345] on button "Launch Subsequence" at bounding box center [376, 346] width 80 height 15
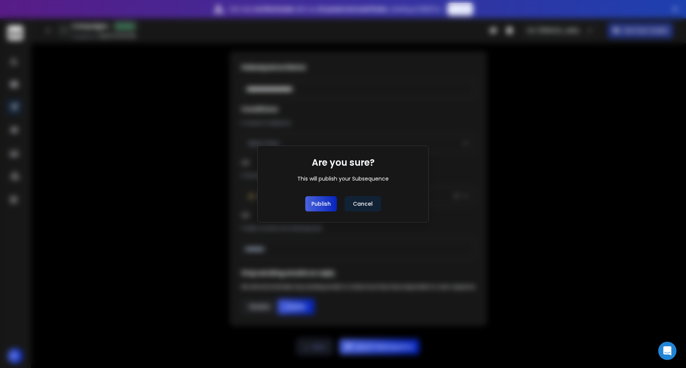
click at [326, 204] on button "Publish" at bounding box center [321, 203] width 32 height 15
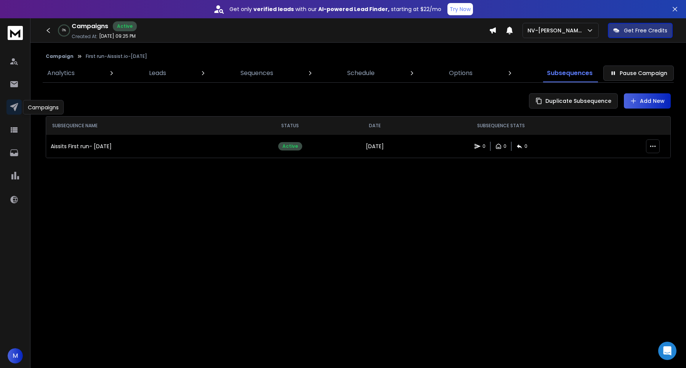
click at [18, 107] on icon at bounding box center [14, 107] width 9 height 9
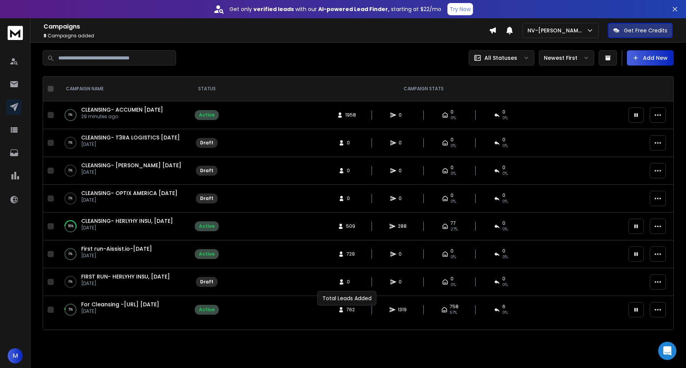
click at [313, 318] on td "762 1319 758 57 % 6 0 %" at bounding box center [423, 310] width 401 height 28
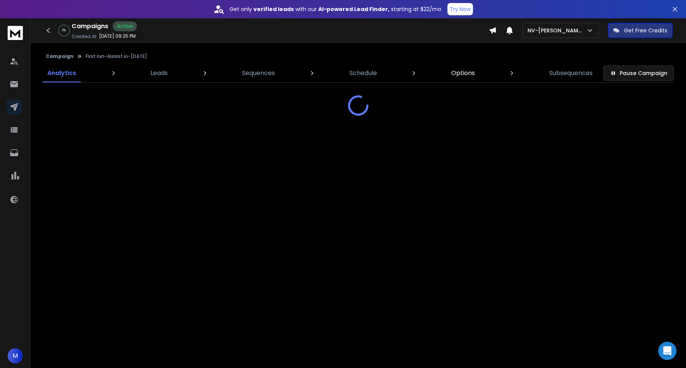
click at [466, 75] on p "Options" at bounding box center [463, 73] width 24 height 9
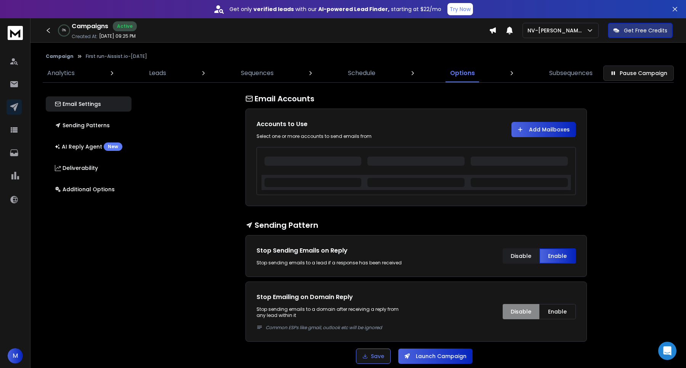
click at [536, 76] on div "Analytics Leads Sequences Schedule Options Subsequences" at bounding box center [320, 73] width 555 height 18
click at [550, 71] on p "Subsequences" at bounding box center [570, 73] width 43 height 9
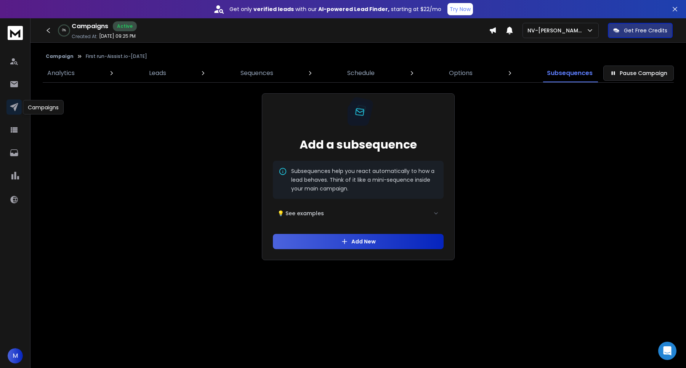
click at [17, 111] on icon at bounding box center [14, 107] width 9 height 9
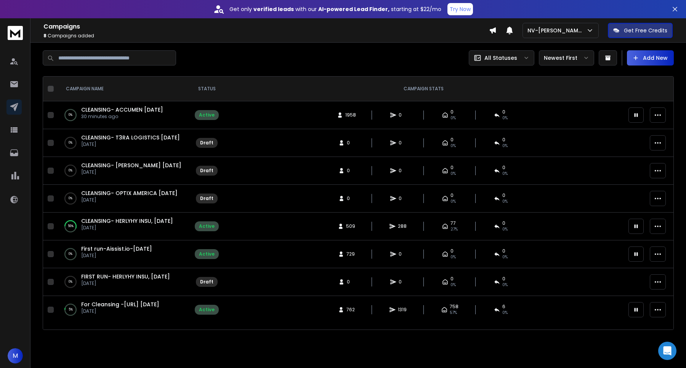
click at [116, 250] on span "First run-Aissist.io-[DATE]" at bounding box center [116, 249] width 71 height 8
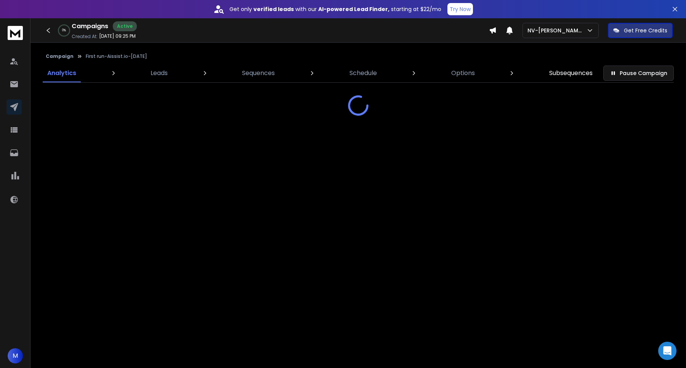
click at [552, 72] on p "Subsequences" at bounding box center [570, 73] width 43 height 9
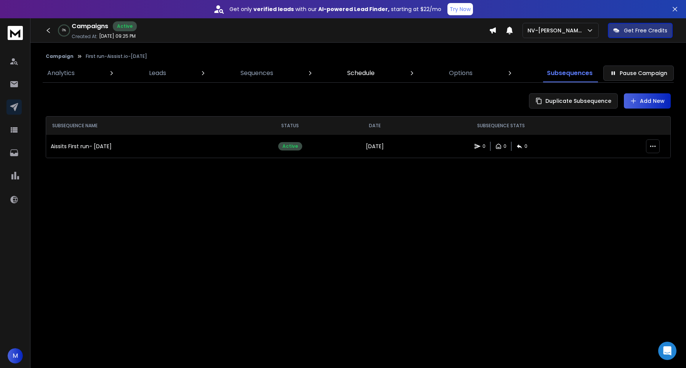
click at [358, 77] on p "Schedule" at bounding box center [360, 73] width 27 height 9
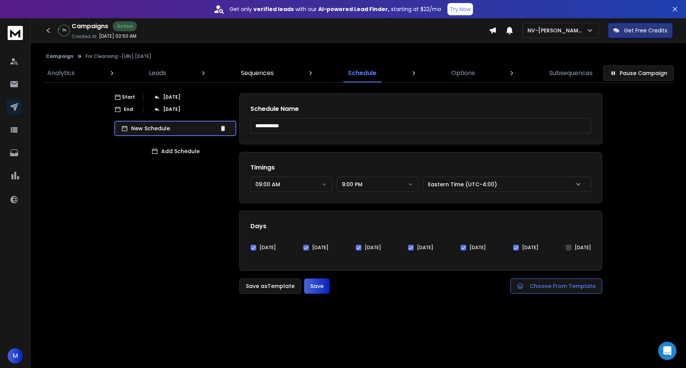
click at [271, 75] on p "Sequences" at bounding box center [257, 73] width 33 height 9
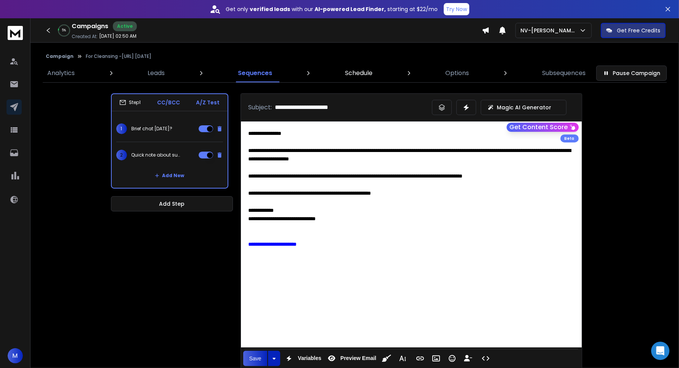
click at [354, 74] on p "Schedule" at bounding box center [358, 73] width 27 height 9
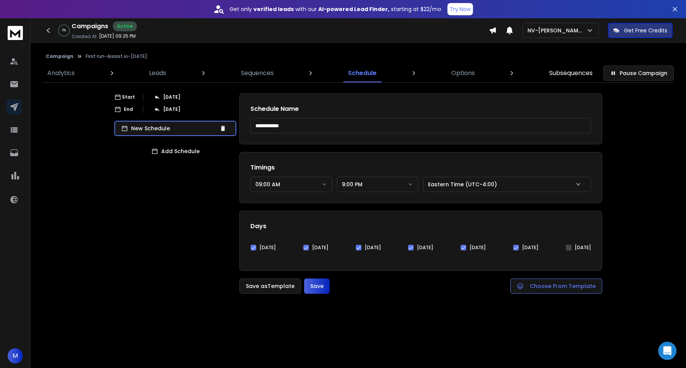
click at [547, 71] on link "Subsequences" at bounding box center [571, 73] width 53 height 18
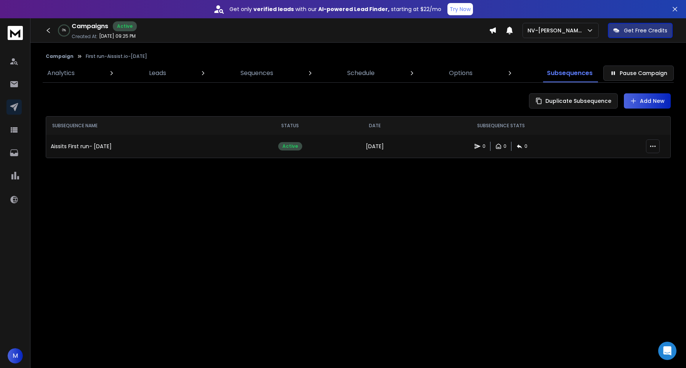
click at [211, 149] on td "Aissits First run- AUG 6" at bounding box center [144, 146] width 197 height 23
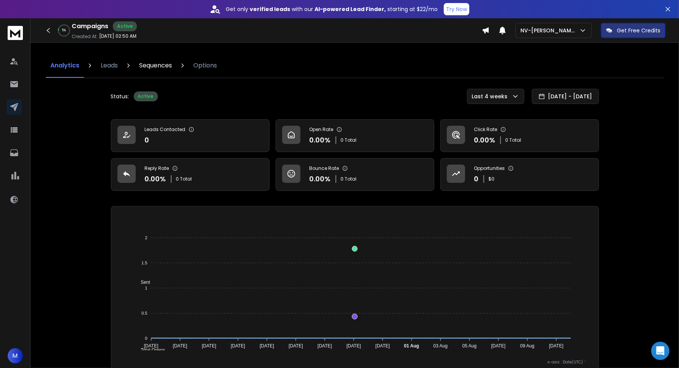
click at [159, 66] on p "Sequences" at bounding box center [155, 65] width 33 height 9
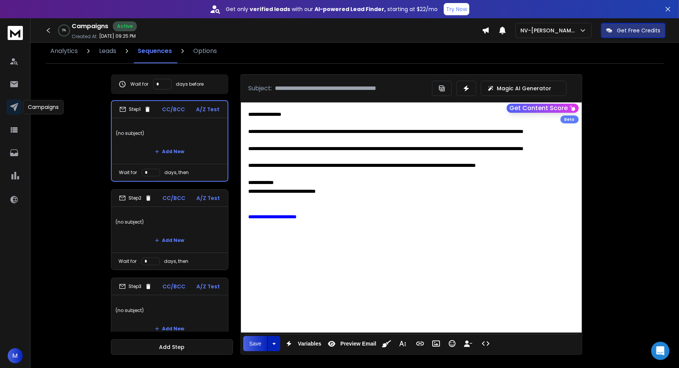
click at [12, 108] on icon at bounding box center [14, 107] width 9 height 9
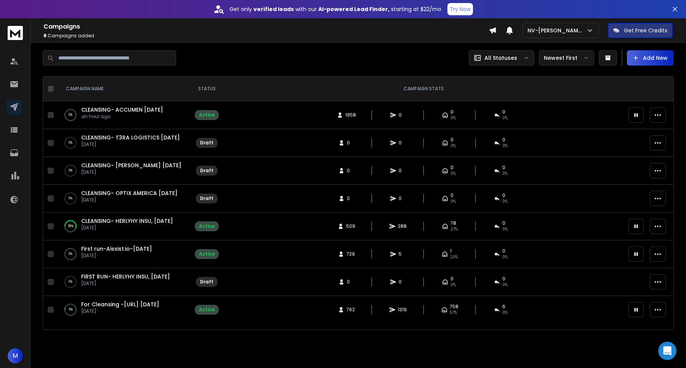
click at [112, 255] on p "[DATE]" at bounding box center [116, 256] width 71 height 6
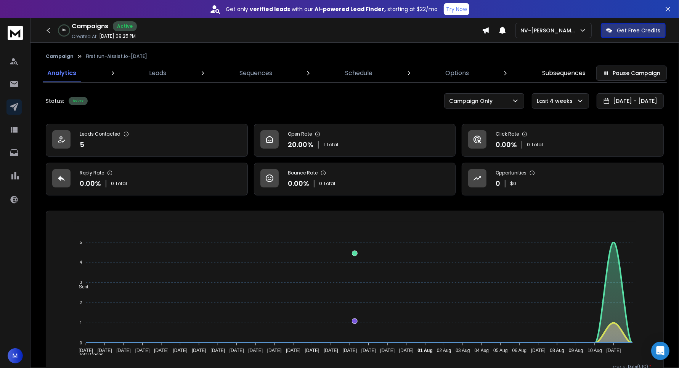
click at [542, 70] on p "Subsequences" at bounding box center [563, 73] width 43 height 9
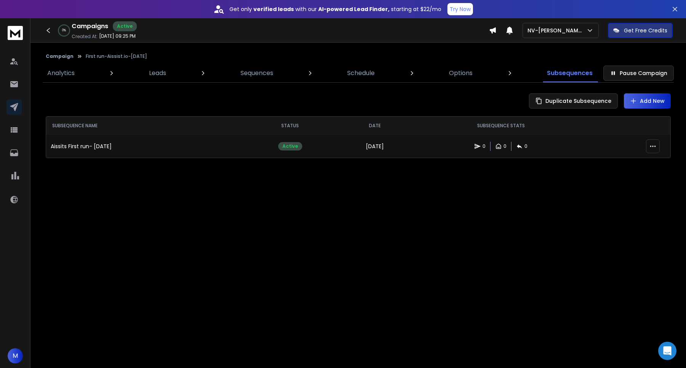
click at [314, 144] on td "Active" at bounding box center [290, 146] width 93 height 23
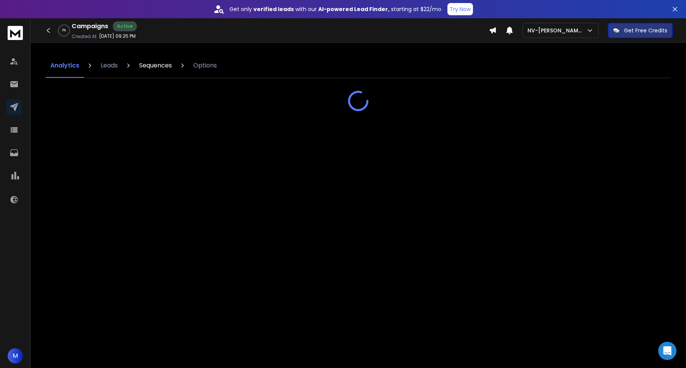
click at [151, 66] on p "Sequences" at bounding box center [155, 65] width 33 height 9
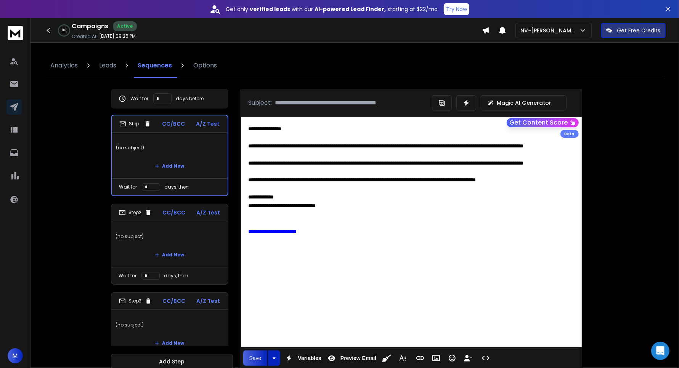
click at [189, 239] on p "(no subject)" at bounding box center [170, 236] width 108 height 21
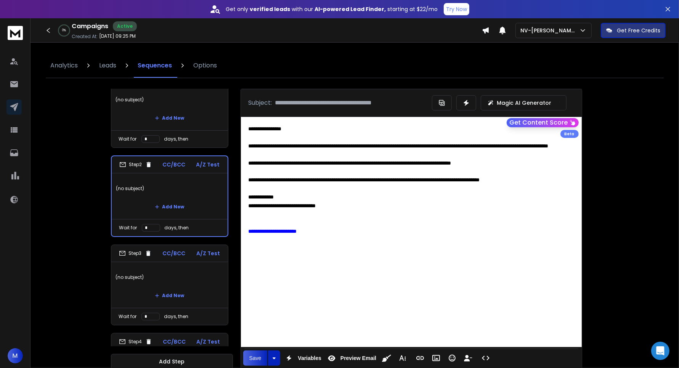
click at [186, 271] on p "(no subject)" at bounding box center [170, 277] width 108 height 21
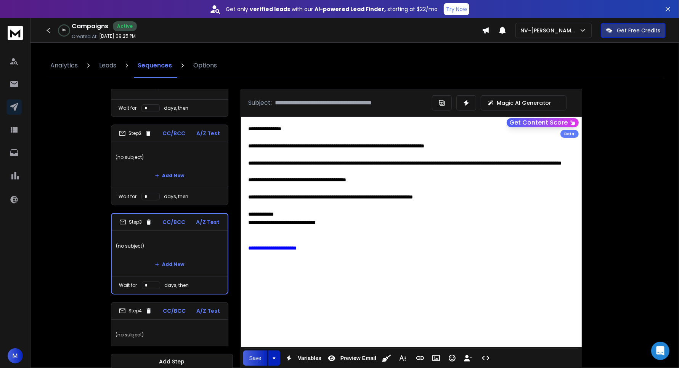
scroll to position [95, 0]
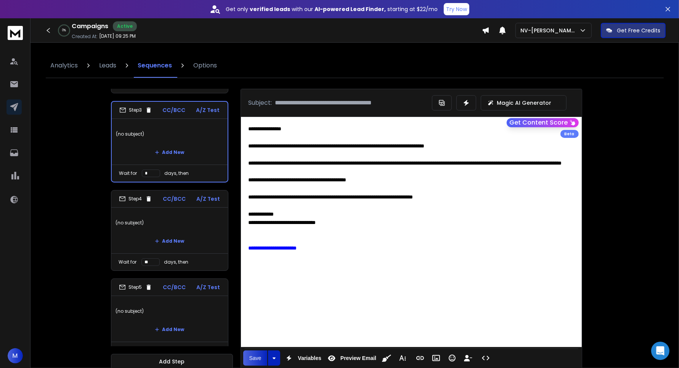
click at [188, 220] on p "(no subject)" at bounding box center [170, 222] width 108 height 21
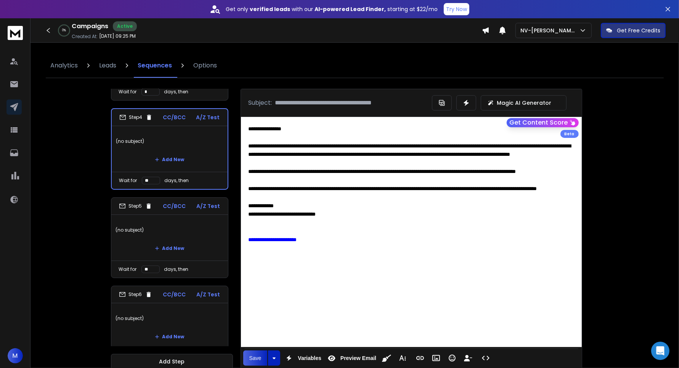
scroll to position [276, 0]
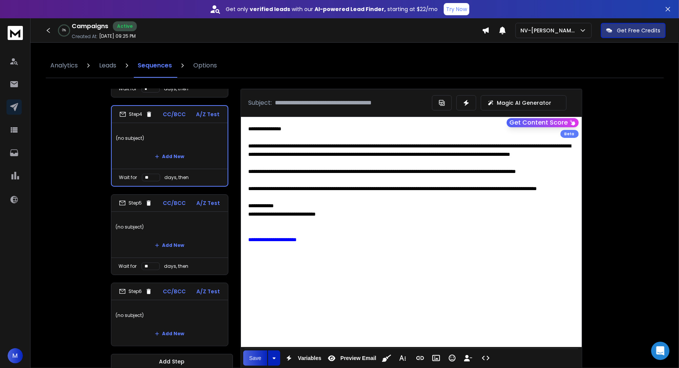
click at [196, 240] on div "Add New" at bounding box center [170, 245] width 108 height 15
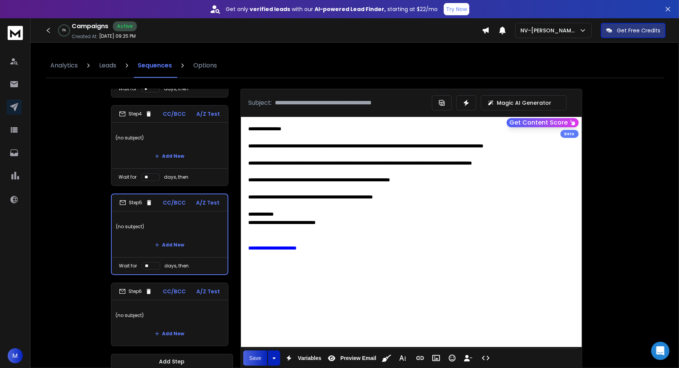
scroll to position [14, 0]
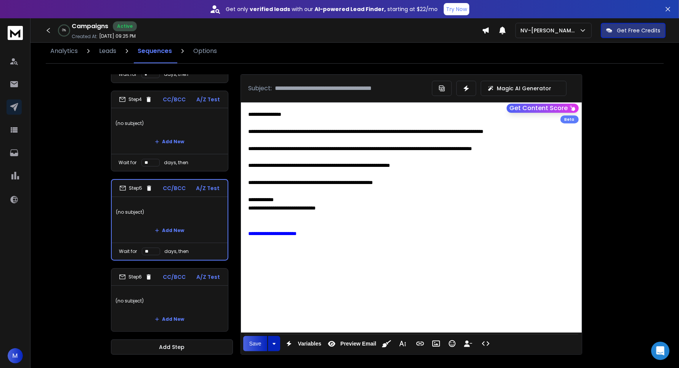
click at [198, 294] on p "(no subject)" at bounding box center [170, 301] width 108 height 21
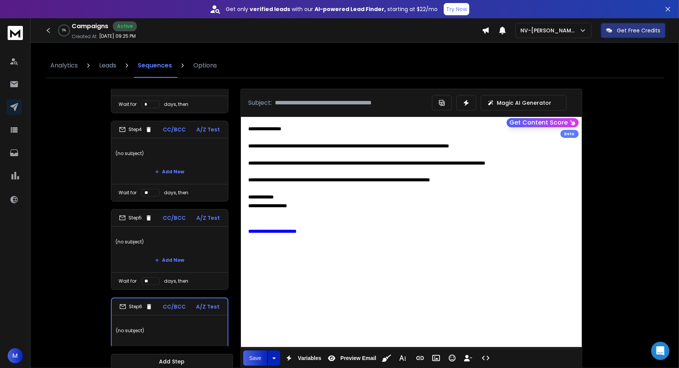
scroll to position [276, 0]
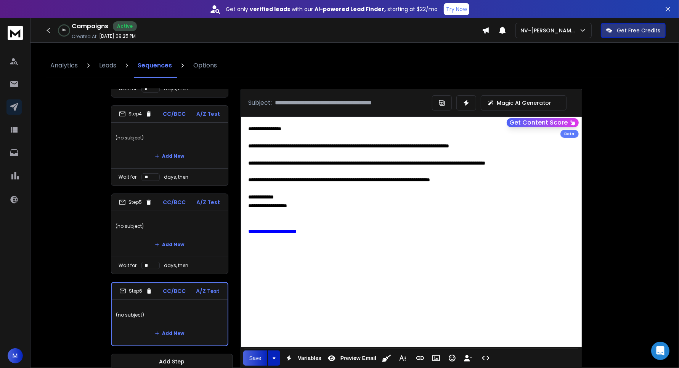
click at [192, 244] on div "Add New" at bounding box center [170, 244] width 108 height 15
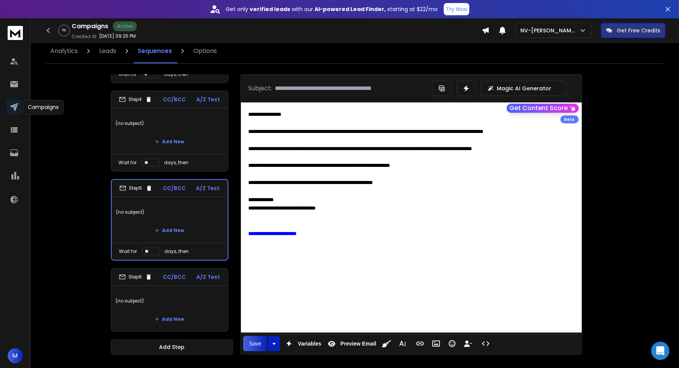
click at [8, 107] on link at bounding box center [13, 107] width 15 height 15
